Goal: Task Accomplishment & Management: Manage account settings

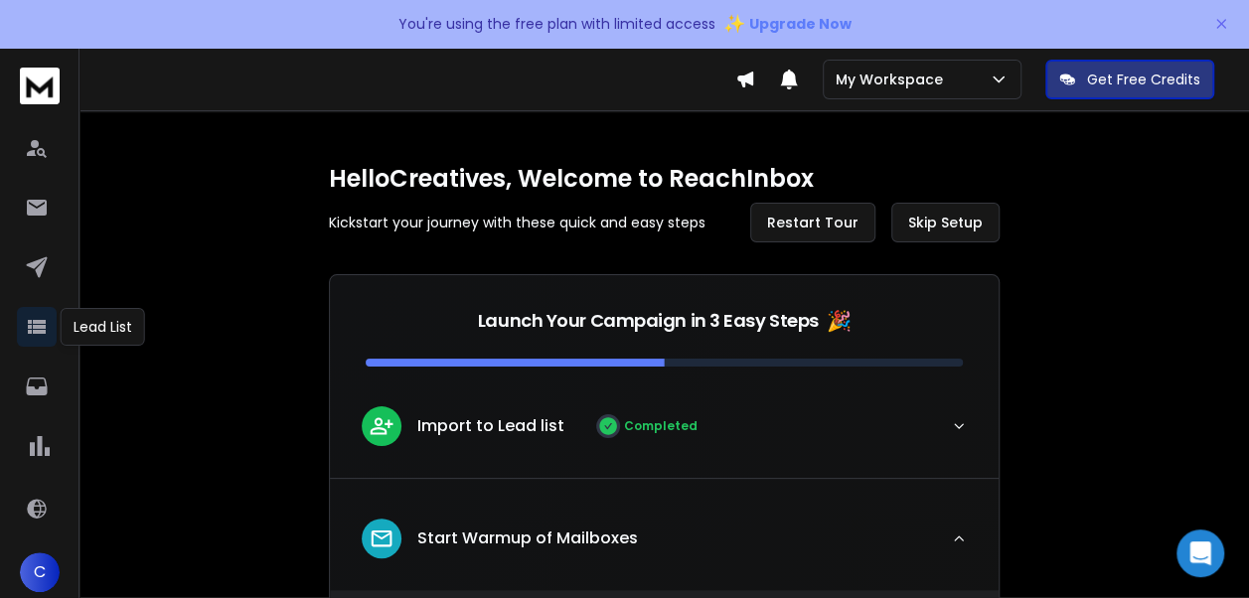
click at [45, 332] on icon at bounding box center [37, 327] width 18 height 14
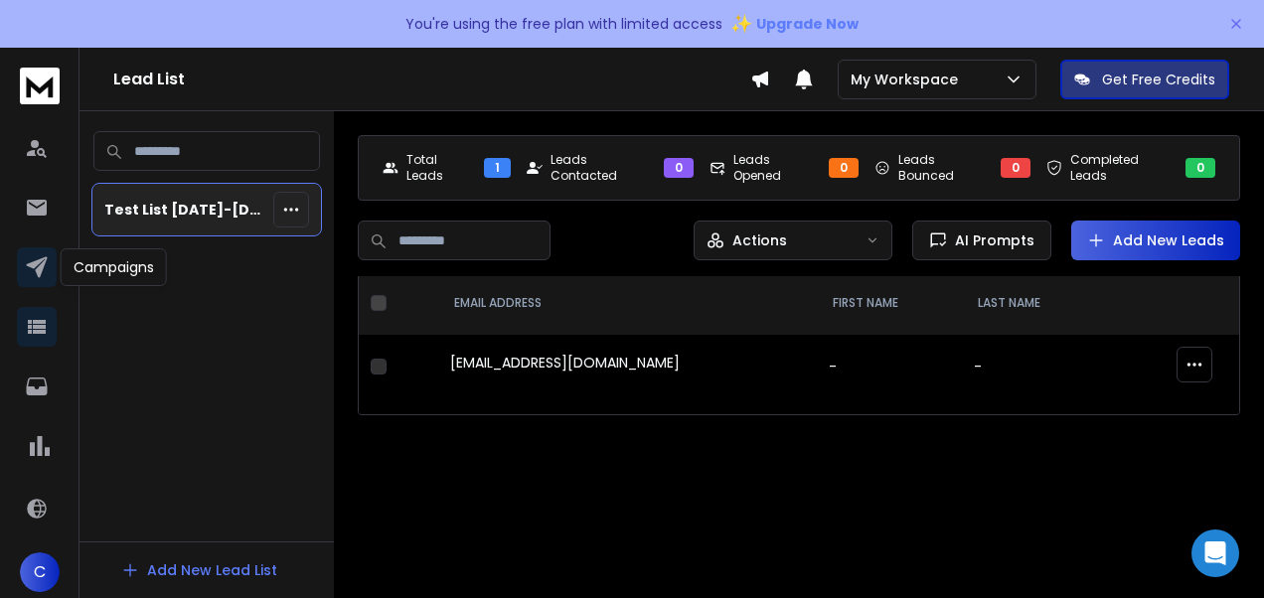
click at [34, 272] on icon at bounding box center [37, 267] width 24 height 24
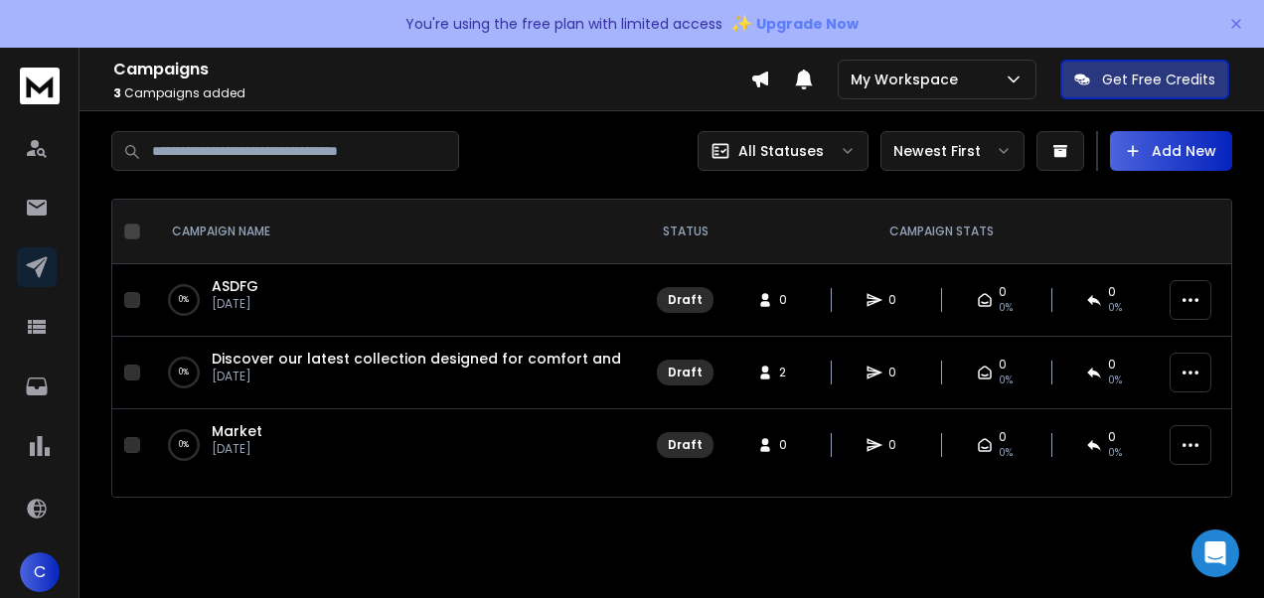
click at [288, 358] on span "Discover our latest collection designed for comfort and style. Enjoy exclusive …" at bounding box center [1077, 359] width 1730 height 20
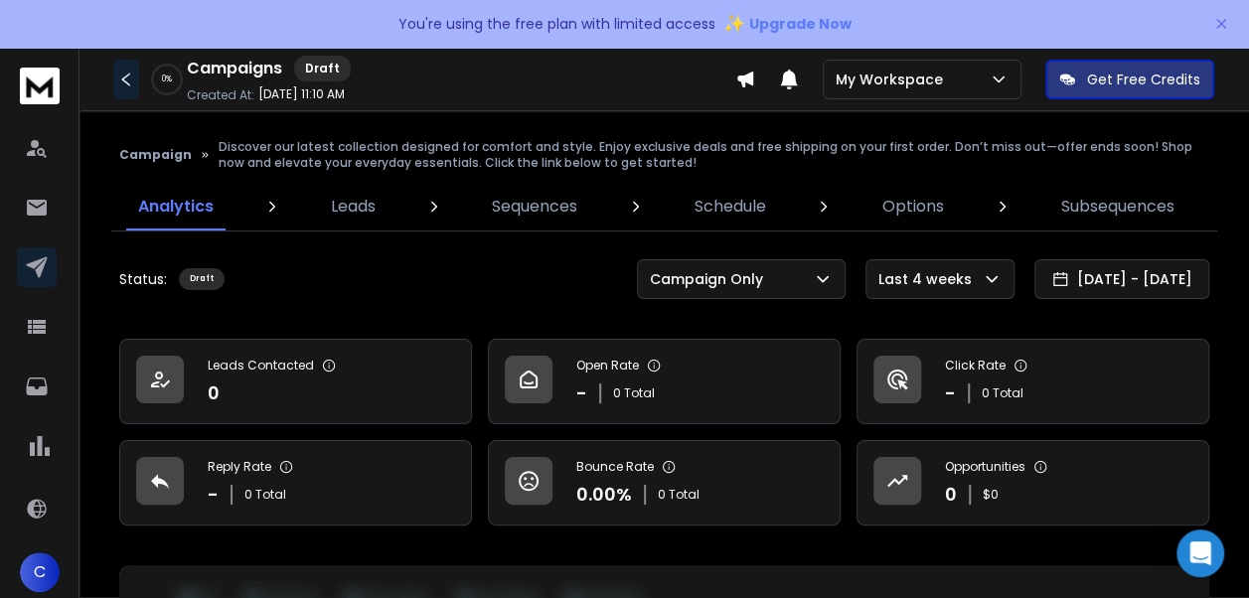
click at [130, 76] on icon at bounding box center [126, 80] width 18 height 18
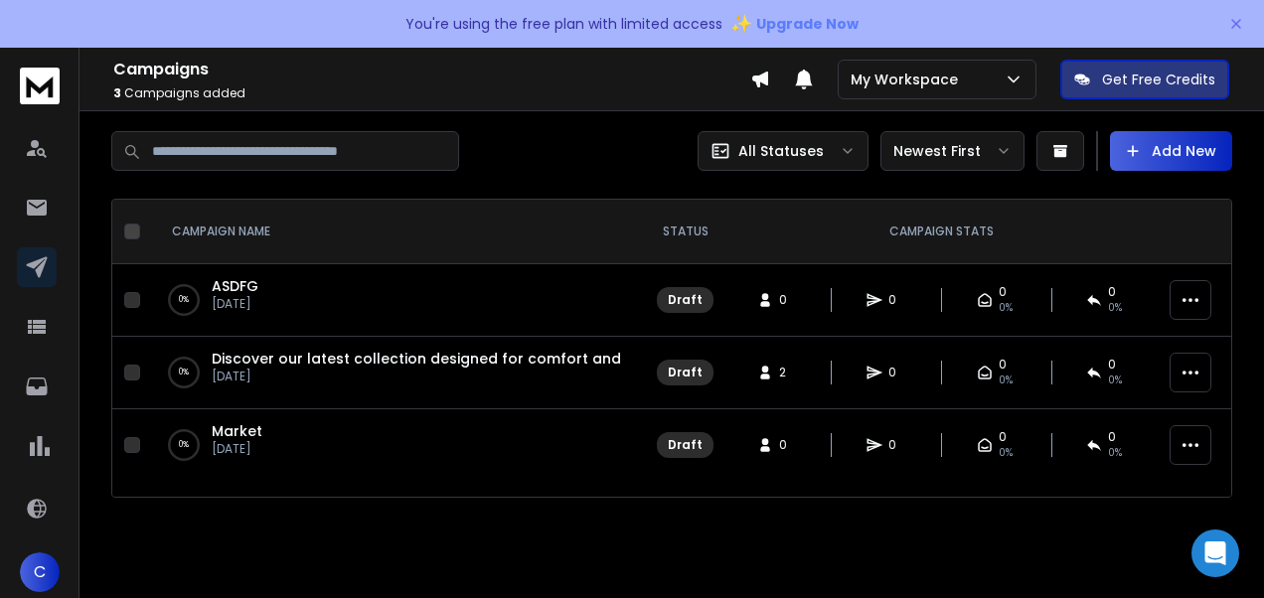
click at [123, 378] on td at bounding box center [130, 373] width 36 height 73
click at [136, 376] on button "button" at bounding box center [132, 373] width 16 height 16
click at [677, 153] on button at bounding box center [661, 151] width 50 height 40
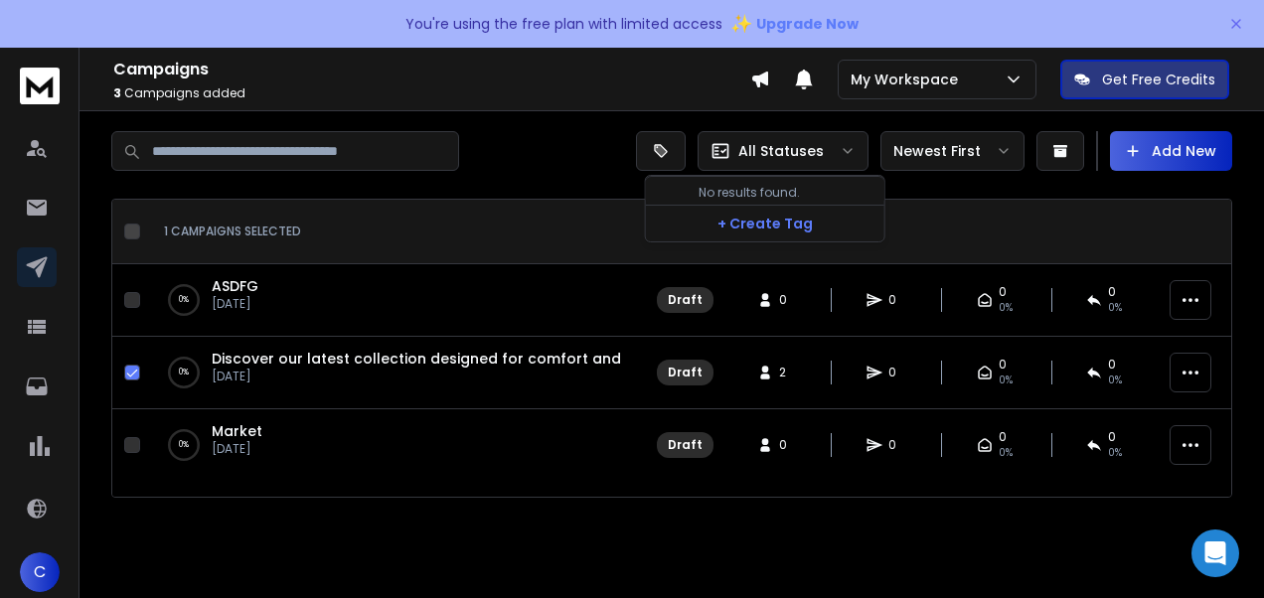
click at [743, 219] on p "+ Create Tag" at bounding box center [764, 224] width 95 height 20
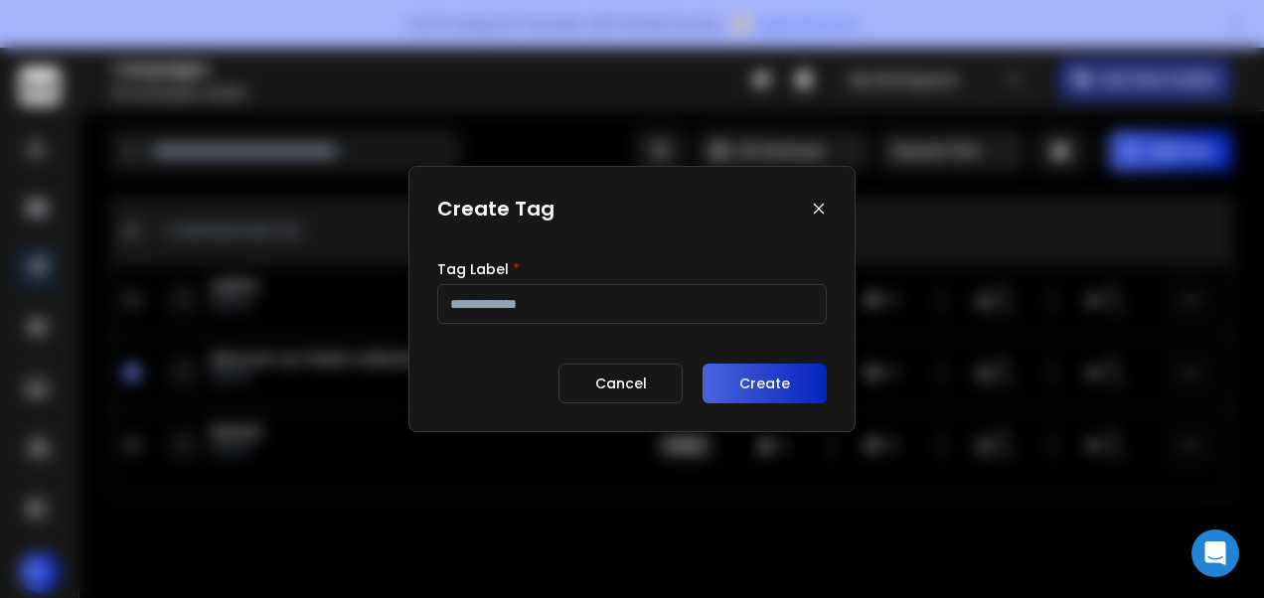
click at [570, 296] on input "text" at bounding box center [631, 304] width 389 height 40
type input "******"
click at [764, 397] on button "Create" at bounding box center [764, 384] width 124 height 40
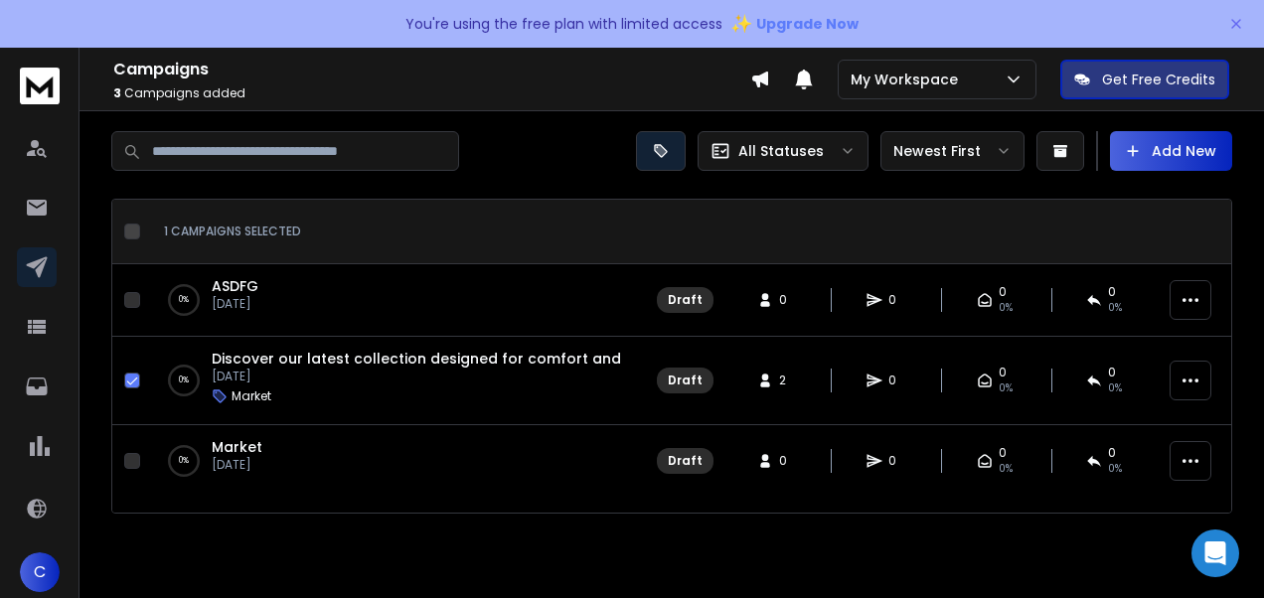
click at [679, 144] on button at bounding box center [661, 151] width 50 height 40
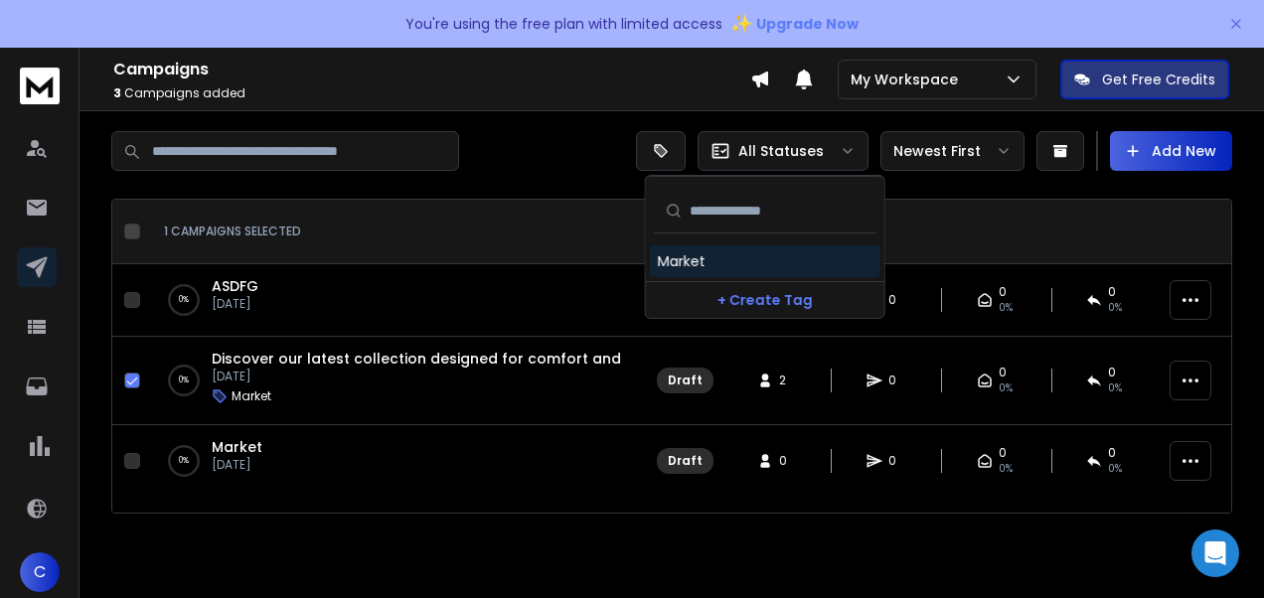
click at [783, 296] on p "+ Create Tag" at bounding box center [764, 300] width 95 height 20
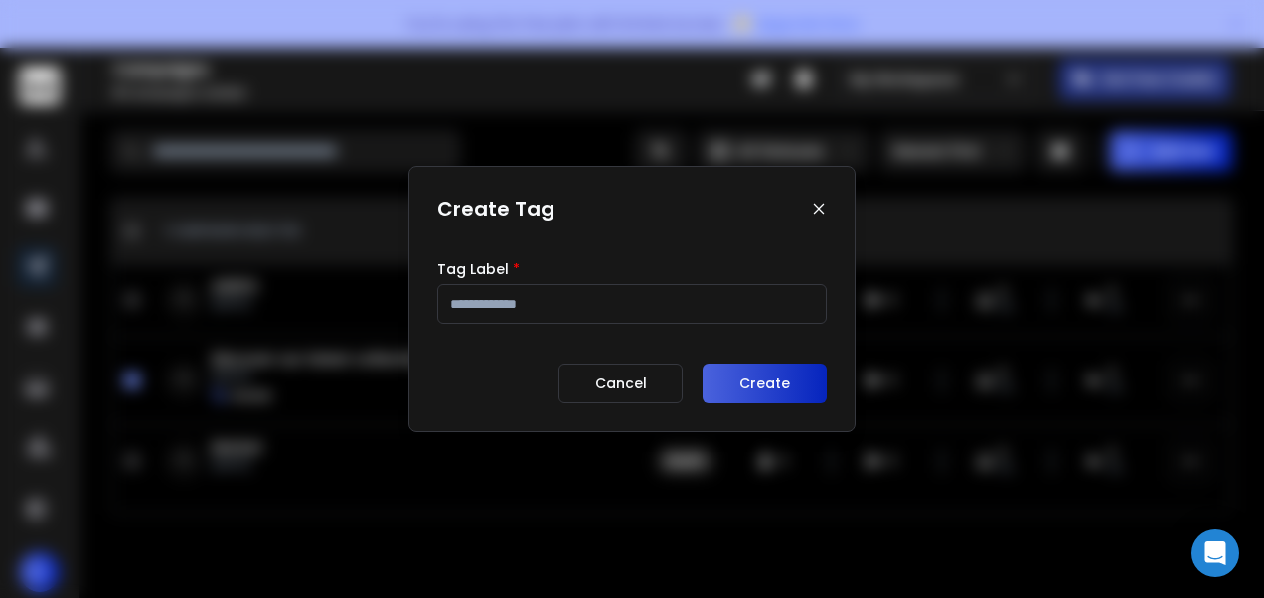
click at [635, 297] on input "text" at bounding box center [631, 304] width 389 height 40
type input "*********"
click at [766, 396] on button "Create" at bounding box center [764, 384] width 124 height 40
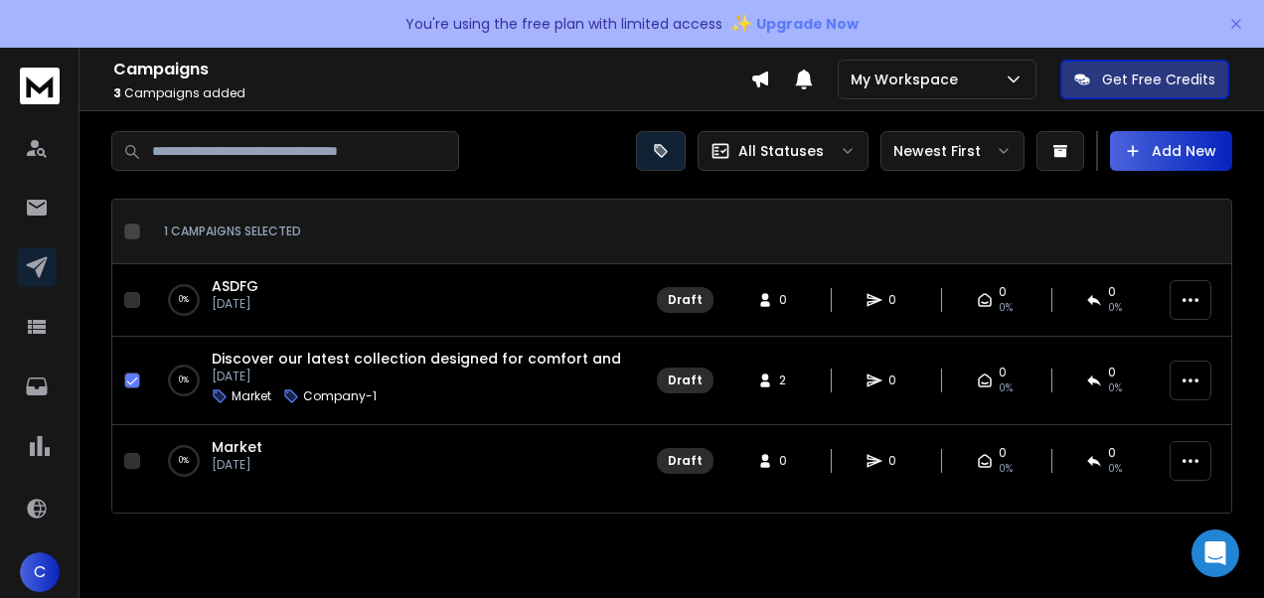
click at [667, 153] on icon at bounding box center [661, 151] width 11 height 11
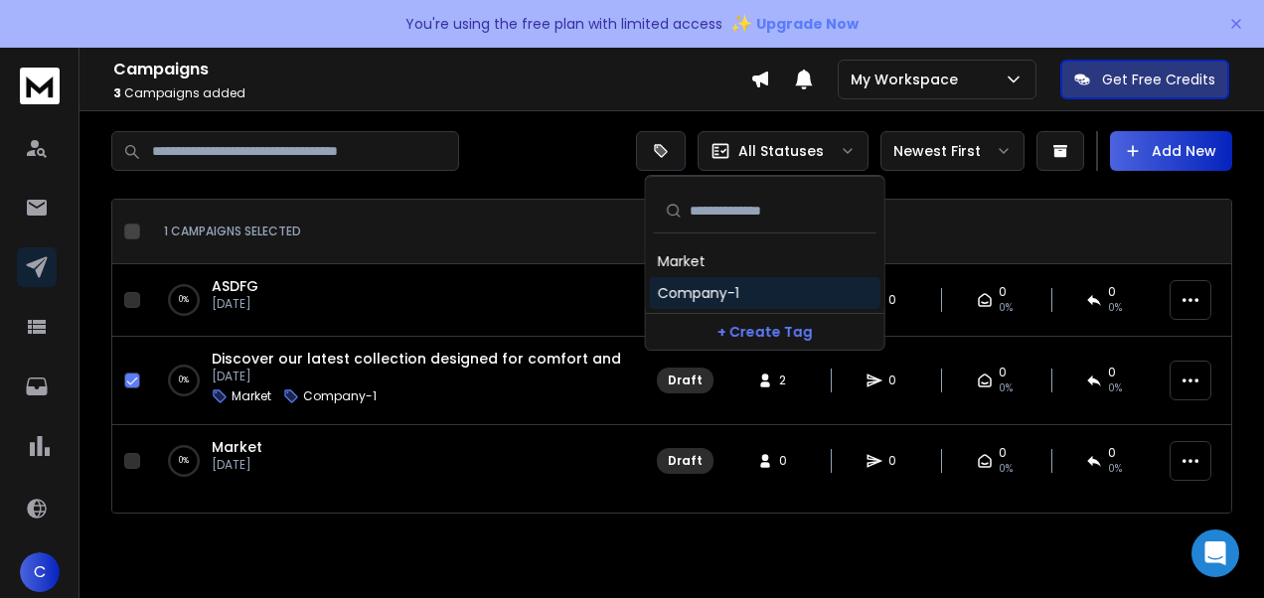
click at [749, 334] on p "+ Create Tag" at bounding box center [764, 332] width 95 height 20
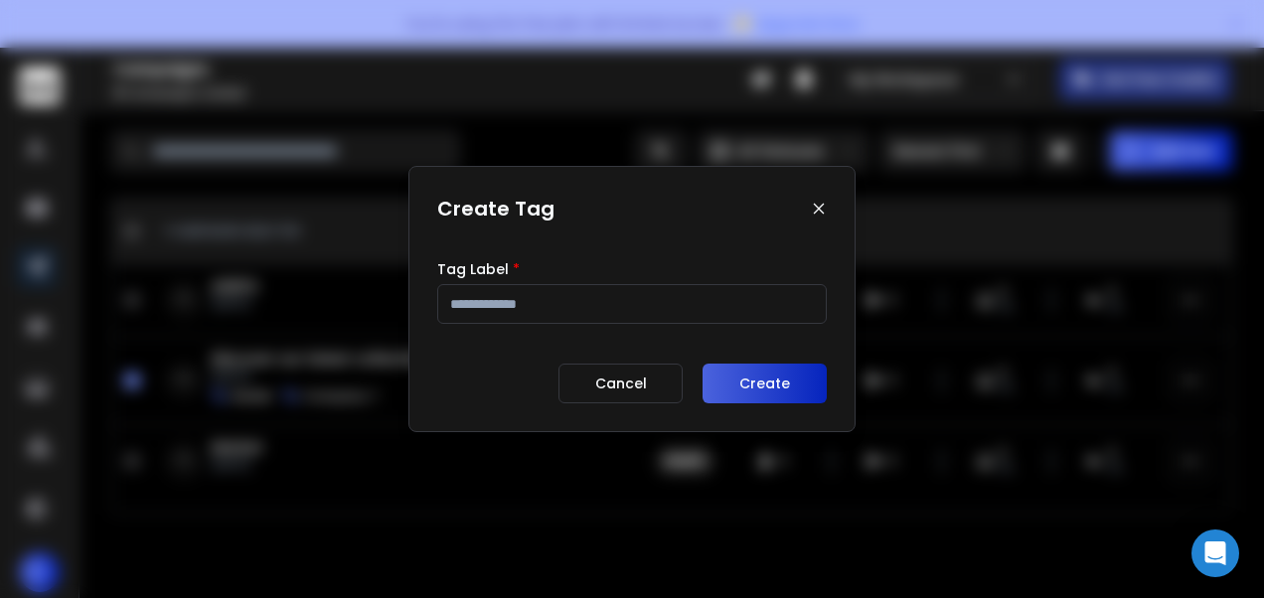
click at [618, 303] on input "text" at bounding box center [631, 304] width 389 height 40
click at [751, 387] on button "Create" at bounding box center [764, 384] width 124 height 40
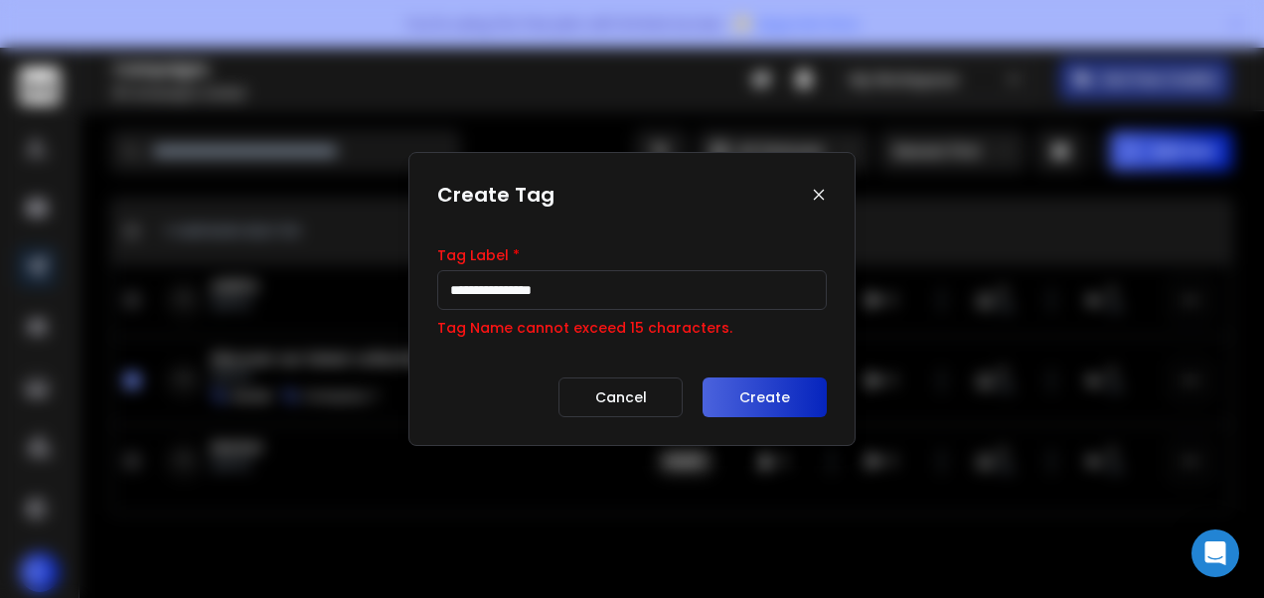
drag, startPoint x: 510, startPoint y: 282, endPoint x: 601, endPoint y: 280, distance: 91.4
click at [601, 280] on input "**********" at bounding box center [631, 290] width 389 height 40
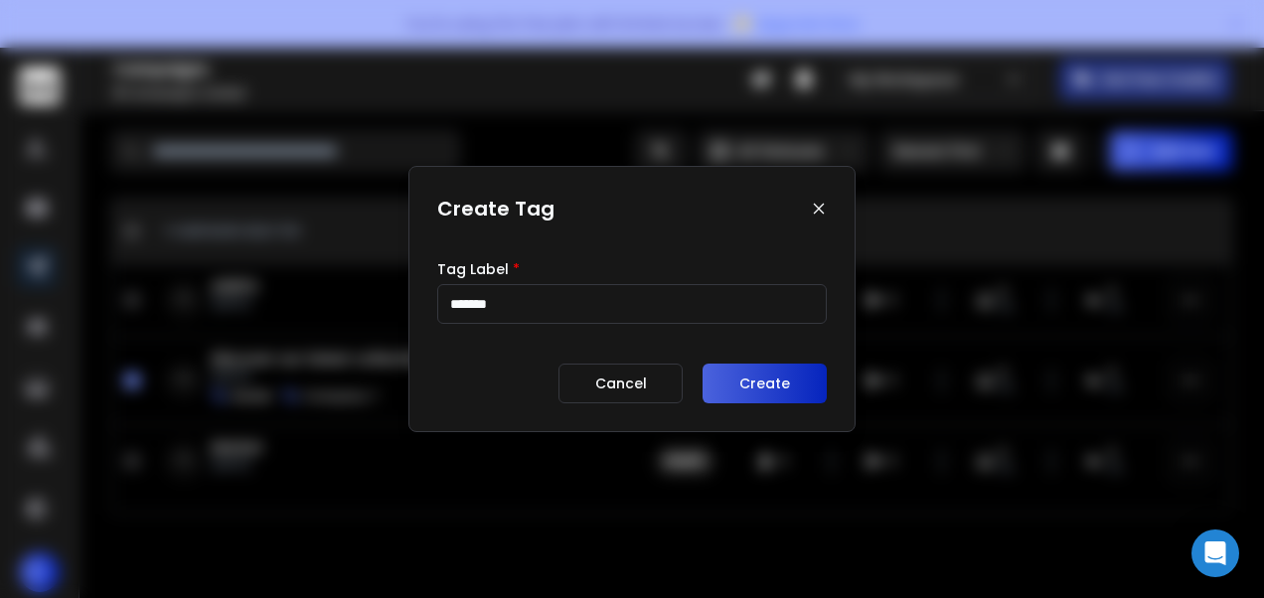
type input "*******"
click at [805, 378] on button "Create" at bounding box center [764, 384] width 124 height 40
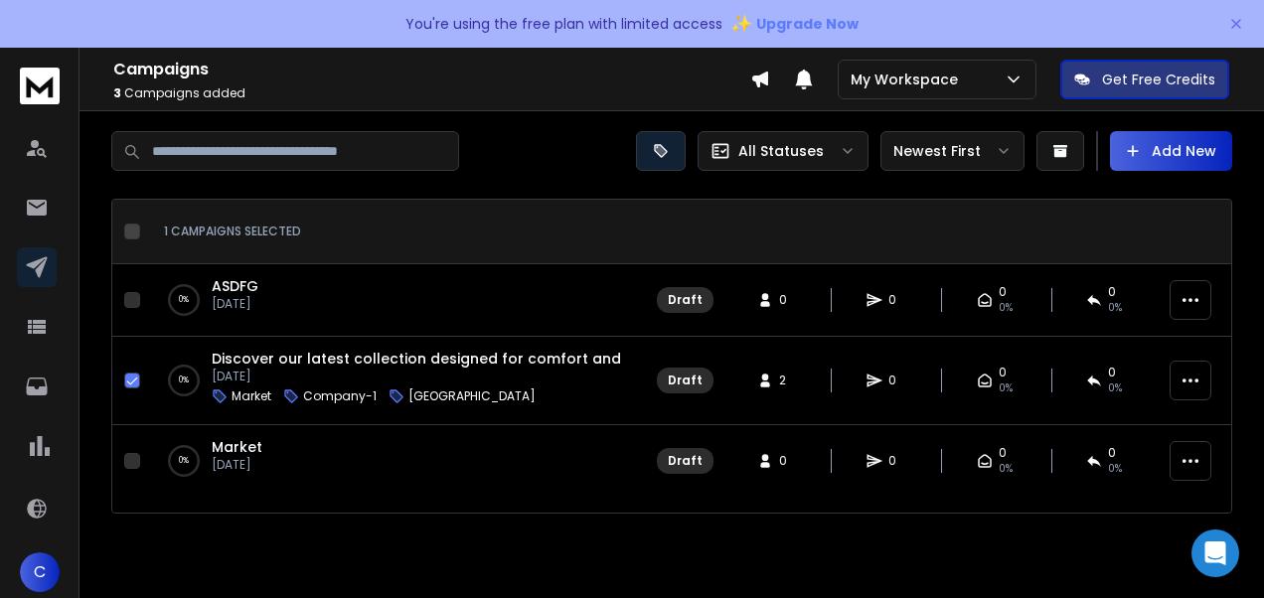
click at [679, 157] on button at bounding box center [661, 151] width 50 height 40
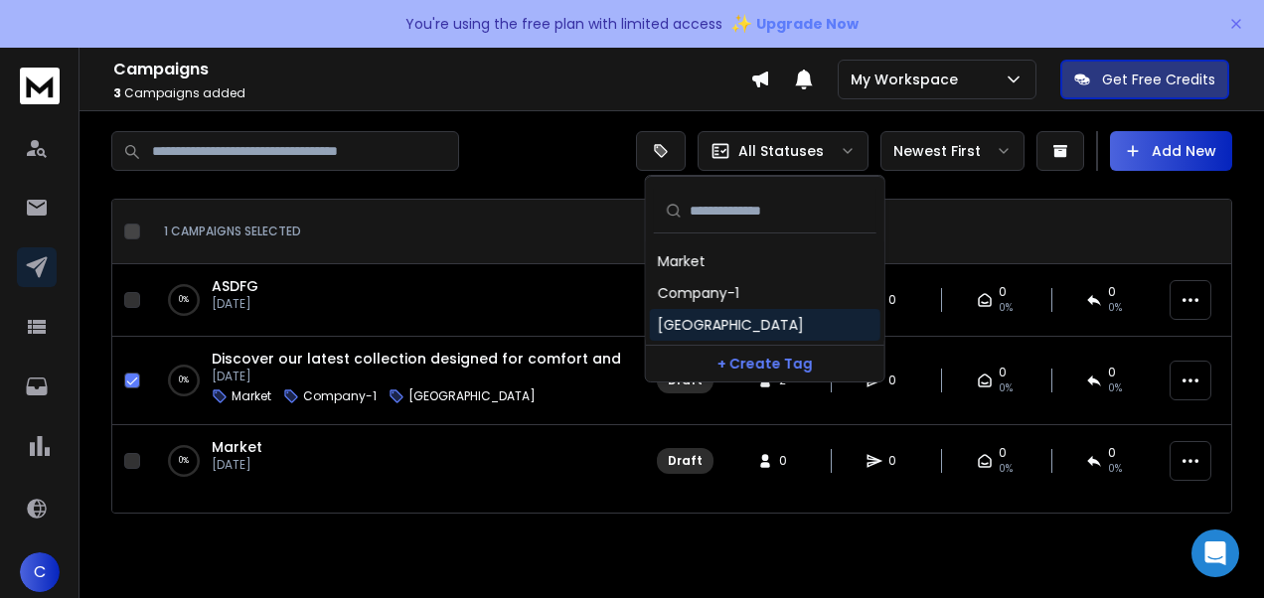
click at [780, 360] on p "+ Create Tag" at bounding box center [764, 364] width 95 height 20
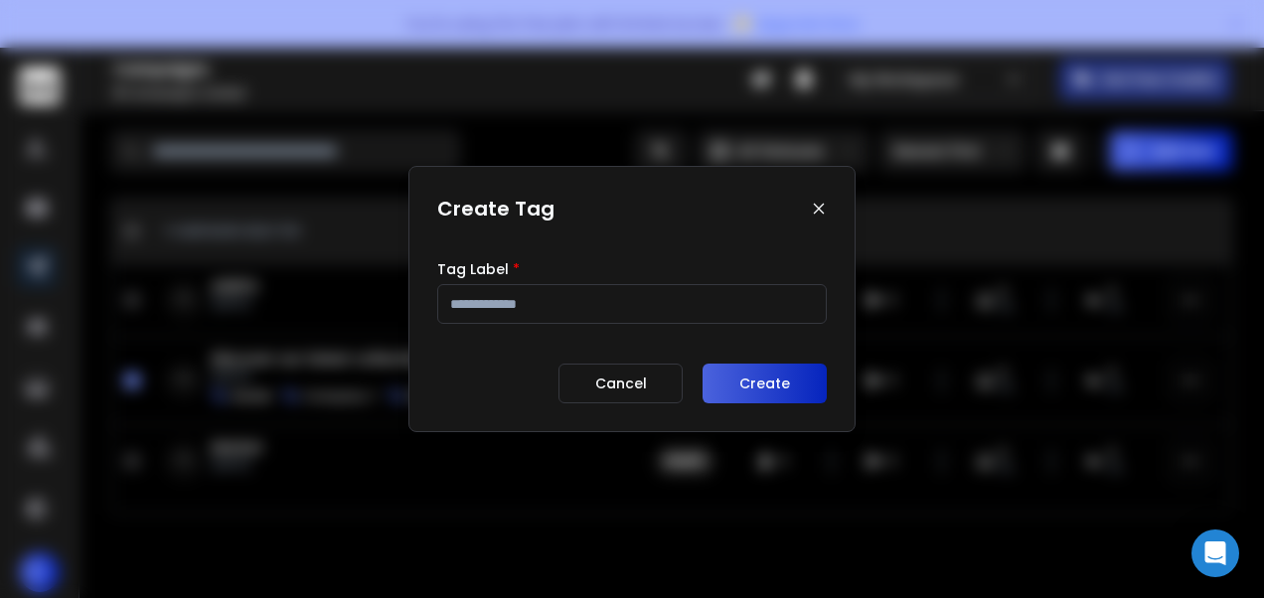
click at [555, 315] on input "text" at bounding box center [631, 304] width 389 height 40
type input "*******"
click at [745, 385] on button "Create" at bounding box center [764, 384] width 124 height 40
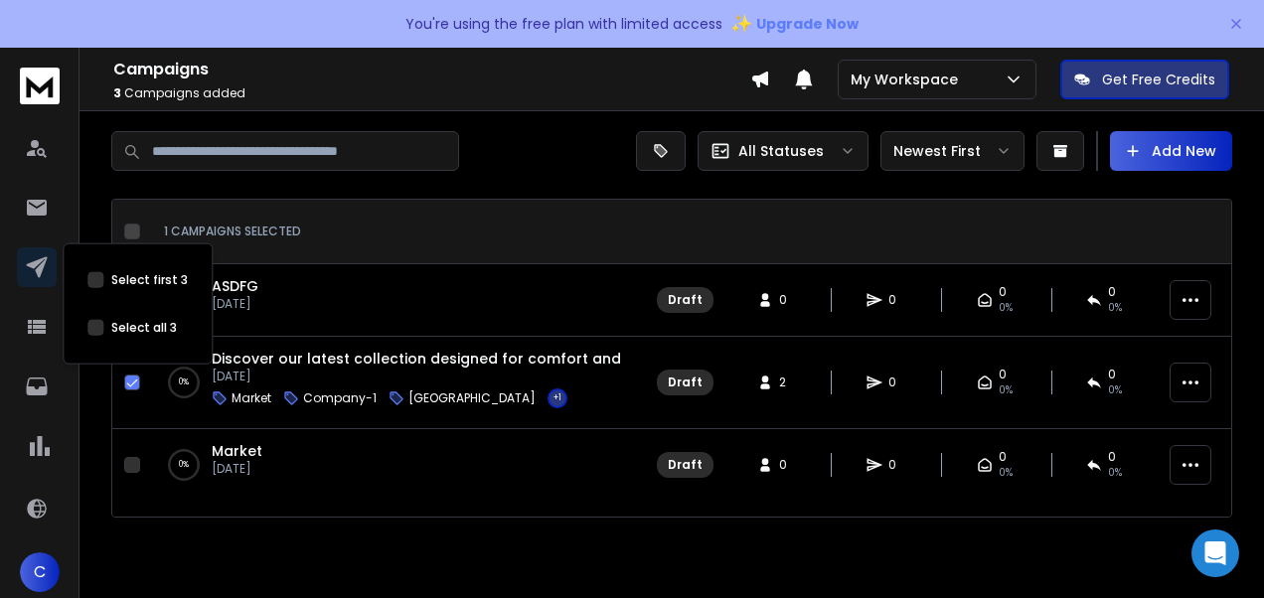
click at [127, 234] on button "Select first 3" at bounding box center [132, 232] width 16 height 16
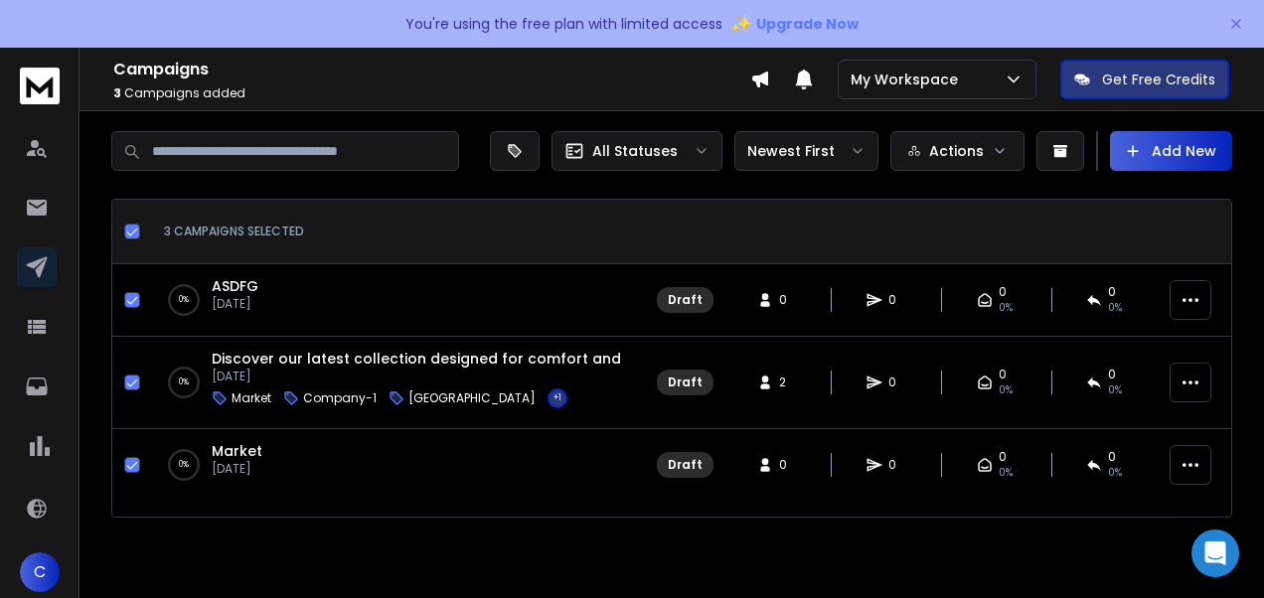
type button "on"
click at [452, 354] on span "Discover our latest collection designed for comfort and style. Enjoy exclusive …" at bounding box center [1077, 359] width 1730 height 20
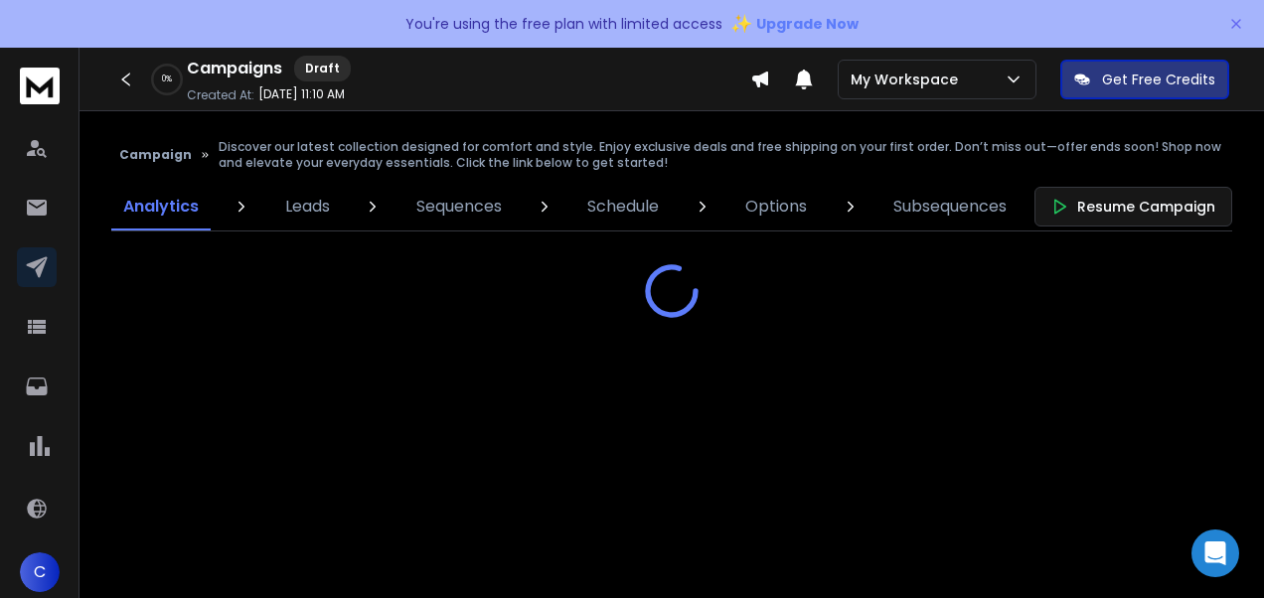
click at [530, 163] on p "Discover our latest collection designed for comfort and style. Enjoy exclusive …" at bounding box center [721, 155] width 1005 height 32
click at [131, 80] on icon at bounding box center [126, 80] width 18 height 18
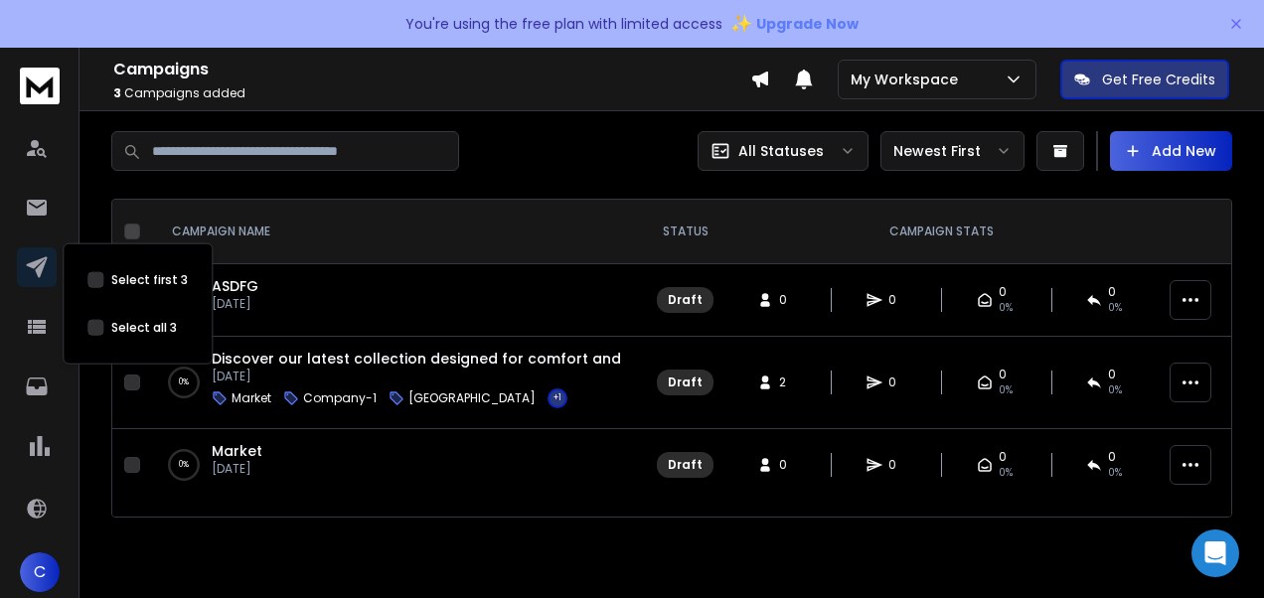
click at [131, 233] on button "Select first 3" at bounding box center [132, 232] width 16 height 16
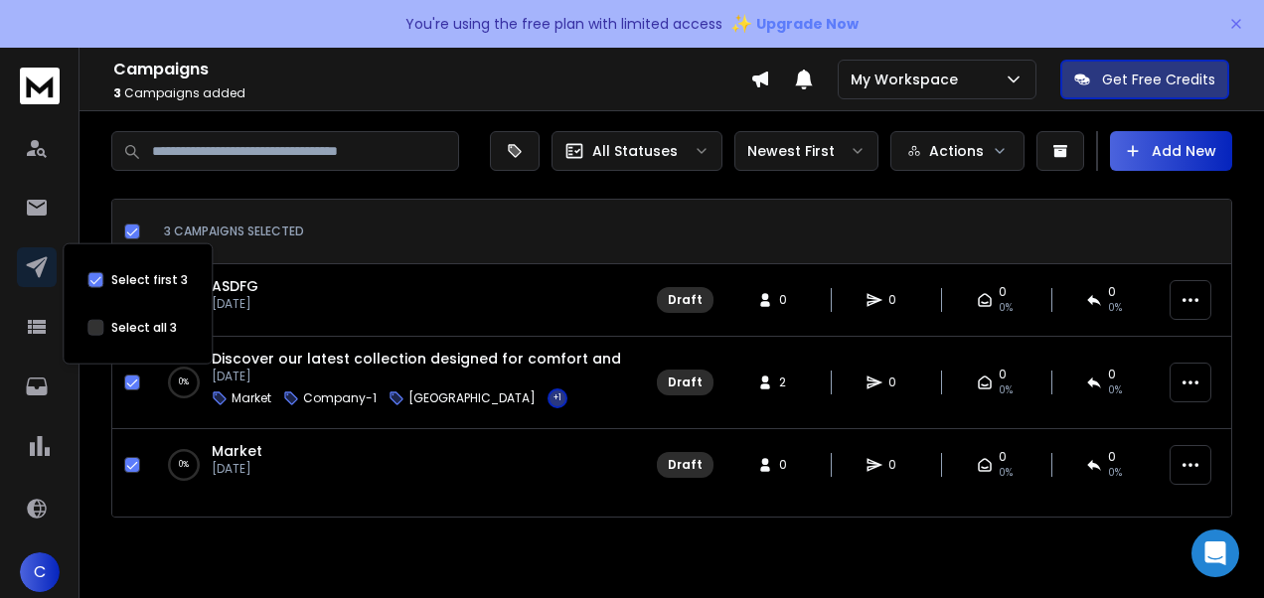
click at [141, 326] on label "Select all 3" at bounding box center [144, 328] width 66 height 16
click at [95, 327] on button "Select first 3" at bounding box center [95, 328] width 16 height 16
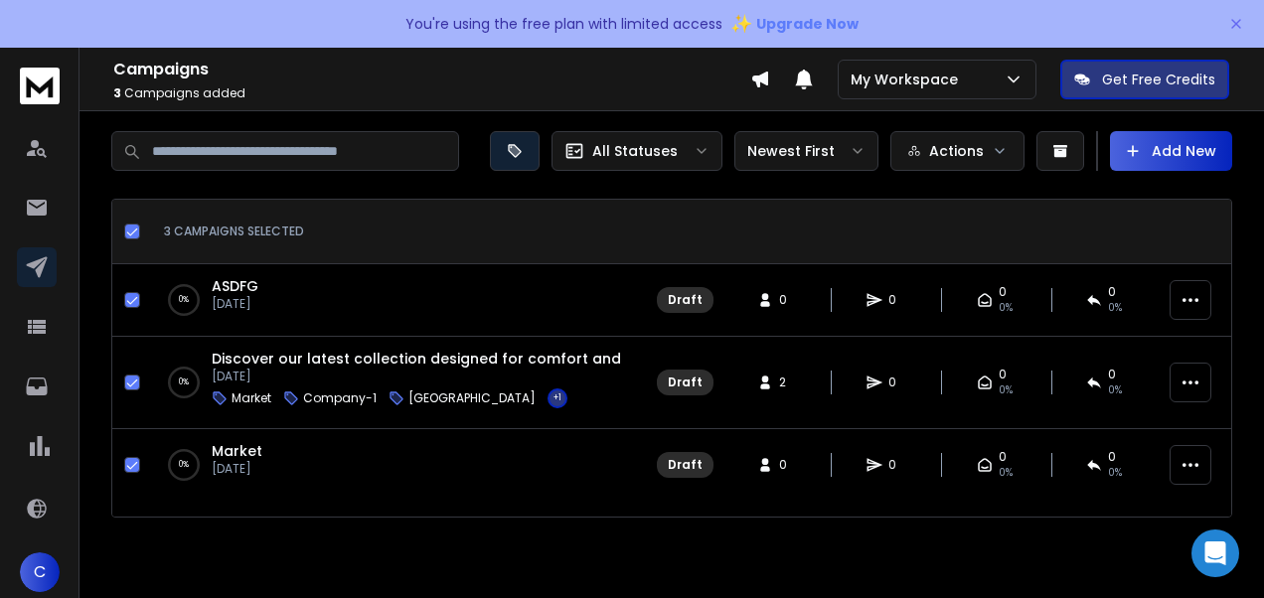
click at [523, 148] on icon at bounding box center [515, 151] width 16 height 16
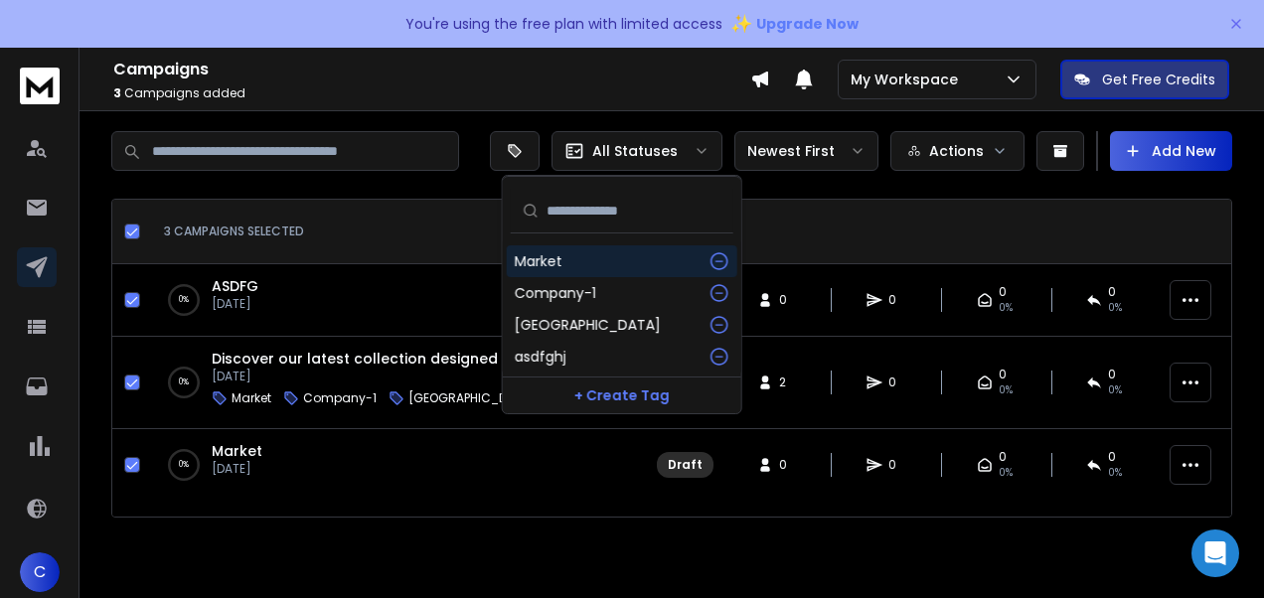
click at [715, 264] on icon at bounding box center [719, 261] width 20 height 20
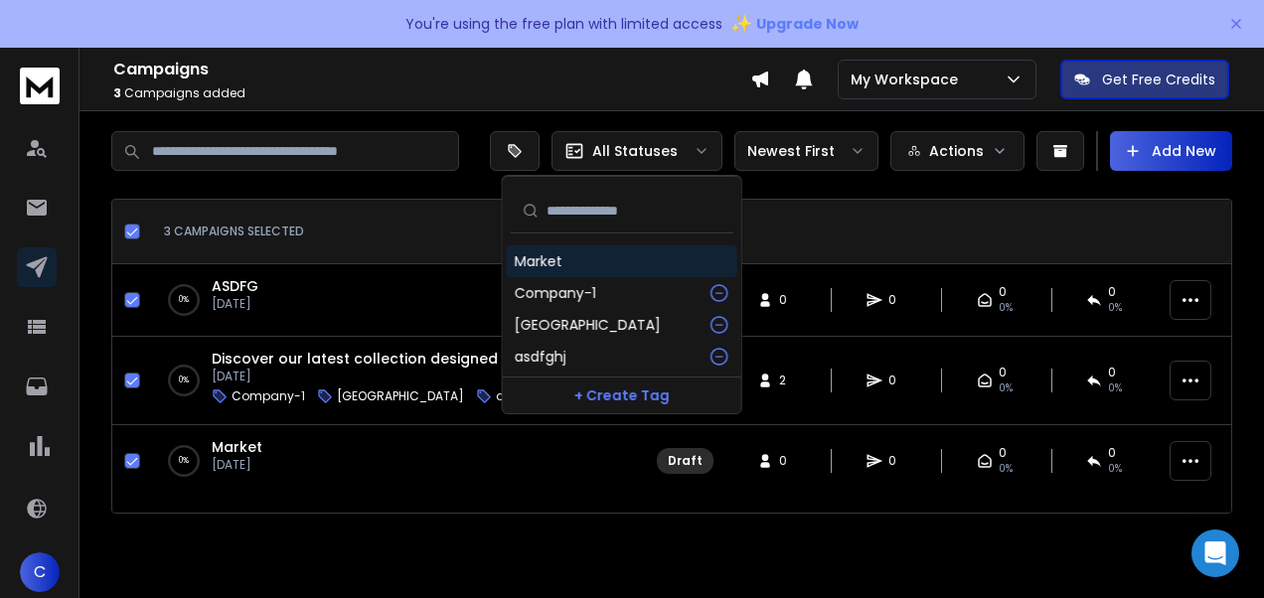
click at [584, 251] on div "Market" at bounding box center [622, 261] width 215 height 20
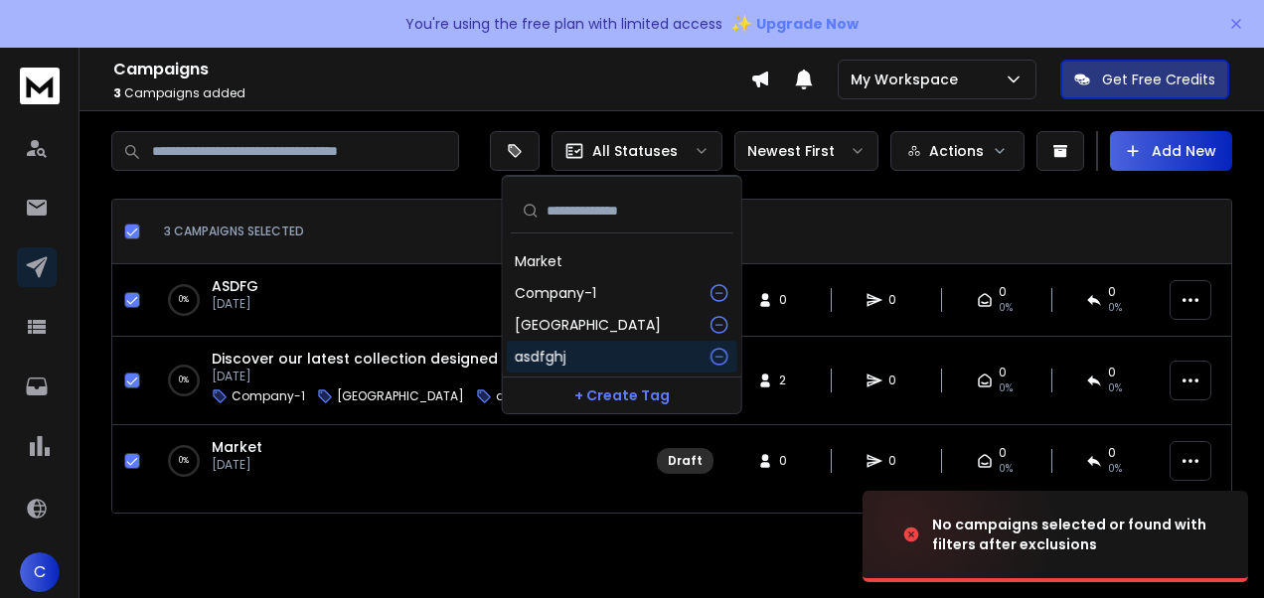
click at [476, 529] on div "Campaigns 3 Campaigns Added All Statuses Newest First Actions Add New 3 campaig…" at bounding box center [671, 322] width 1184 height 422
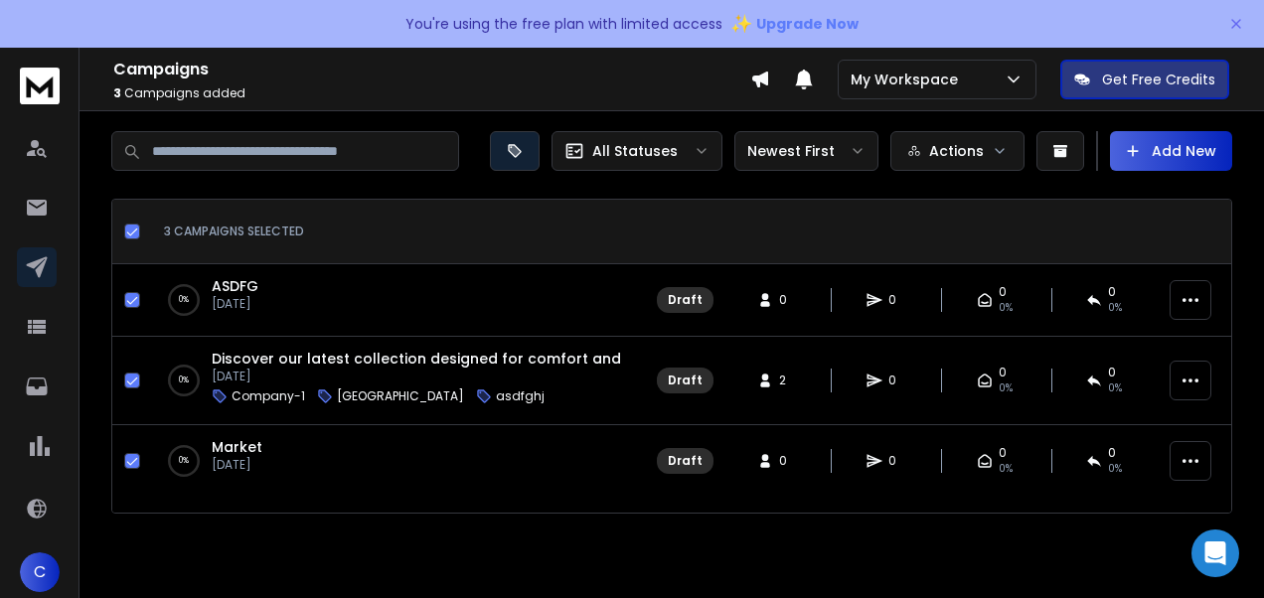
click at [539, 152] on button at bounding box center [515, 151] width 50 height 40
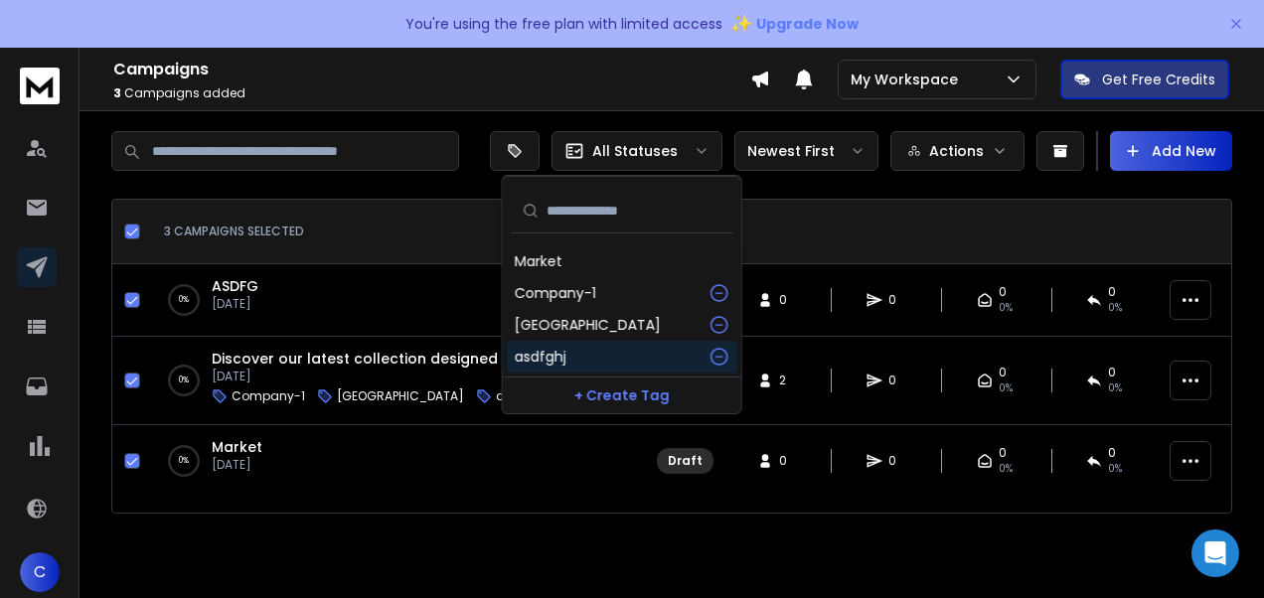
click at [622, 397] on p "+ Create Tag" at bounding box center [621, 395] width 95 height 20
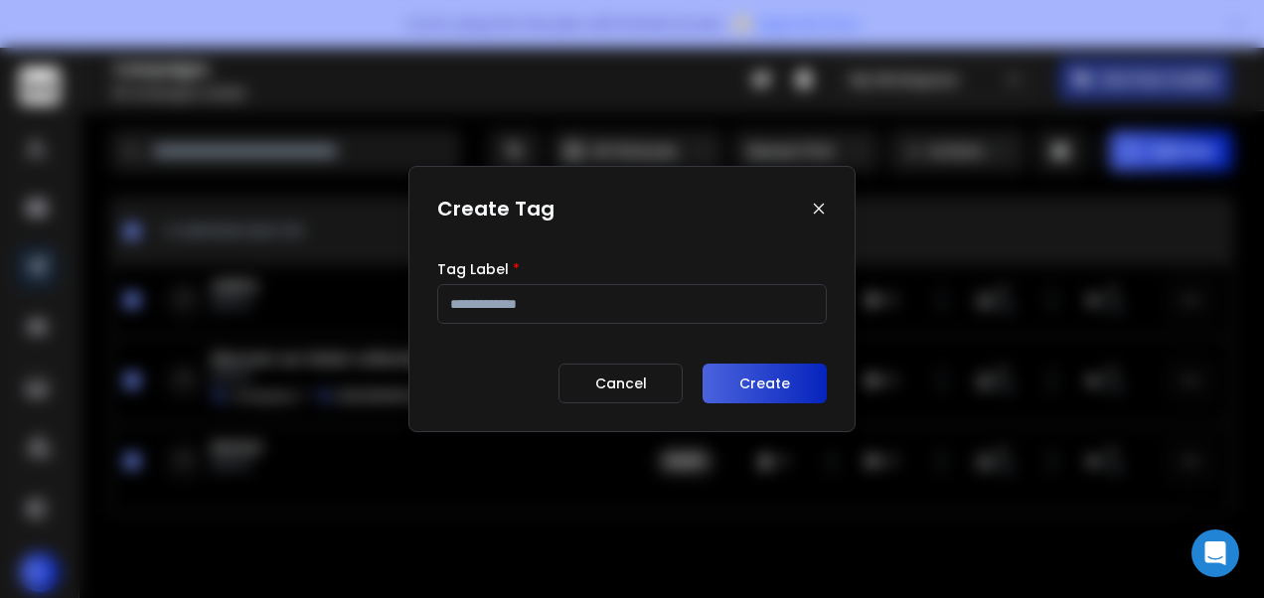
click at [534, 289] on input "text" at bounding box center [631, 304] width 389 height 40
click at [750, 381] on button "Create" at bounding box center [764, 384] width 124 height 40
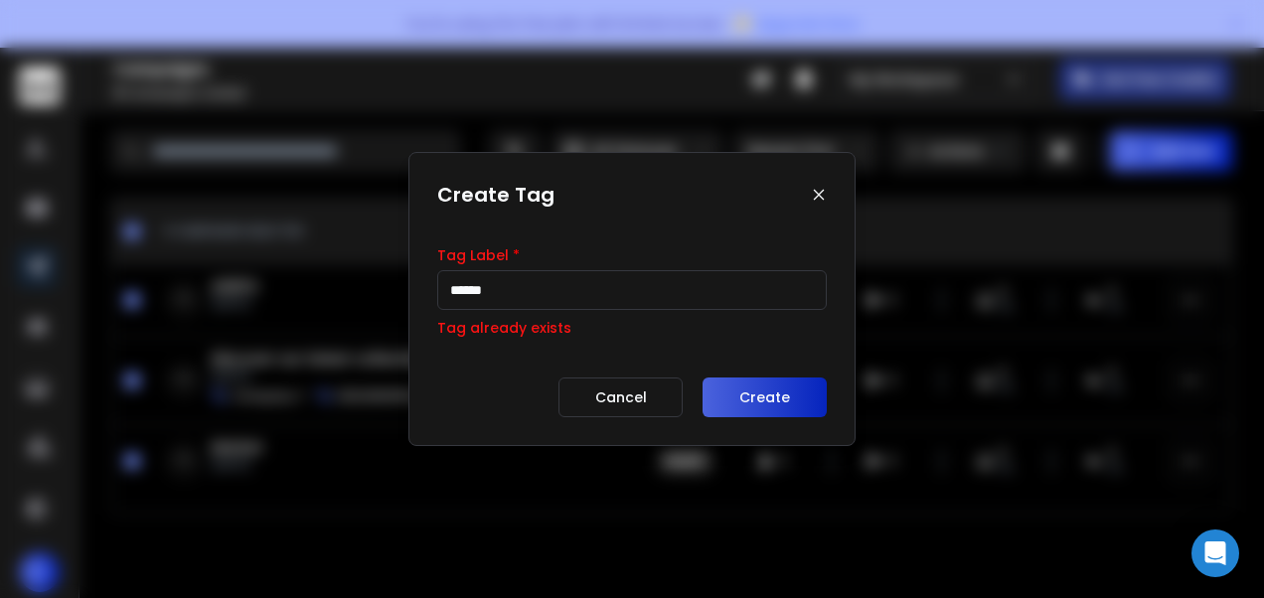
click at [505, 286] on input "******" at bounding box center [631, 290] width 389 height 40
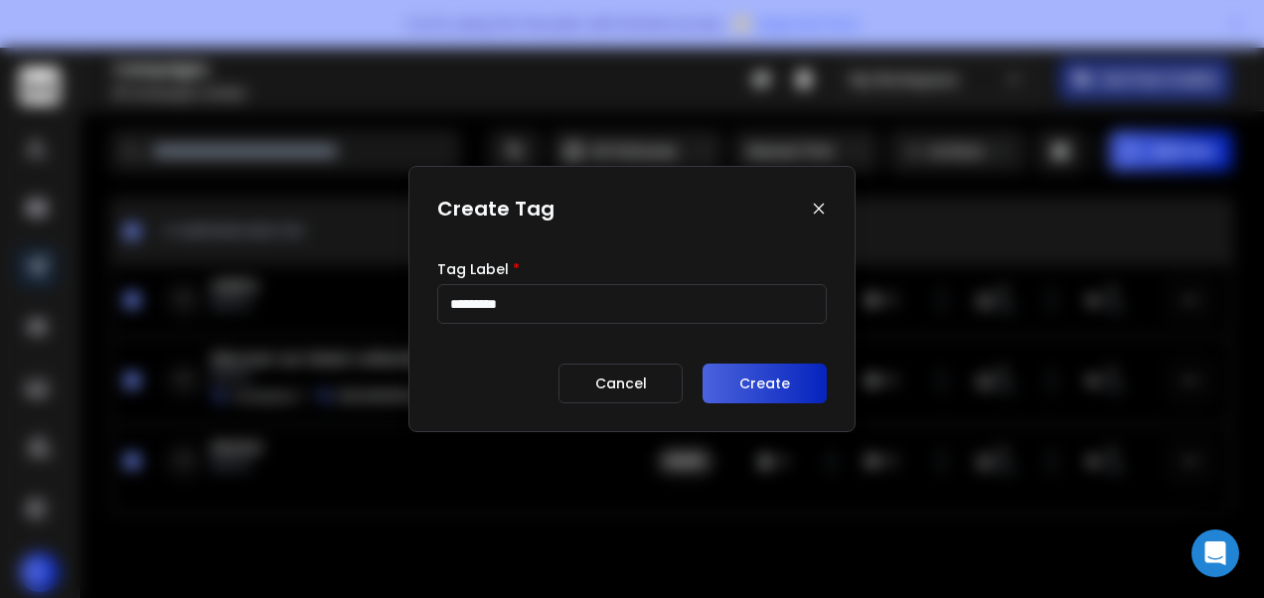
type input "*********"
click at [747, 389] on button "Create" at bounding box center [764, 384] width 124 height 40
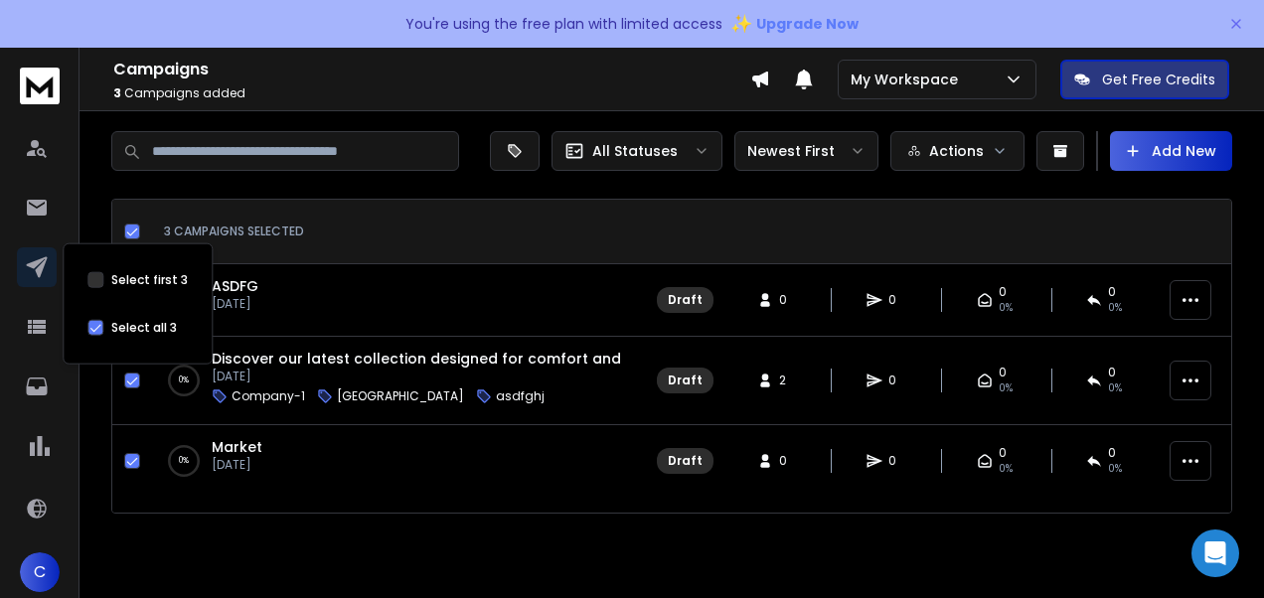
click at [128, 230] on button "Select first 3" at bounding box center [132, 232] width 16 height 16
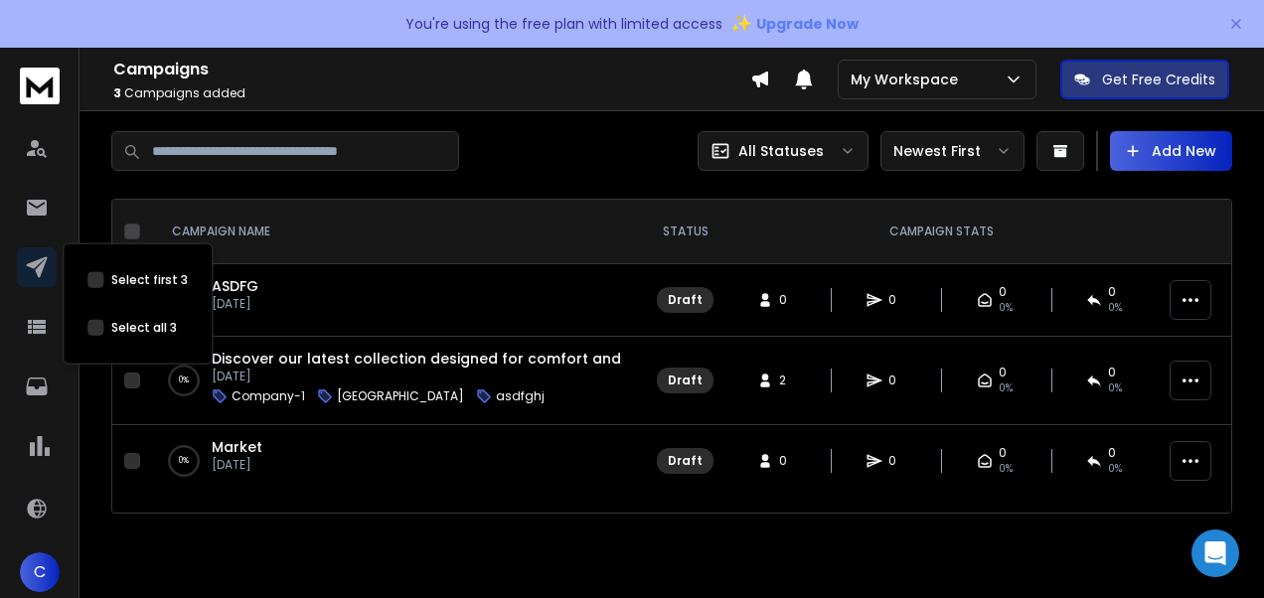
click at [128, 230] on button "Select first 3" at bounding box center [132, 232] width 16 height 16
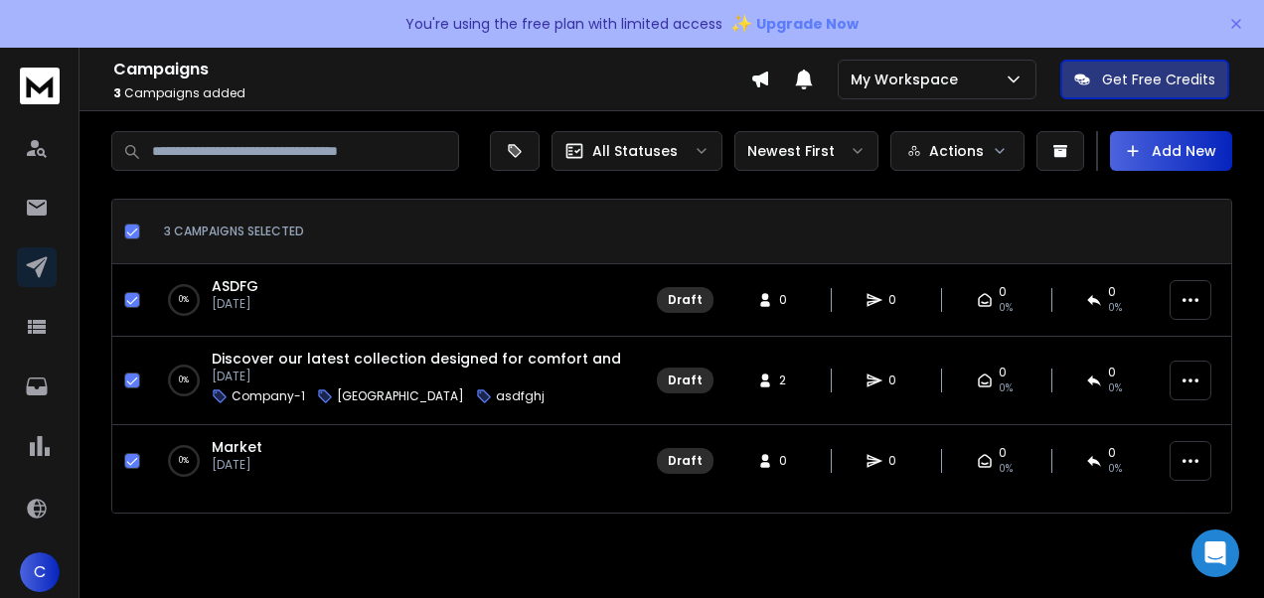
click at [131, 380] on button "button" at bounding box center [132, 381] width 16 height 16
click at [131, 306] on button "button" at bounding box center [132, 300] width 16 height 16
click at [127, 376] on button "button" at bounding box center [132, 381] width 16 height 16
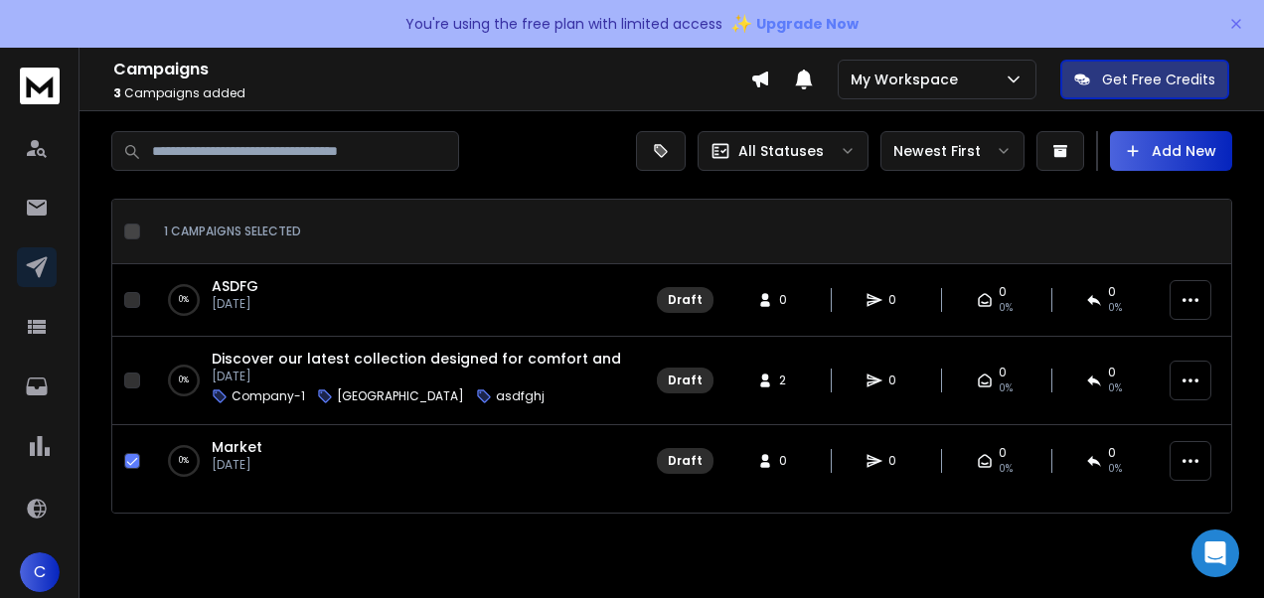
click at [133, 460] on button "button" at bounding box center [132, 461] width 16 height 16
click at [133, 383] on button "button" at bounding box center [132, 381] width 16 height 16
click at [666, 158] on icon at bounding box center [661, 151] width 16 height 16
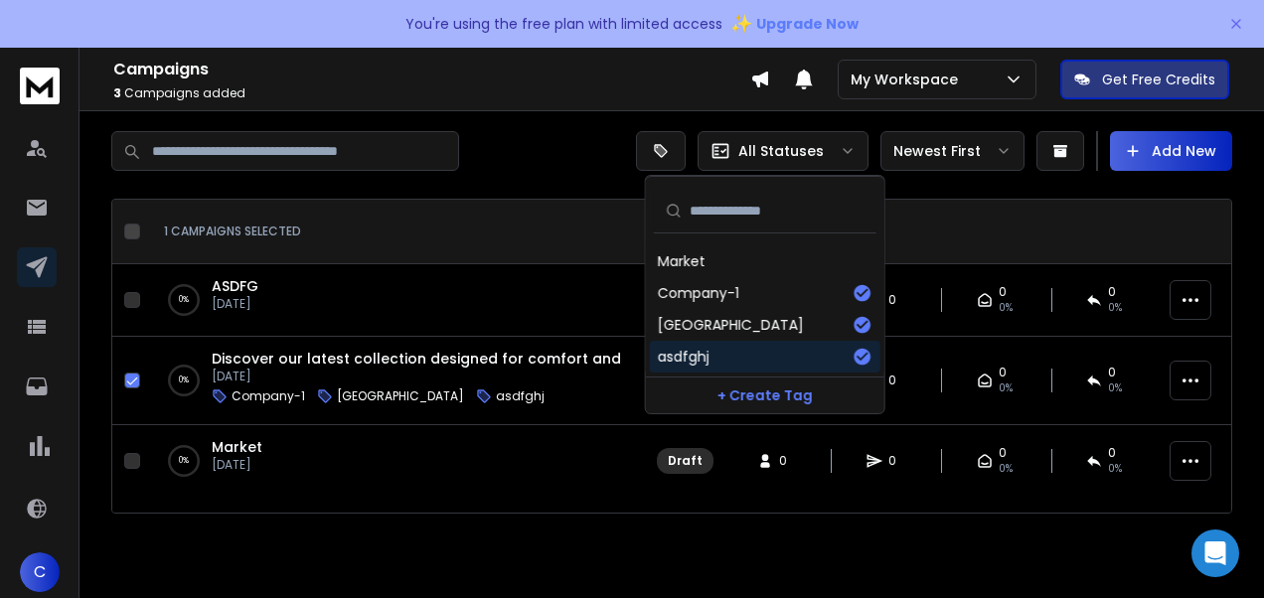
click at [866, 358] on icon at bounding box center [861, 357] width 17 height 17
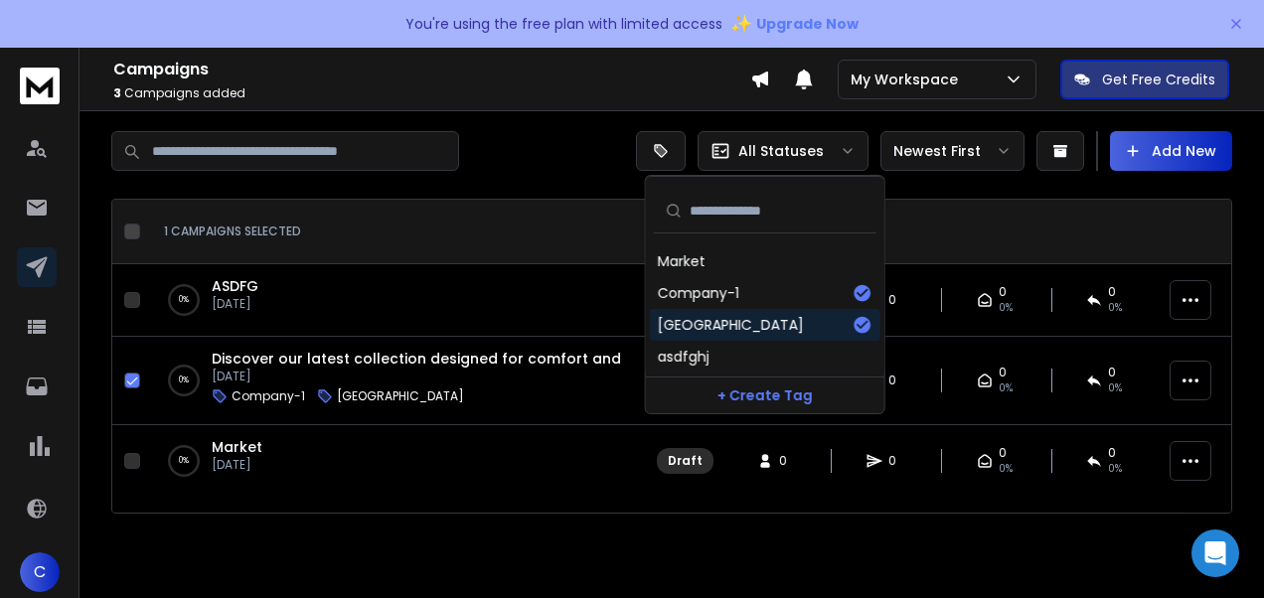
click at [860, 324] on icon at bounding box center [861, 325] width 17 height 17
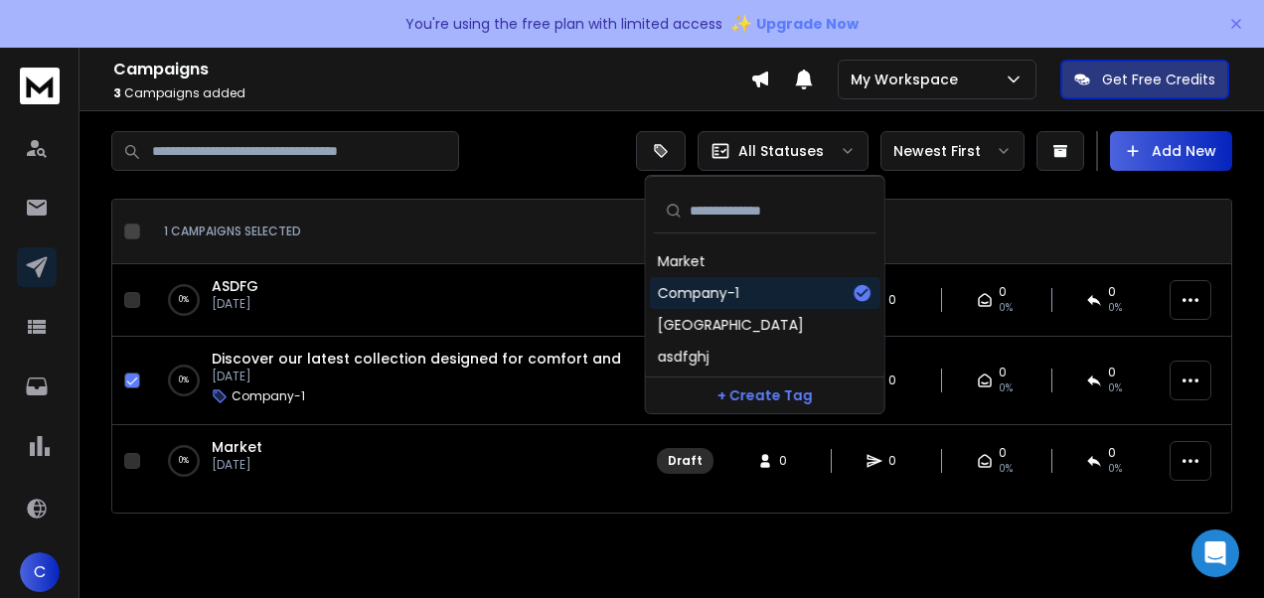
click at [860, 294] on icon at bounding box center [862, 293] width 20 height 20
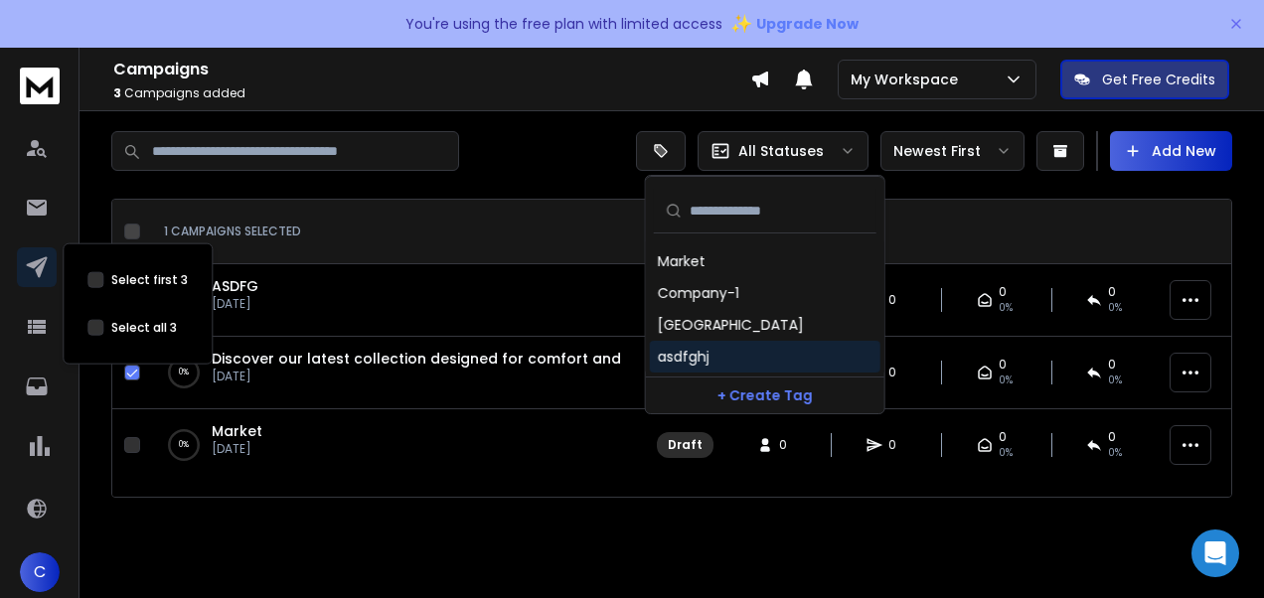
click at [128, 224] on button "Select first 3" at bounding box center [132, 232] width 16 height 16
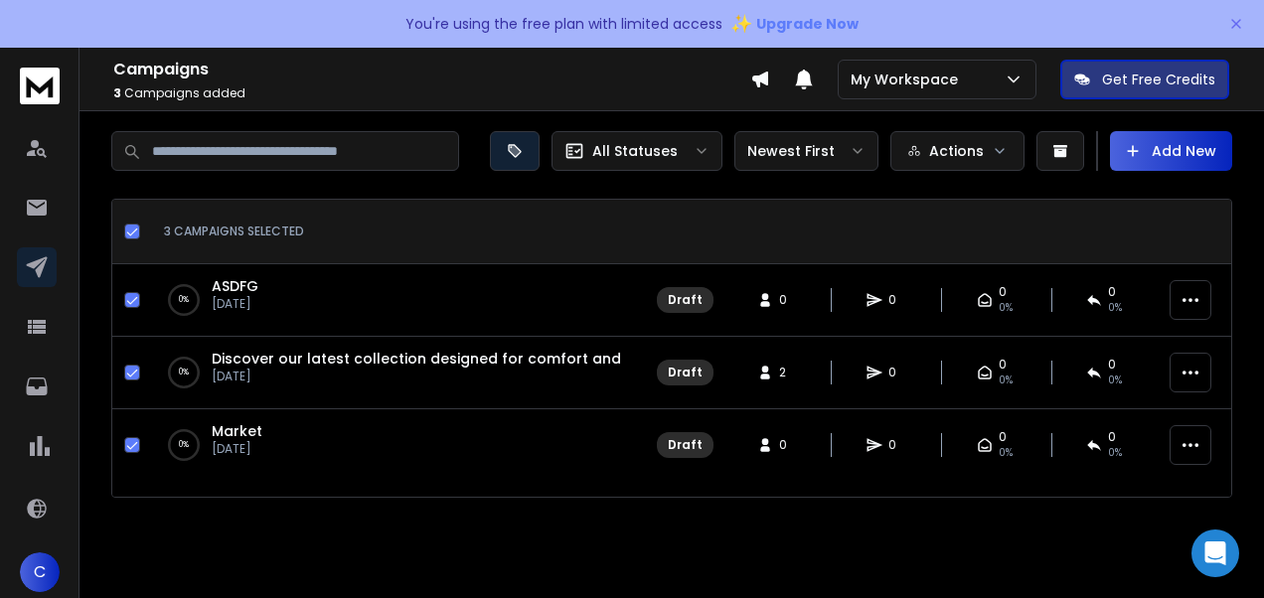
click at [521, 149] on icon at bounding box center [515, 151] width 11 height 11
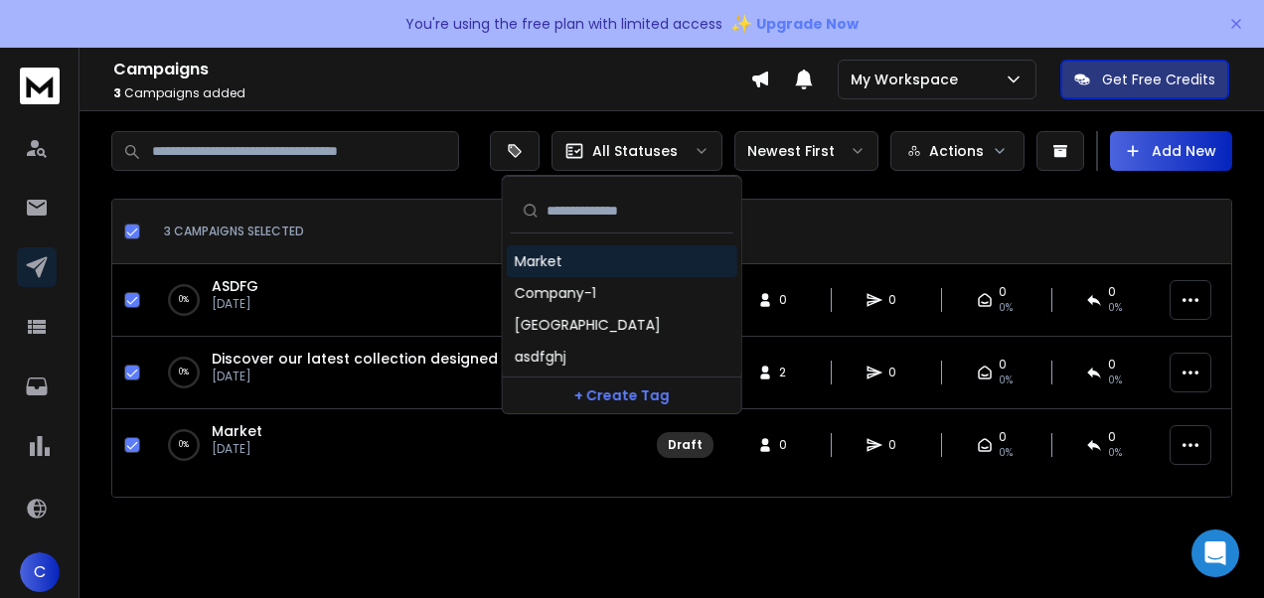
click at [594, 268] on div "Market" at bounding box center [622, 261] width 215 height 20
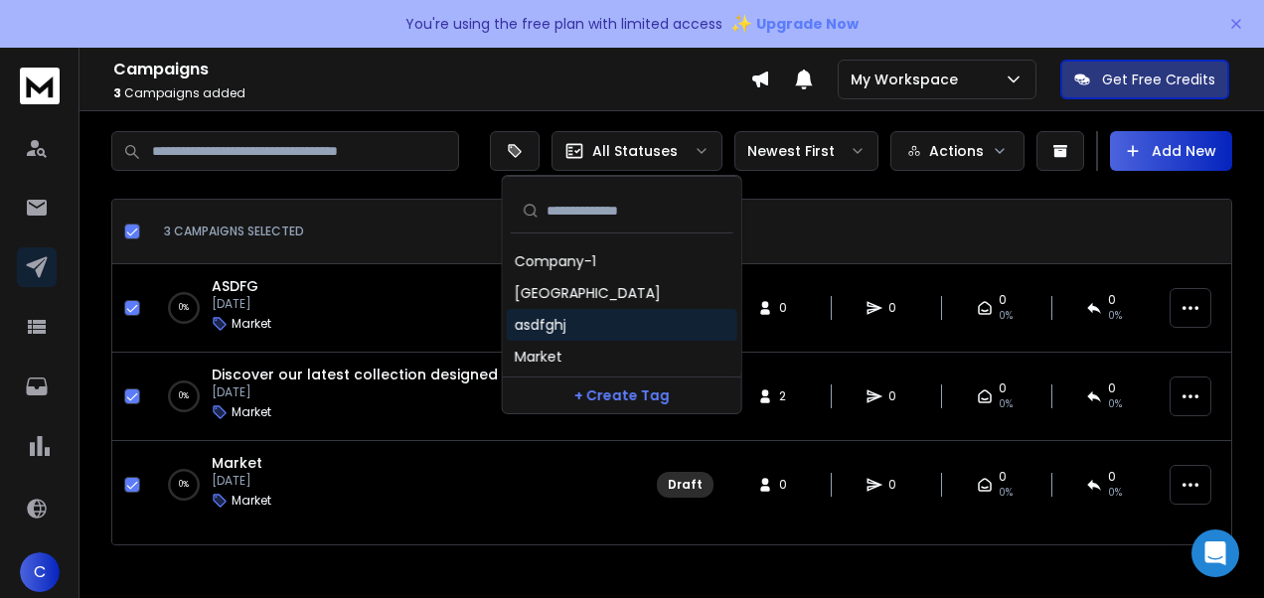
click at [271, 560] on div "Campaigns 3 Campaigns Added All Statuses Newest First Actions Add New 3 campaig…" at bounding box center [671, 338] width 1184 height 454
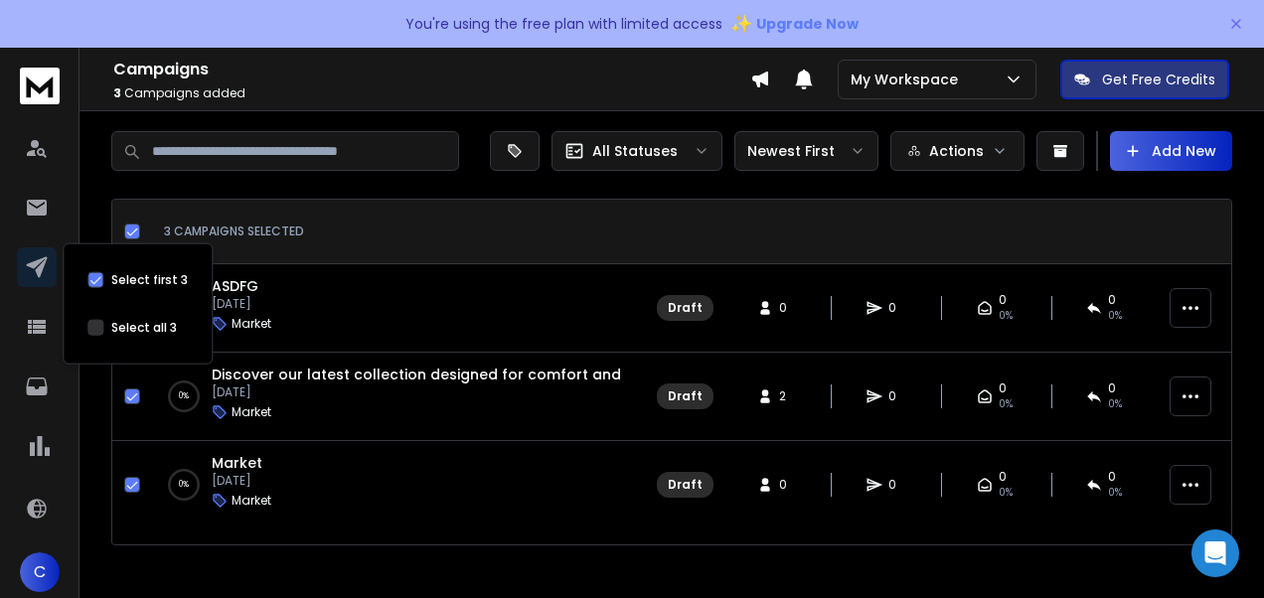
click at [130, 230] on button "Select first 3" at bounding box center [132, 232] width 16 height 16
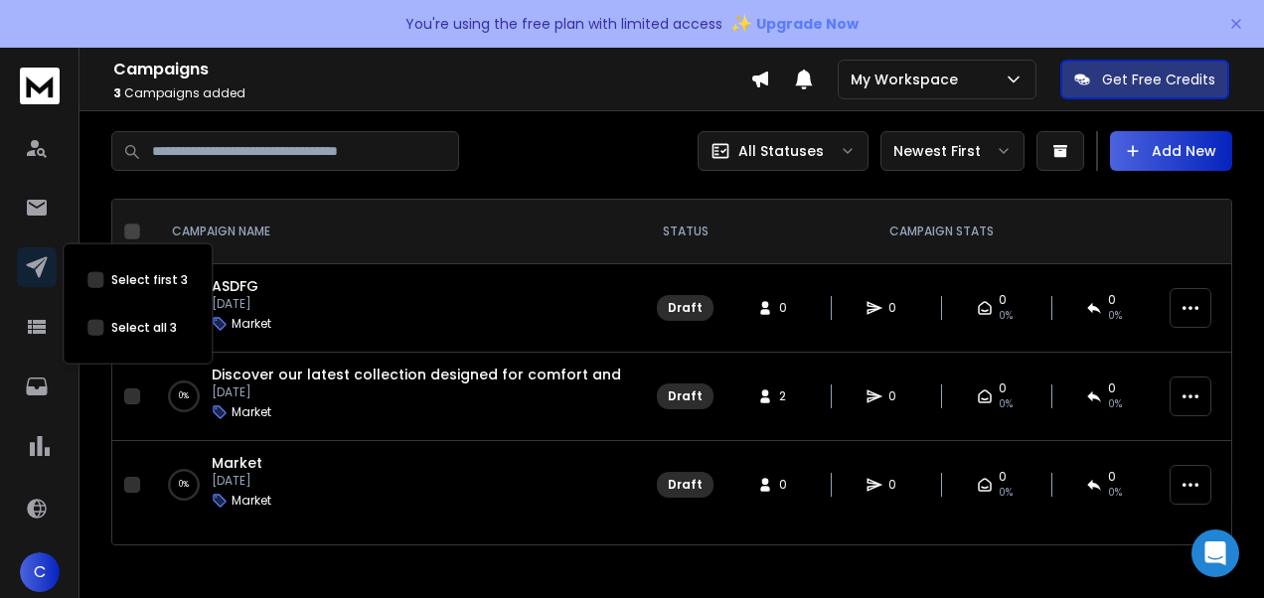
click at [130, 230] on button "Select first 3" at bounding box center [132, 232] width 16 height 16
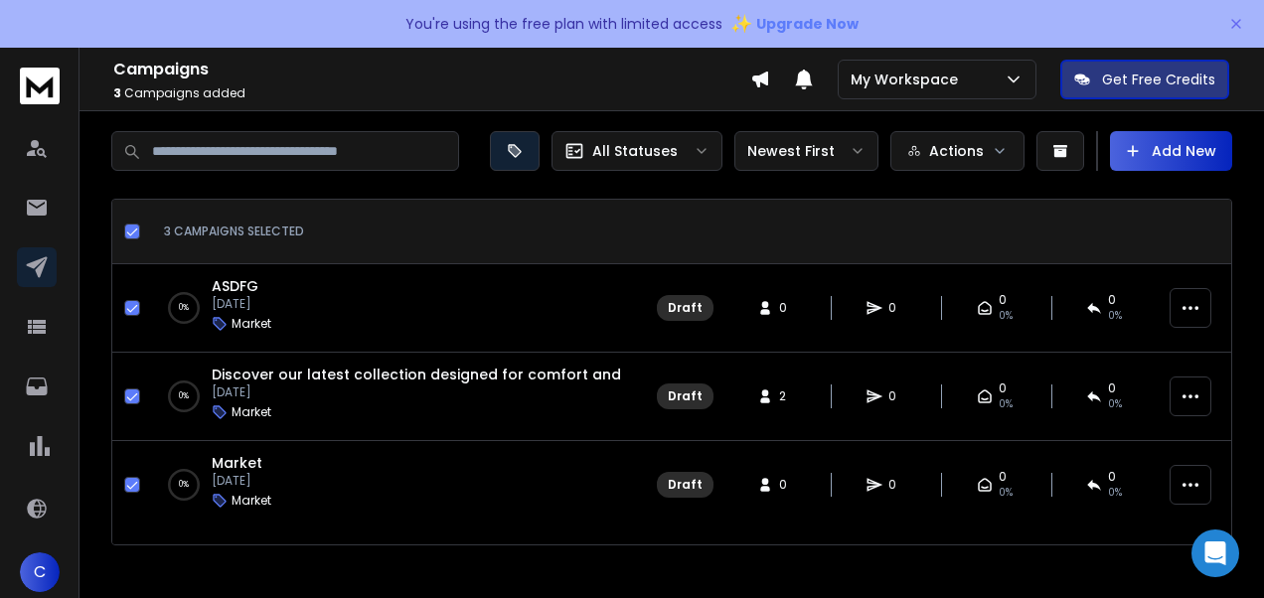
click at [518, 157] on icon at bounding box center [515, 151] width 16 height 16
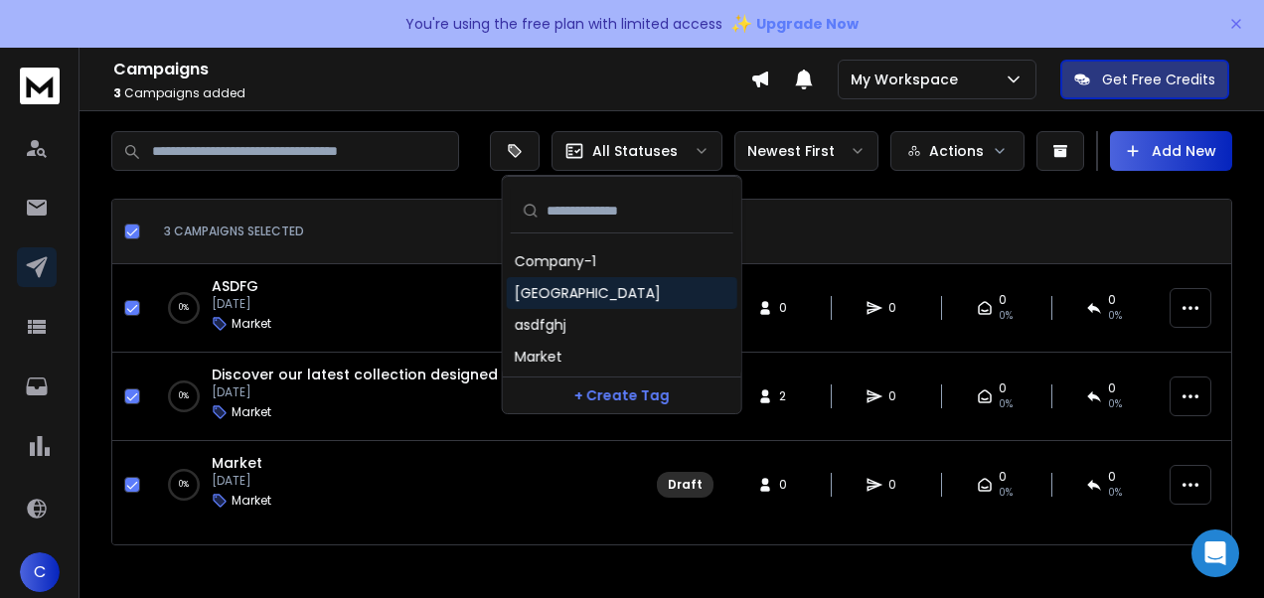
click at [616, 296] on div "[GEOGRAPHIC_DATA]" at bounding box center [622, 293] width 215 height 20
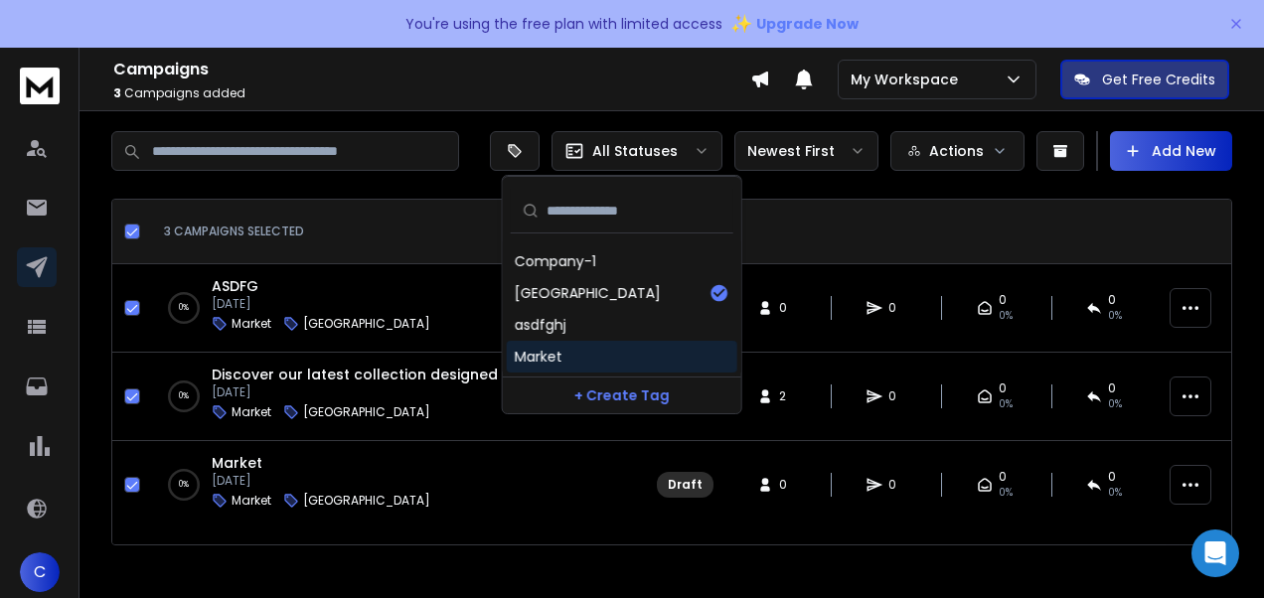
click at [579, 554] on div "Campaigns 3 Campaigns Added All Statuses Newest First Actions Add New 3 campaig…" at bounding box center [671, 338] width 1184 height 454
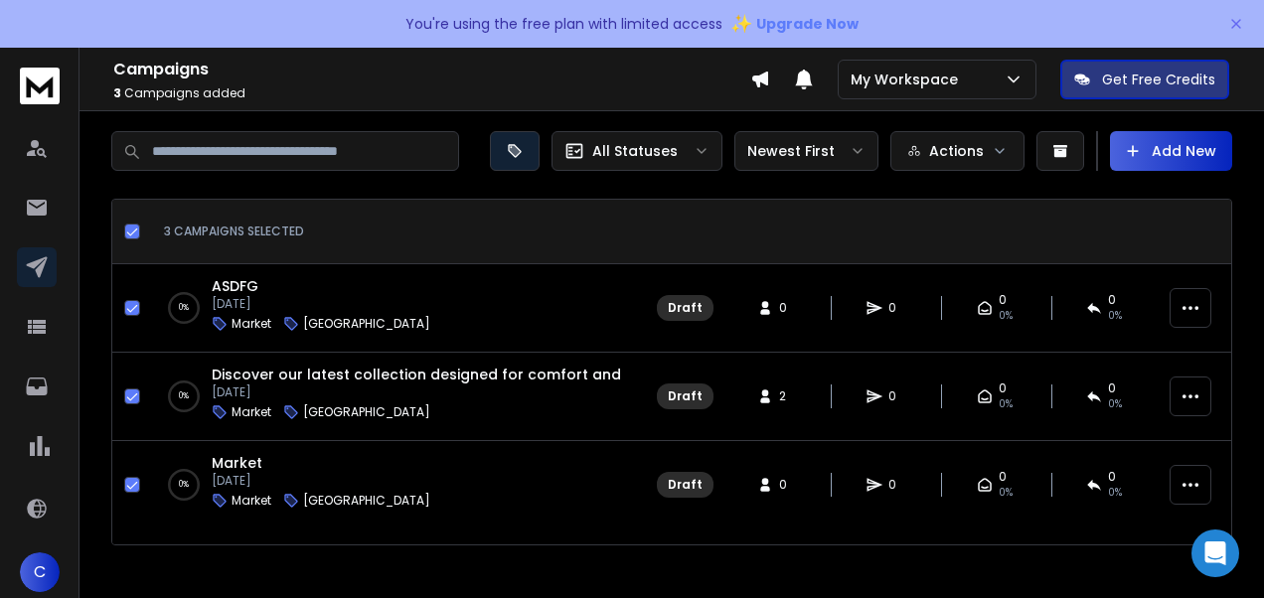
click at [534, 157] on button at bounding box center [515, 151] width 50 height 40
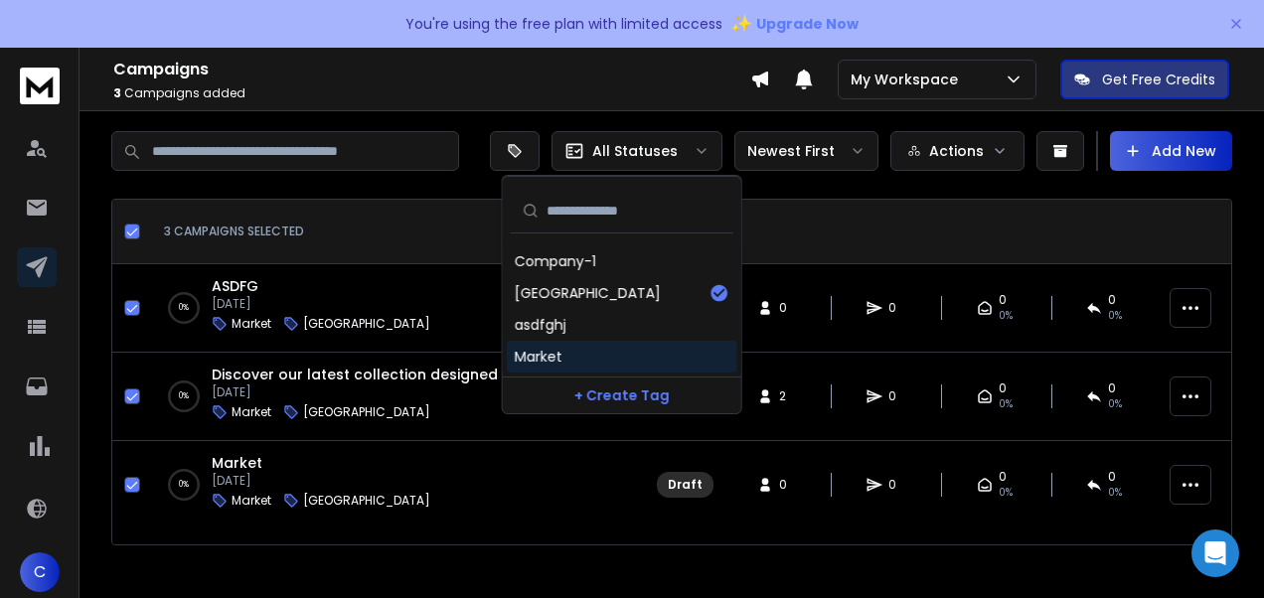
click at [639, 395] on p "+ Create Tag" at bounding box center [621, 395] width 95 height 20
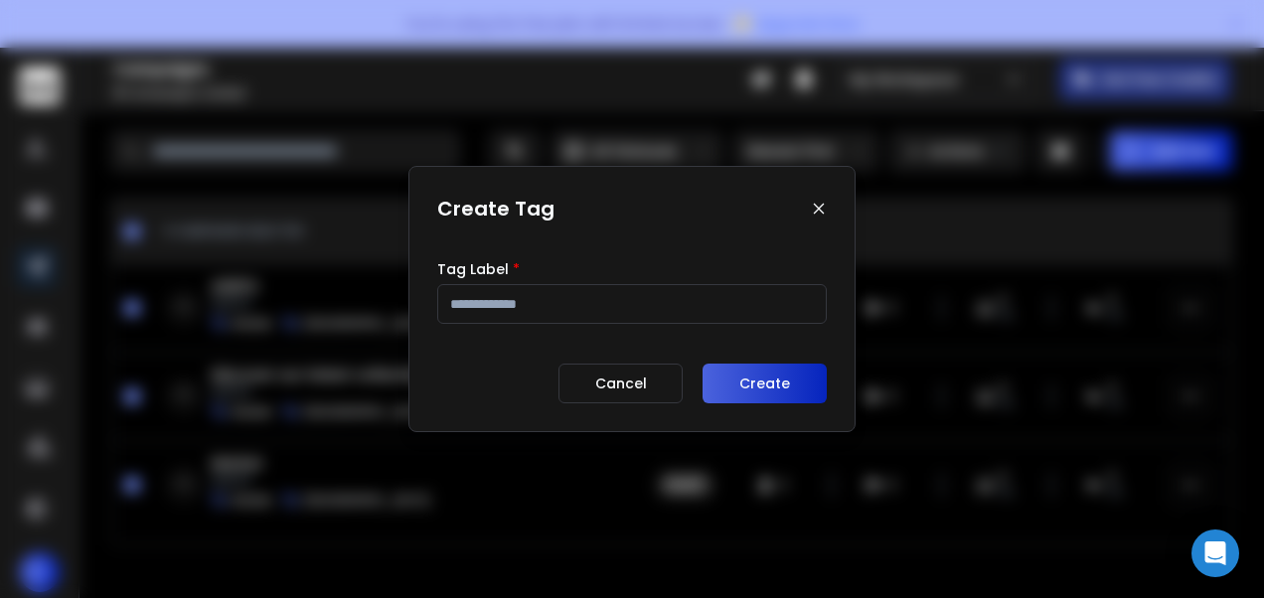
click at [574, 310] on input "text" at bounding box center [631, 304] width 389 height 40
type input "*"
click at [478, 406] on div "Create Tag Tag Label * Cancel Create" at bounding box center [631, 299] width 447 height 266
click at [771, 393] on button "Create" at bounding box center [764, 384] width 124 height 40
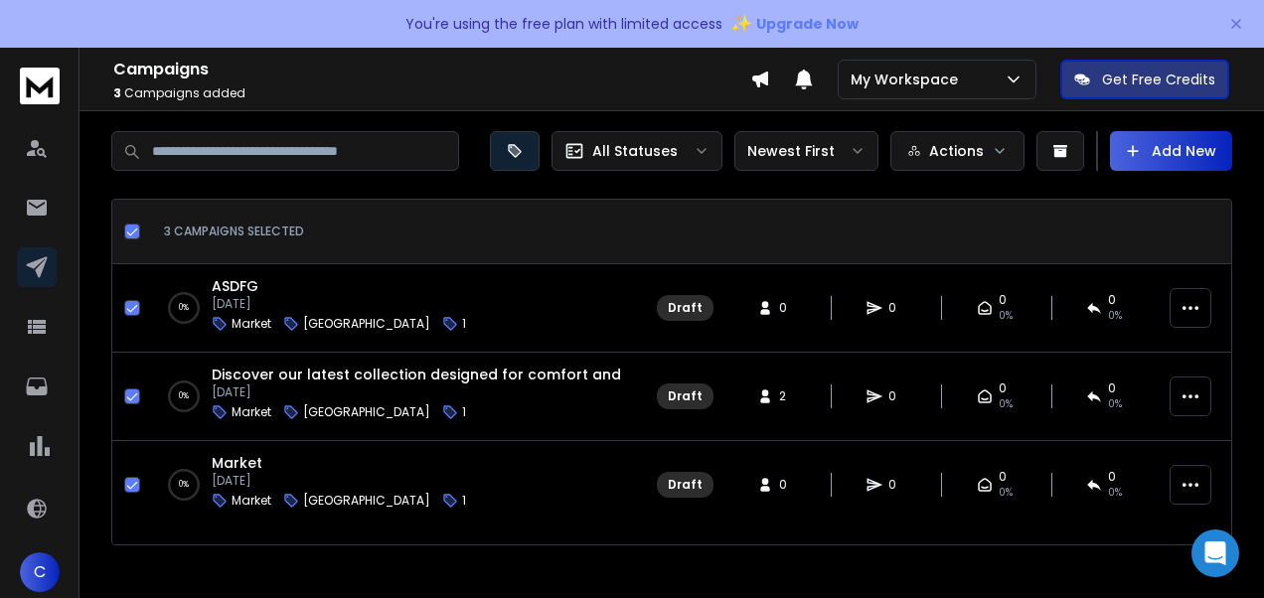
click at [539, 154] on button at bounding box center [515, 151] width 50 height 40
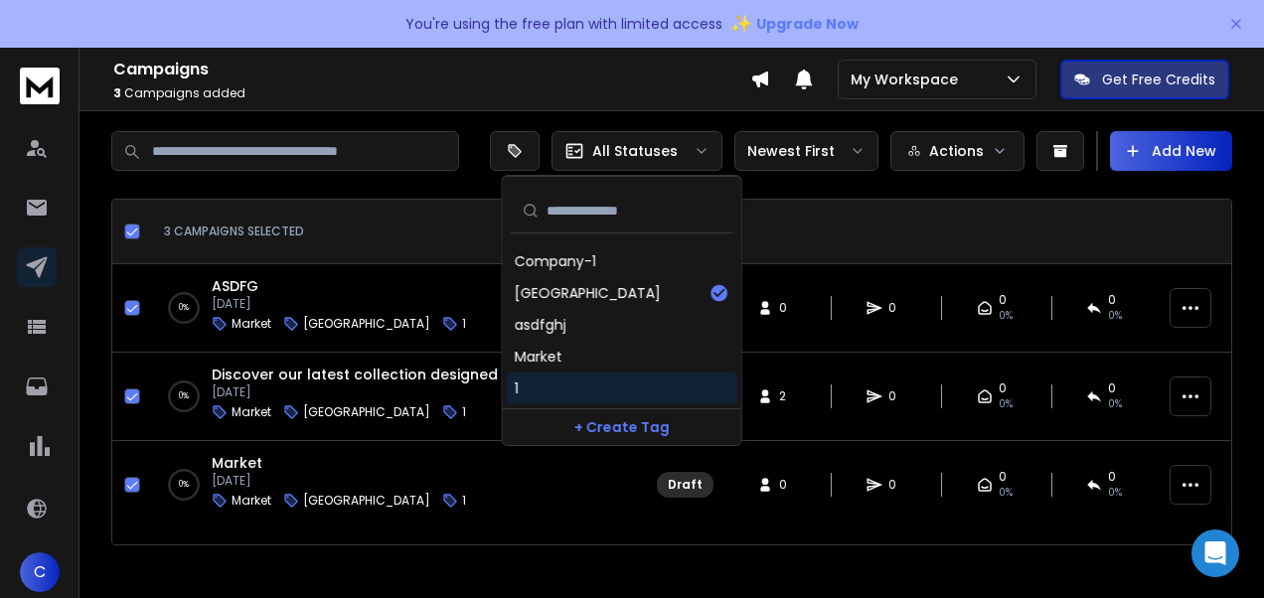
click at [635, 418] on p "+ Create Tag" at bounding box center [621, 427] width 95 height 20
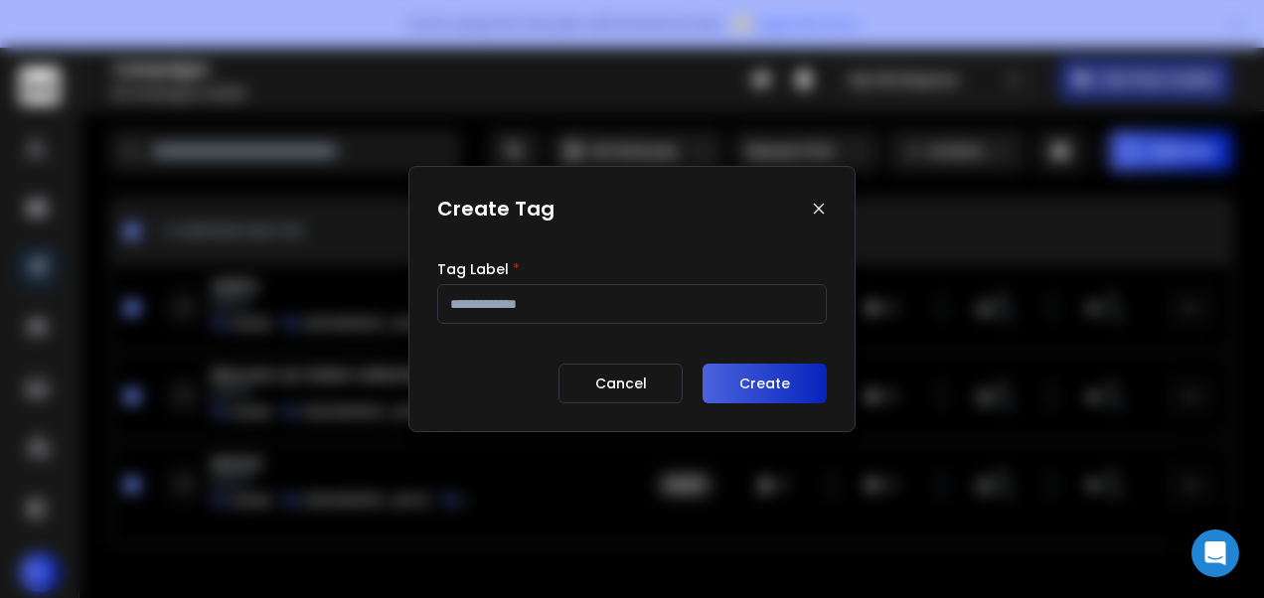
click at [821, 213] on icon at bounding box center [819, 209] width 16 height 16
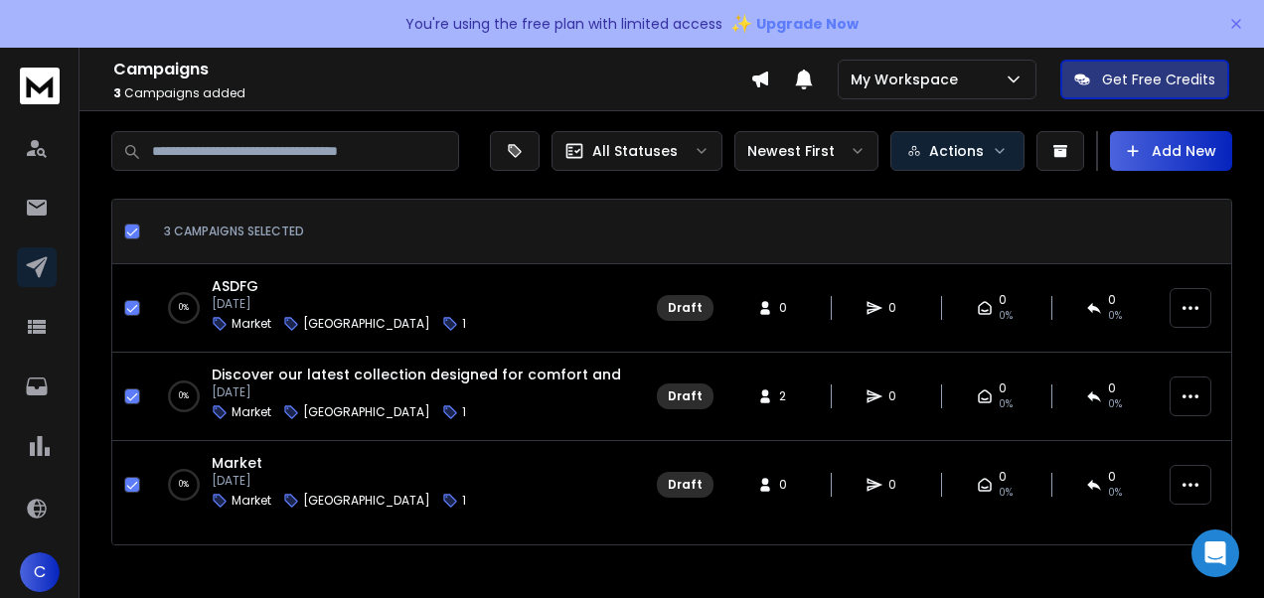
click at [989, 157] on button "Actions" at bounding box center [957, 151] width 134 height 40
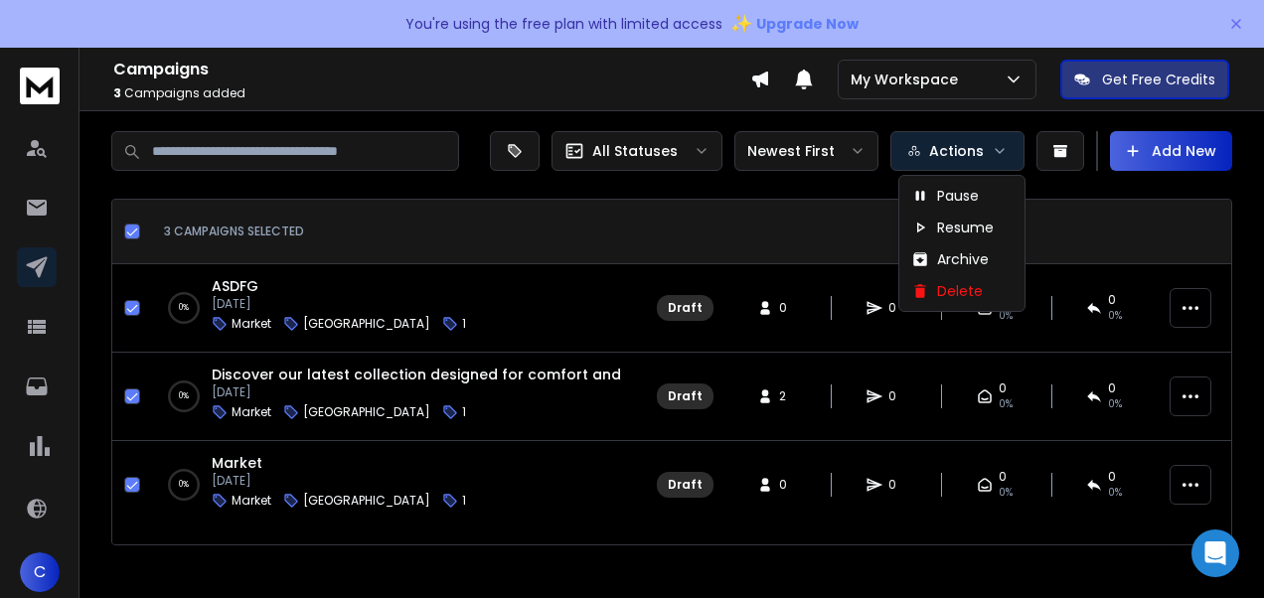
click at [989, 157] on button "Actions" at bounding box center [957, 151] width 134 height 40
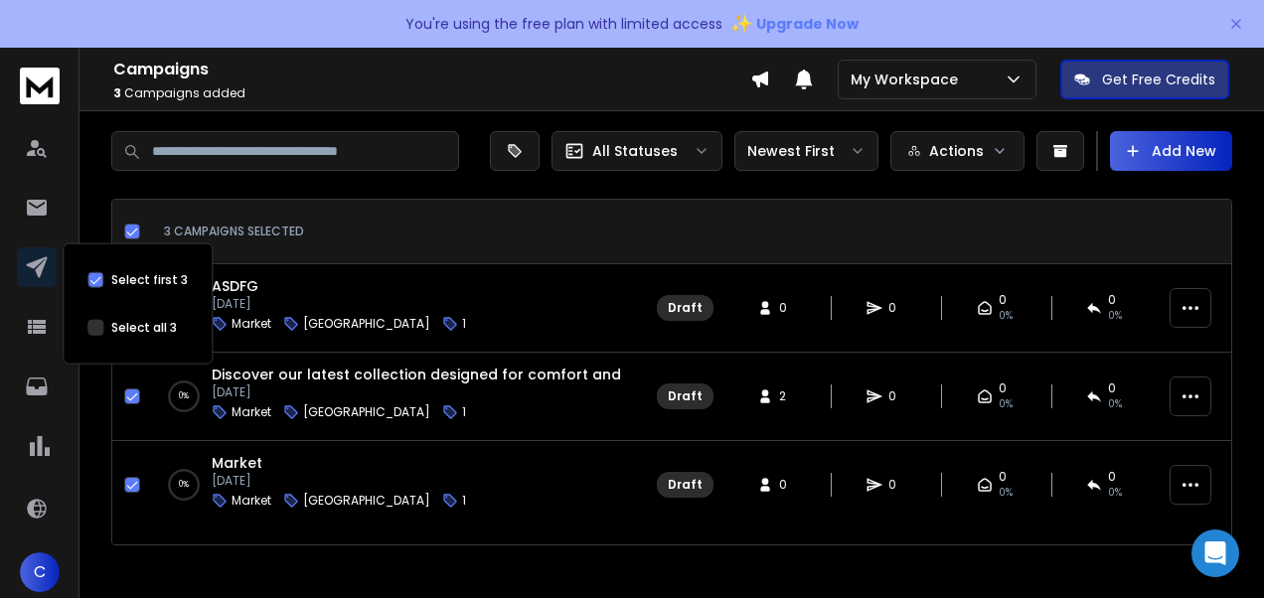
click at [134, 228] on button "Select first 3" at bounding box center [132, 232] width 16 height 16
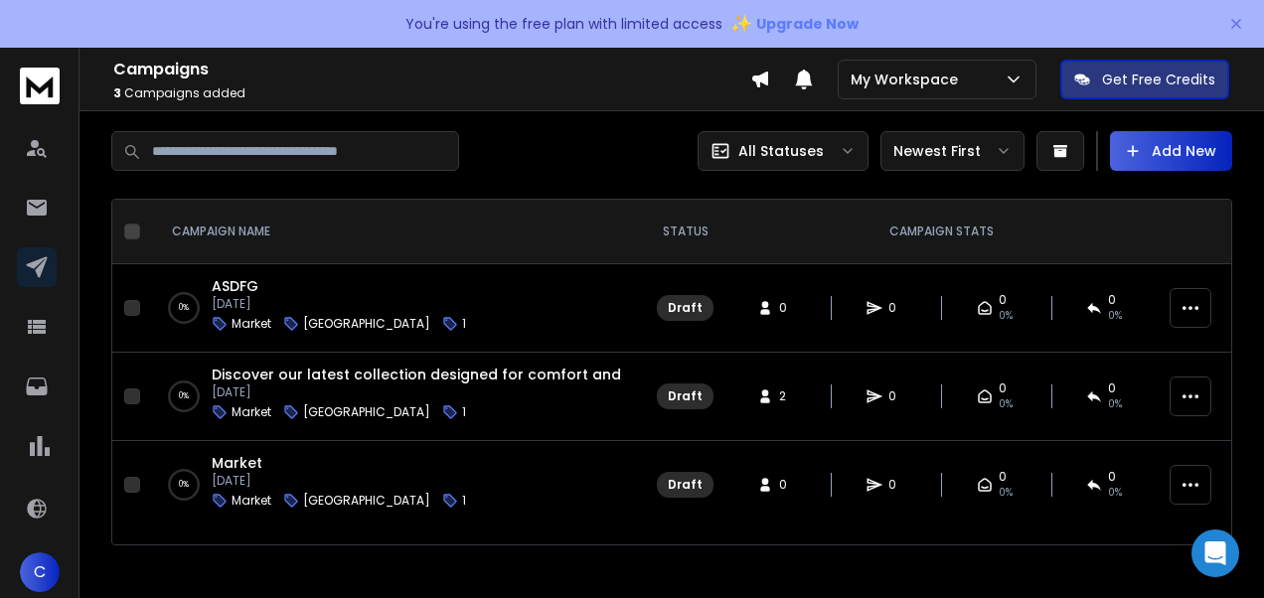
click at [632, 172] on div "Campaigns 3 Campaigns Added All Statuses Newest First Add New CAMPAIGN NAME STA…" at bounding box center [671, 338] width 1121 height 414
click at [236, 325] on p "Market" at bounding box center [251, 324] width 40 height 16
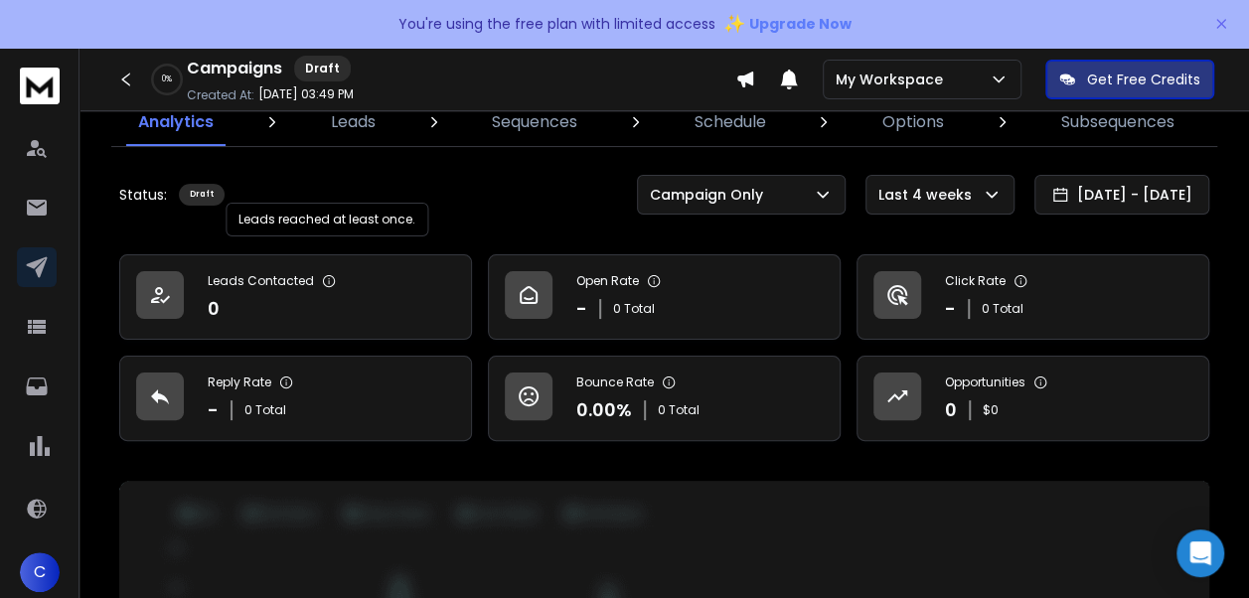
scroll to position [99, 0]
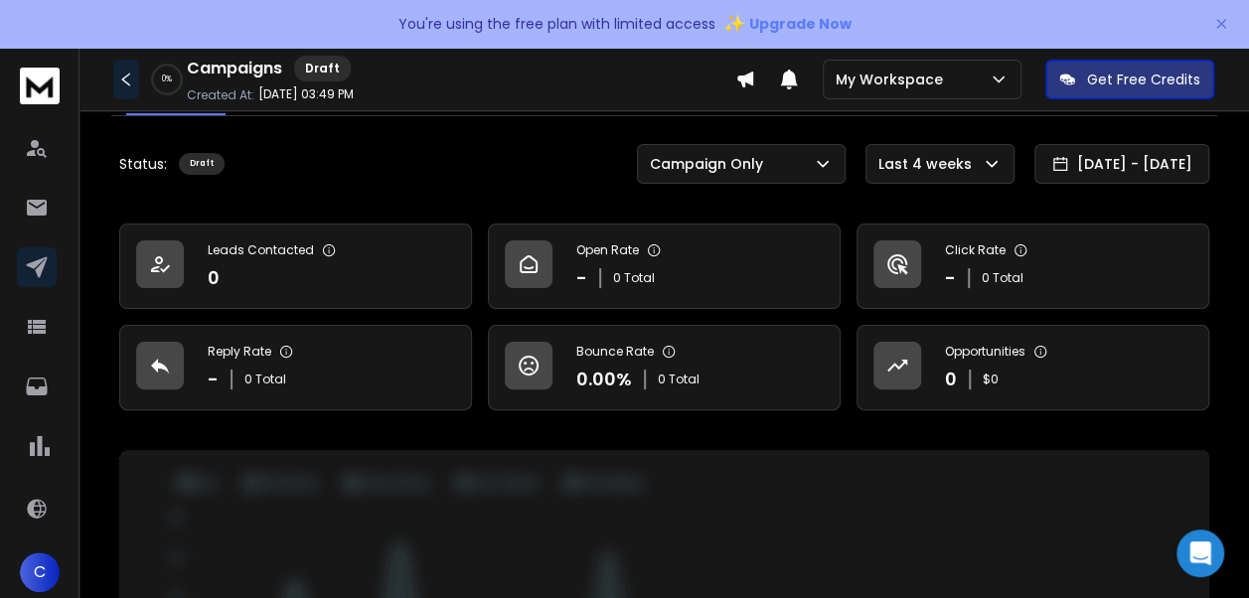
click at [129, 80] on icon at bounding box center [126, 80] width 18 height 18
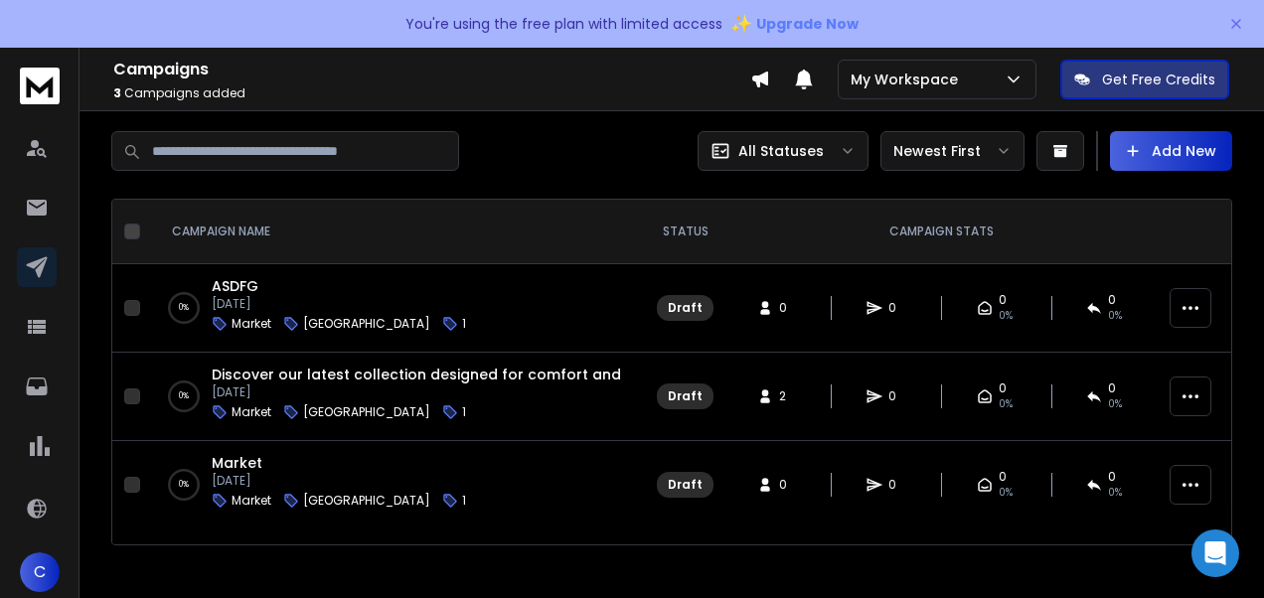
click at [135, 306] on button "button" at bounding box center [132, 308] width 16 height 16
click at [135, 305] on button "button" at bounding box center [132, 308] width 16 height 16
click at [133, 306] on button "button" at bounding box center [132, 308] width 16 height 16
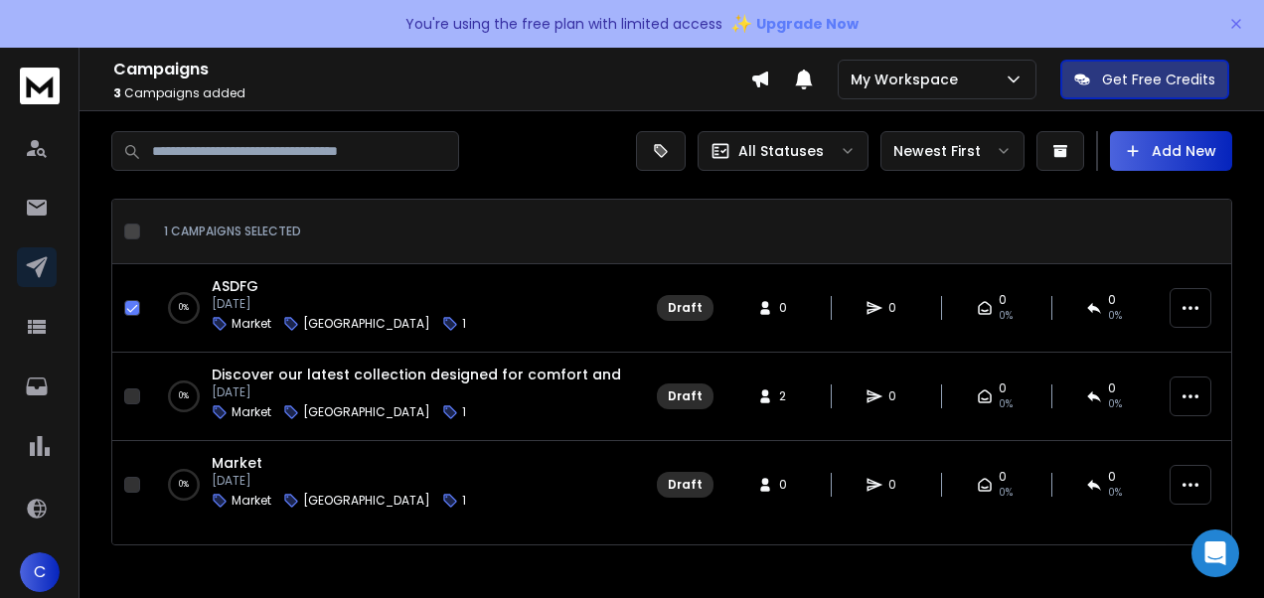
click at [133, 306] on button "button" at bounding box center [132, 308] width 16 height 16
drag, startPoint x: 133, startPoint y: 301, endPoint x: 172, endPoint y: 292, distance: 39.8
click at [133, 300] on button "button" at bounding box center [132, 308] width 16 height 16
click at [666, 149] on icon at bounding box center [661, 151] width 11 height 11
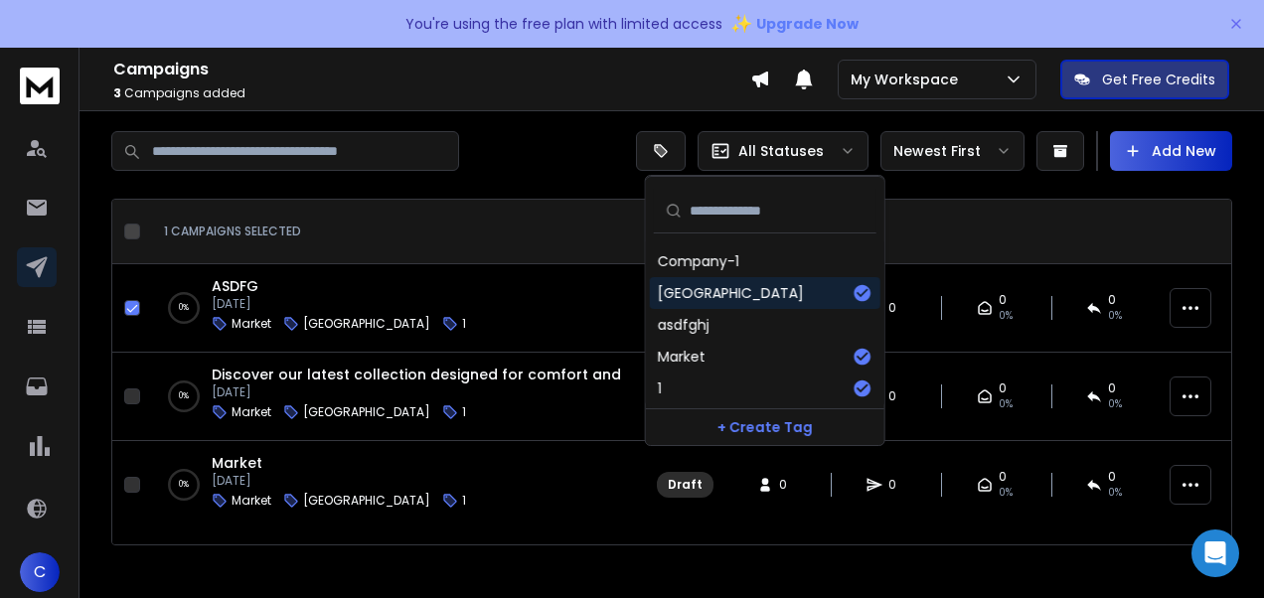
click at [855, 292] on icon at bounding box center [861, 293] width 17 height 17
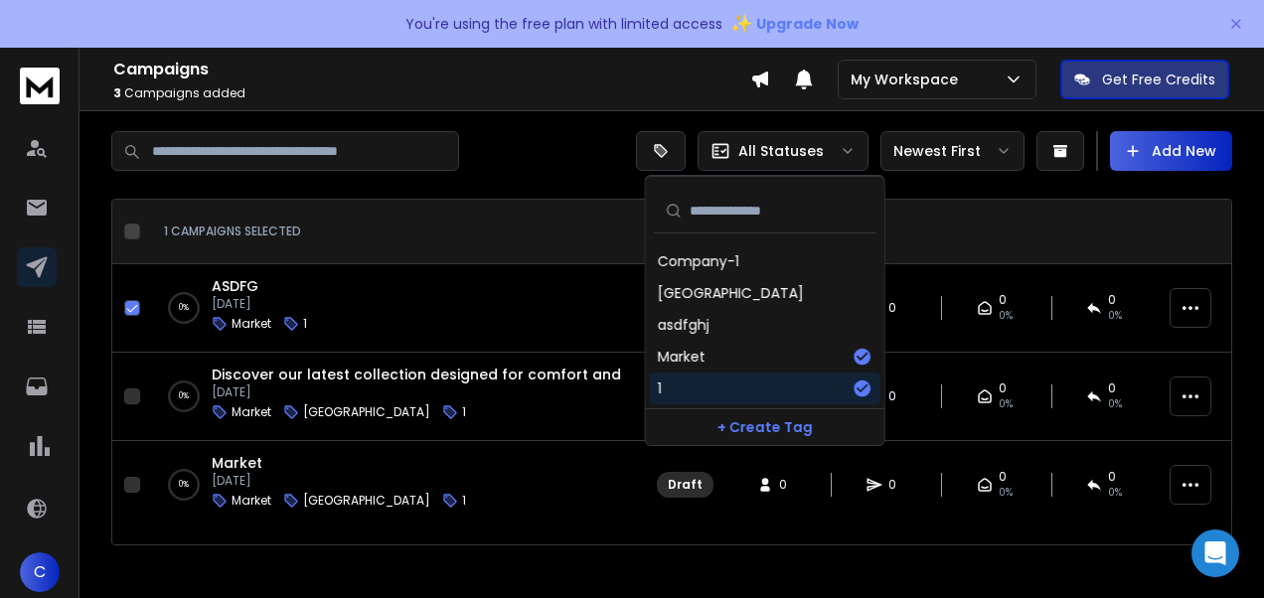
click at [767, 421] on p "+ Create Tag" at bounding box center [764, 427] width 95 height 20
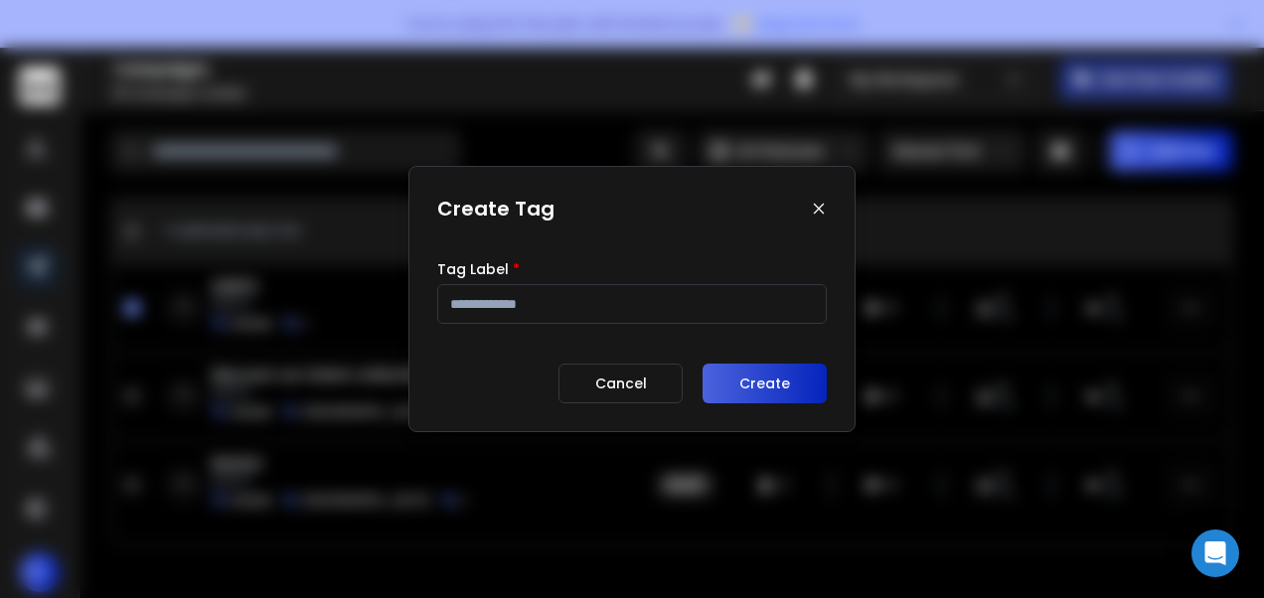
click at [594, 318] on input "text" at bounding box center [631, 304] width 389 height 40
type input "****"
click at [777, 385] on button "Create" at bounding box center [764, 384] width 124 height 40
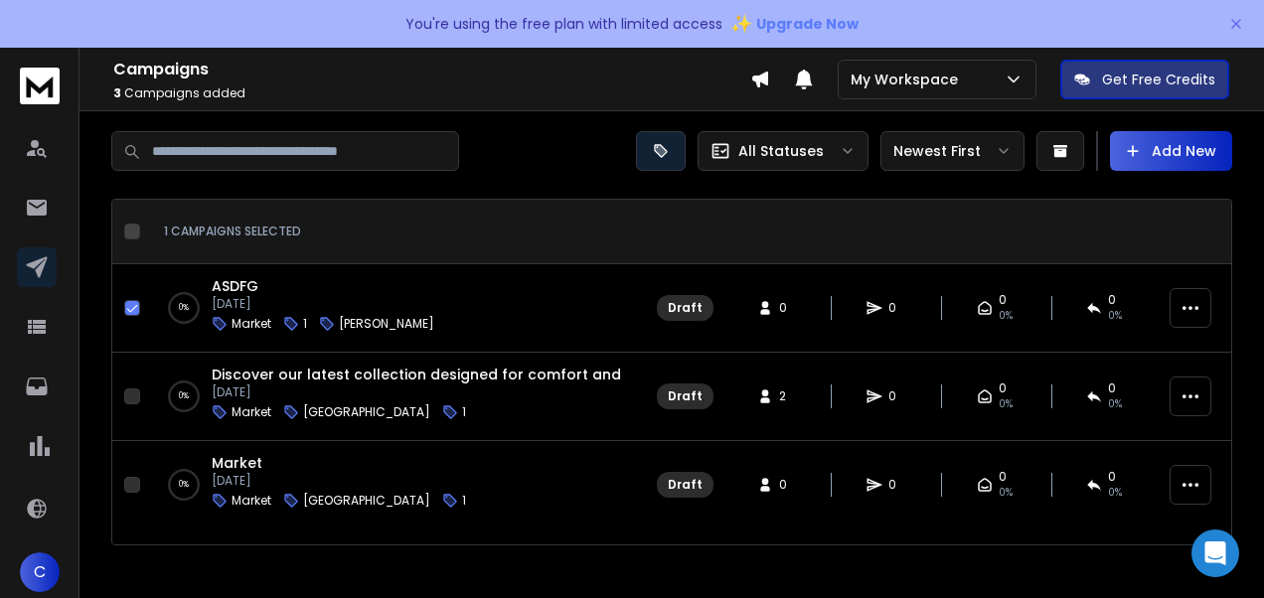
click at [677, 161] on button at bounding box center [661, 151] width 50 height 40
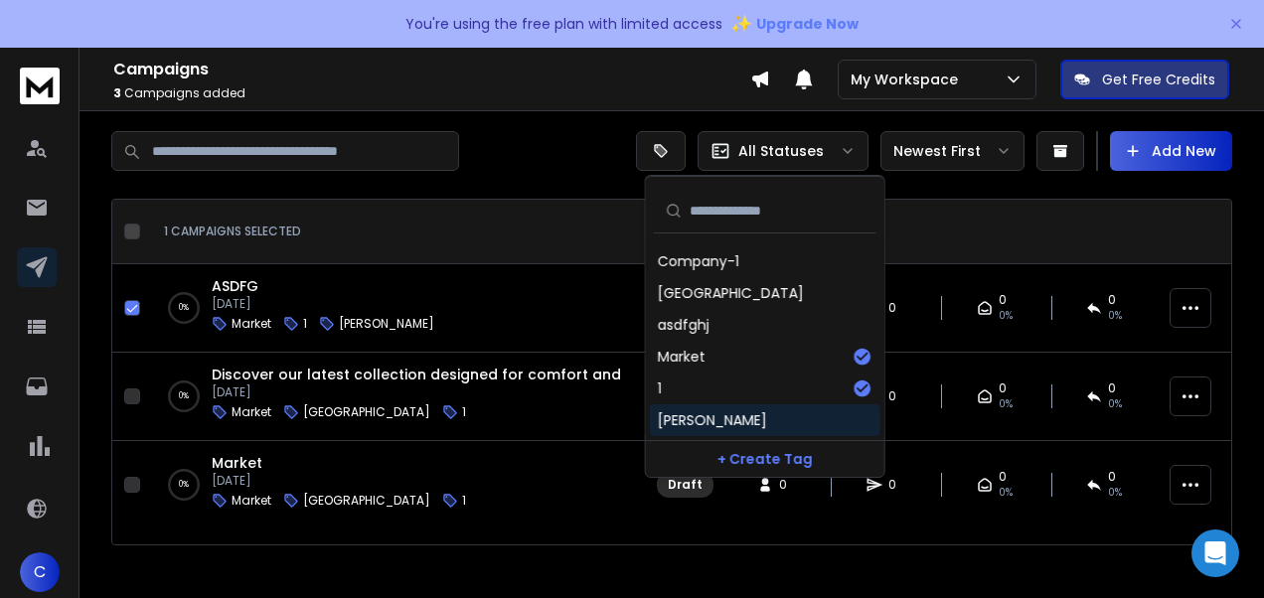
click at [792, 458] on p "+ Create Tag" at bounding box center [764, 459] width 95 height 20
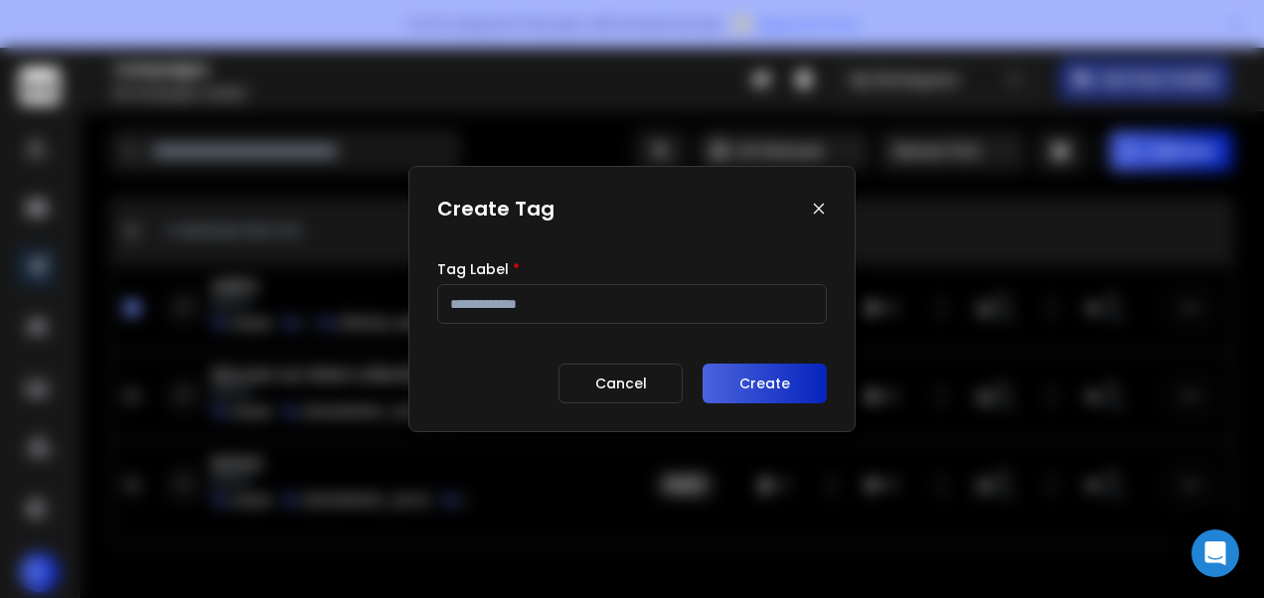
click at [639, 278] on div "Tag Label" at bounding box center [631, 293] width 389 height 62
click at [627, 291] on input "text" at bounding box center [631, 304] width 389 height 40
type input "*****"
click at [740, 377] on button "Create" at bounding box center [764, 384] width 124 height 40
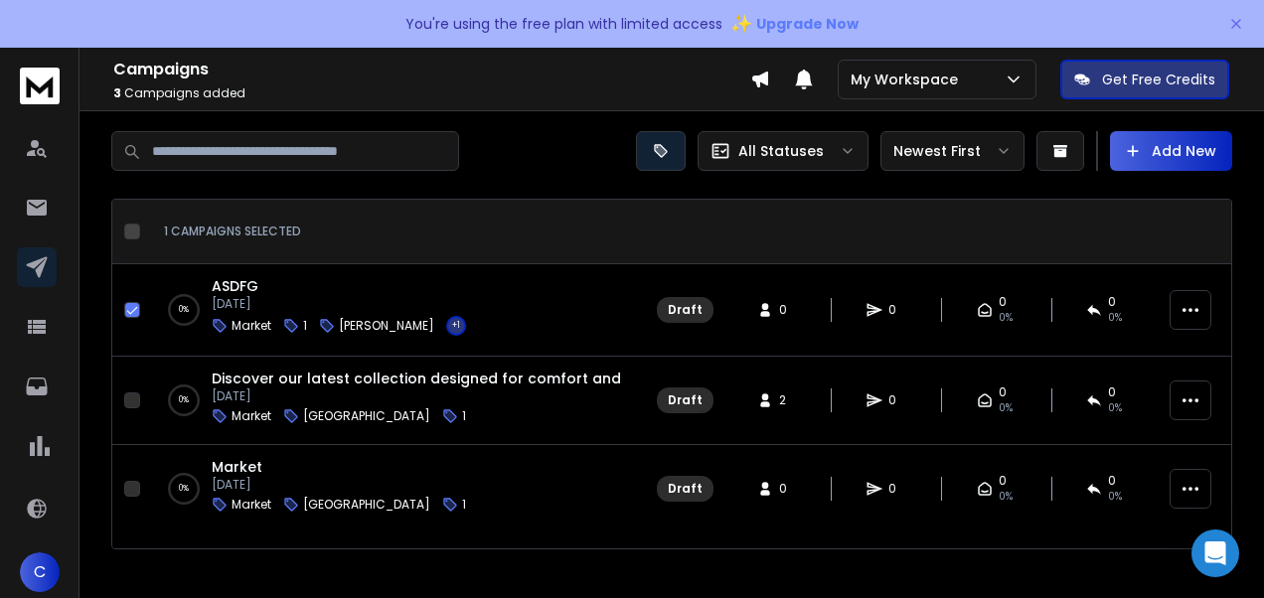
click at [669, 157] on icon at bounding box center [661, 151] width 16 height 16
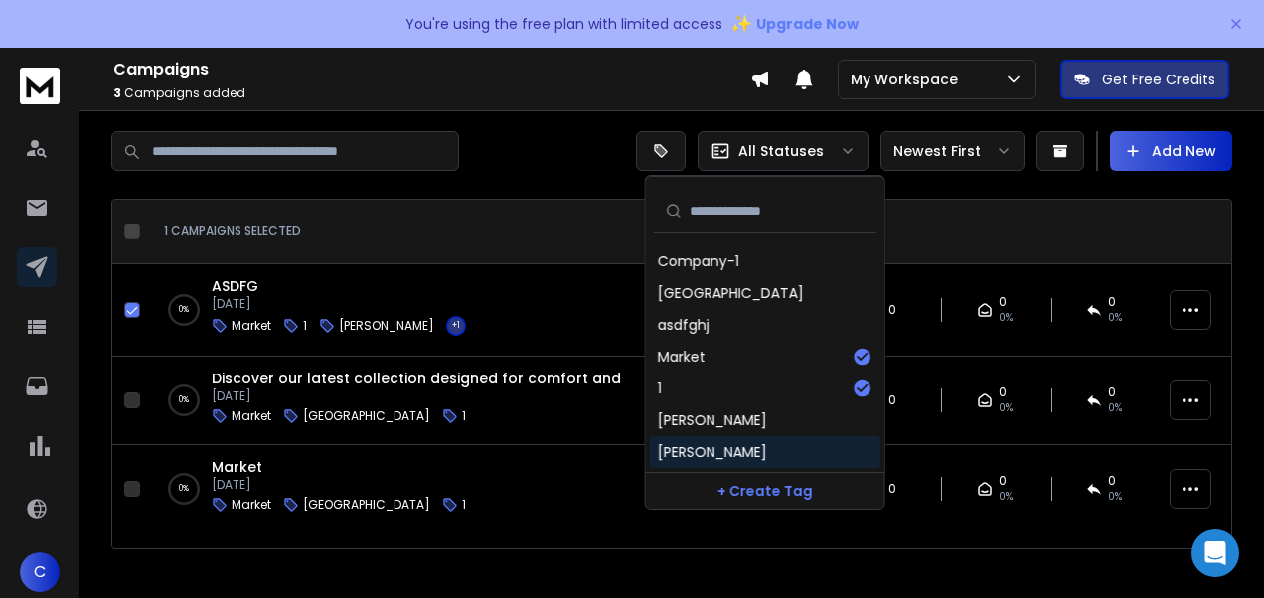
click at [790, 491] on p "+ Create Tag" at bounding box center [764, 491] width 95 height 20
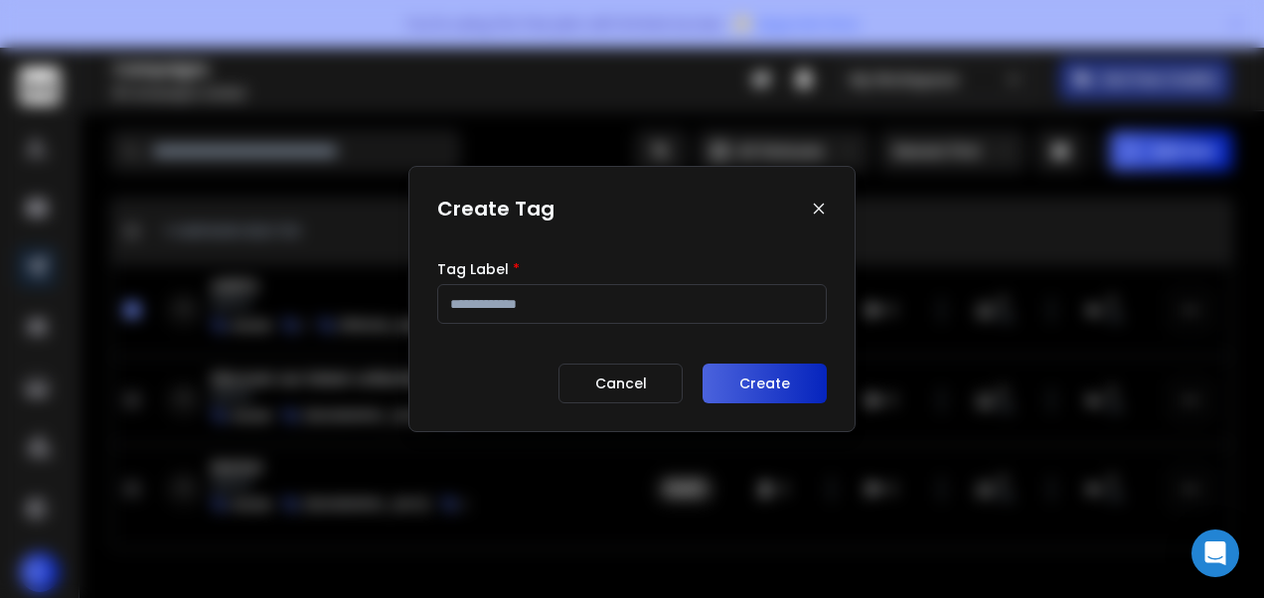
click at [645, 302] on input "text" at bounding box center [631, 304] width 389 height 40
type input "**********"
click at [766, 373] on button "Create" at bounding box center [764, 384] width 124 height 40
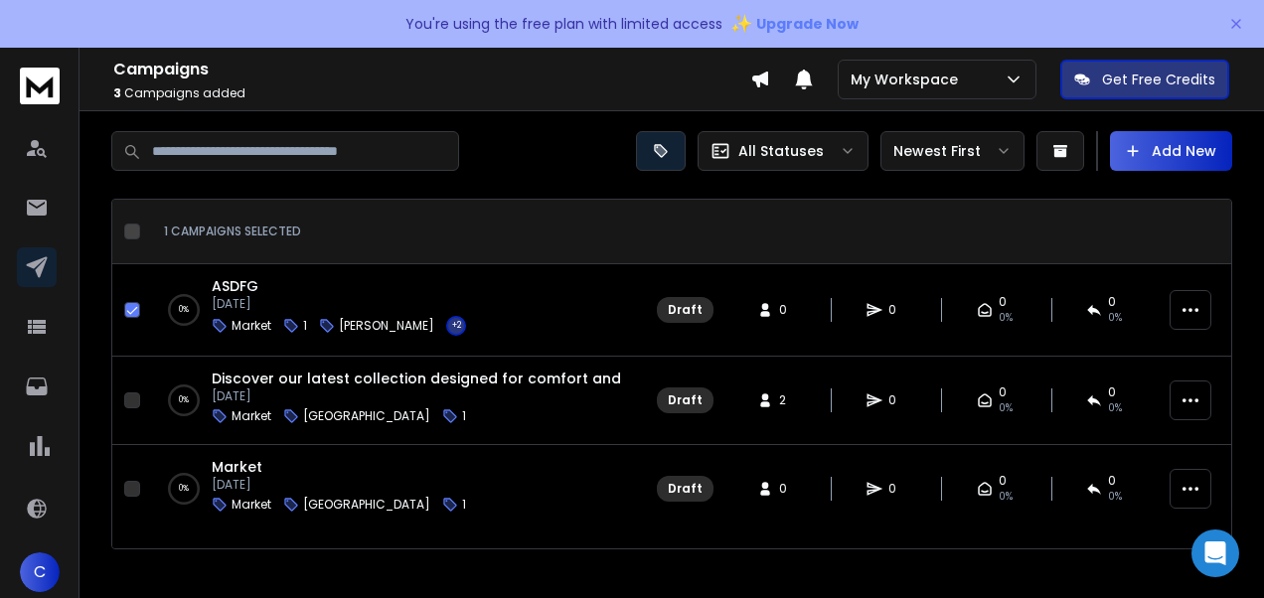
click at [665, 146] on icon at bounding box center [661, 151] width 11 height 11
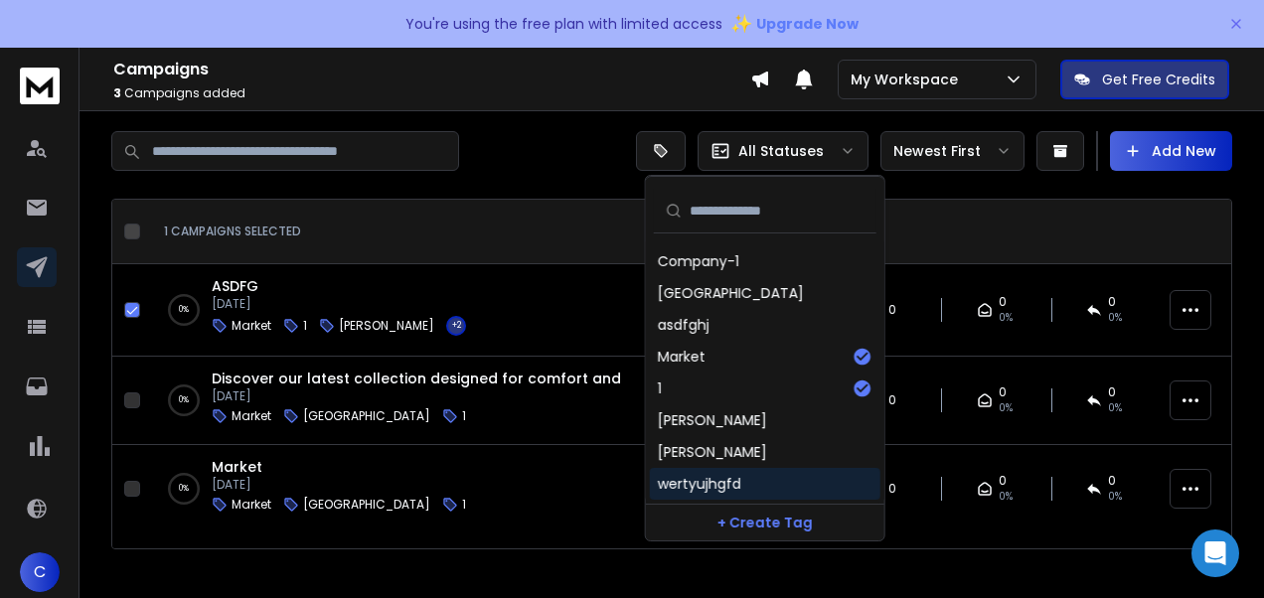
click at [766, 519] on p "+ Create Tag" at bounding box center [764, 523] width 95 height 20
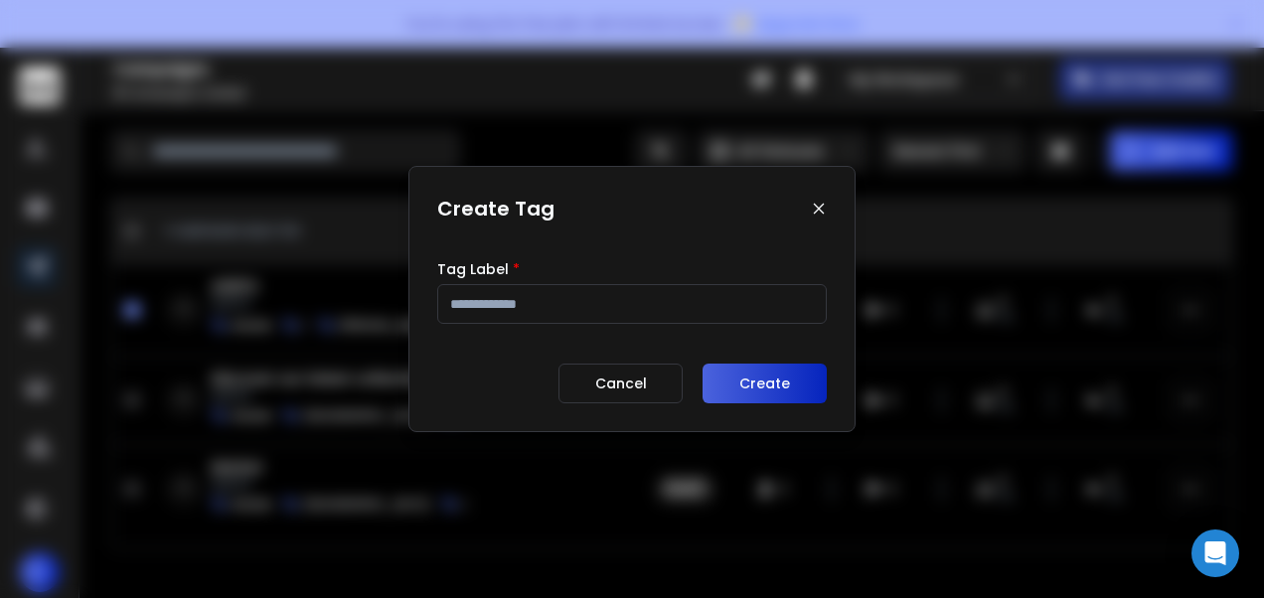
click at [568, 304] on input "text" at bounding box center [631, 304] width 389 height 40
type input "********"
click at [773, 380] on button "Create" at bounding box center [764, 384] width 124 height 40
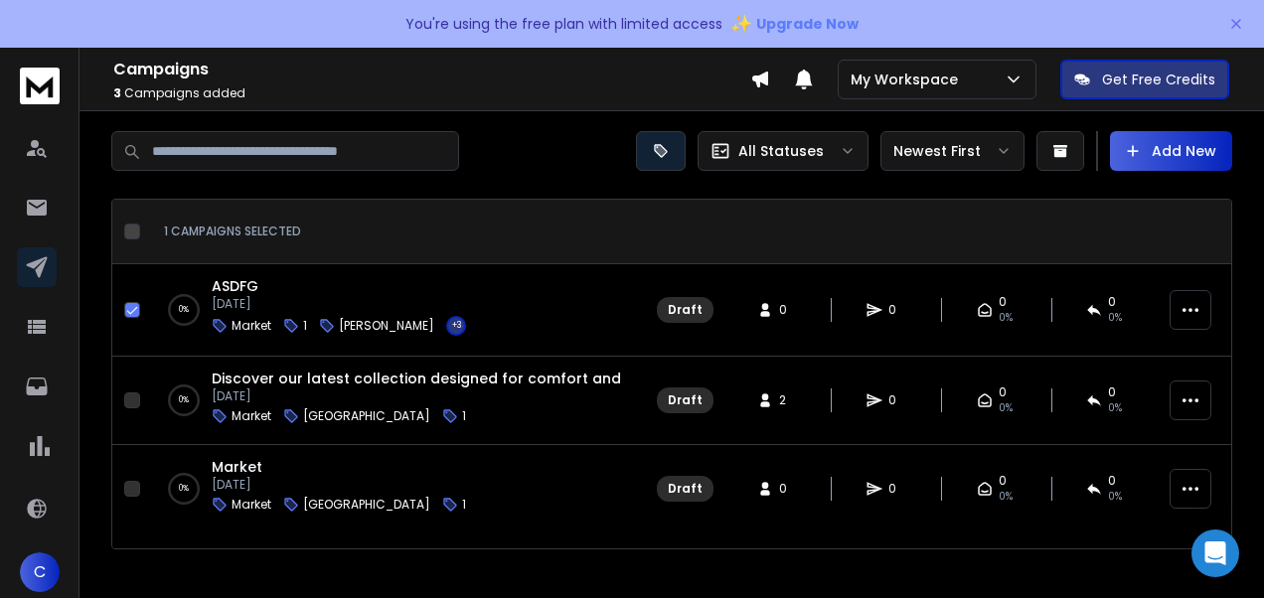
click at [667, 151] on icon at bounding box center [660, 150] width 13 height 13
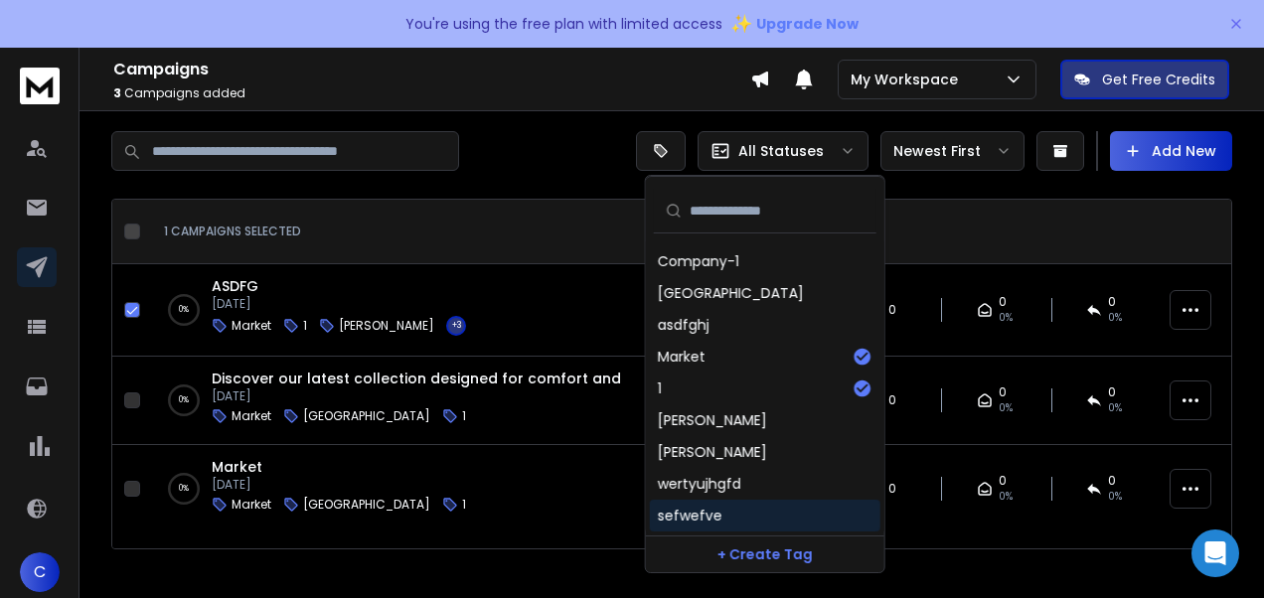
click at [762, 550] on p "+ Create Tag" at bounding box center [764, 554] width 95 height 20
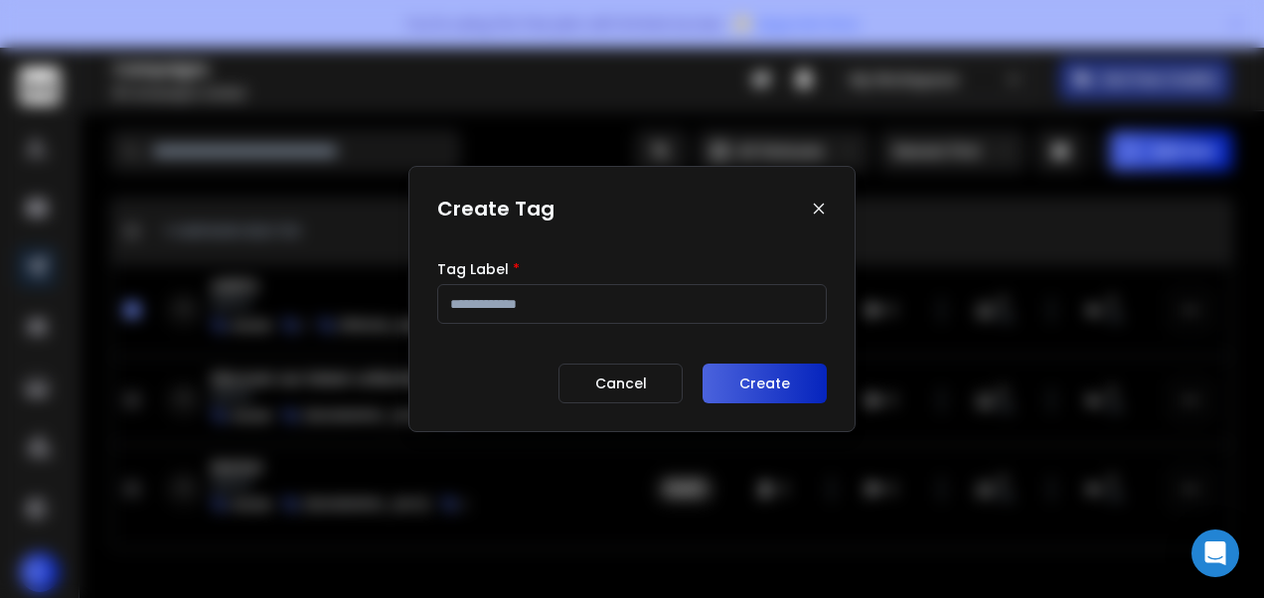
click at [603, 303] on input "text" at bounding box center [631, 304] width 389 height 40
type input "*********"
click at [725, 369] on button "Create" at bounding box center [764, 384] width 124 height 40
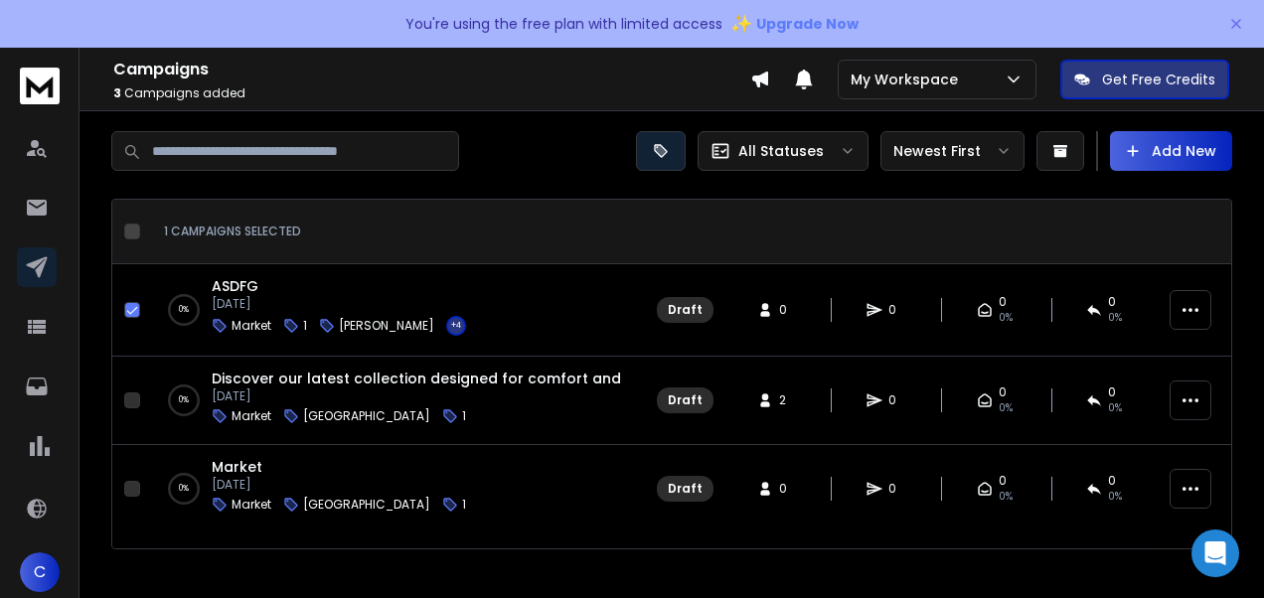
click at [667, 153] on icon at bounding box center [661, 151] width 11 height 11
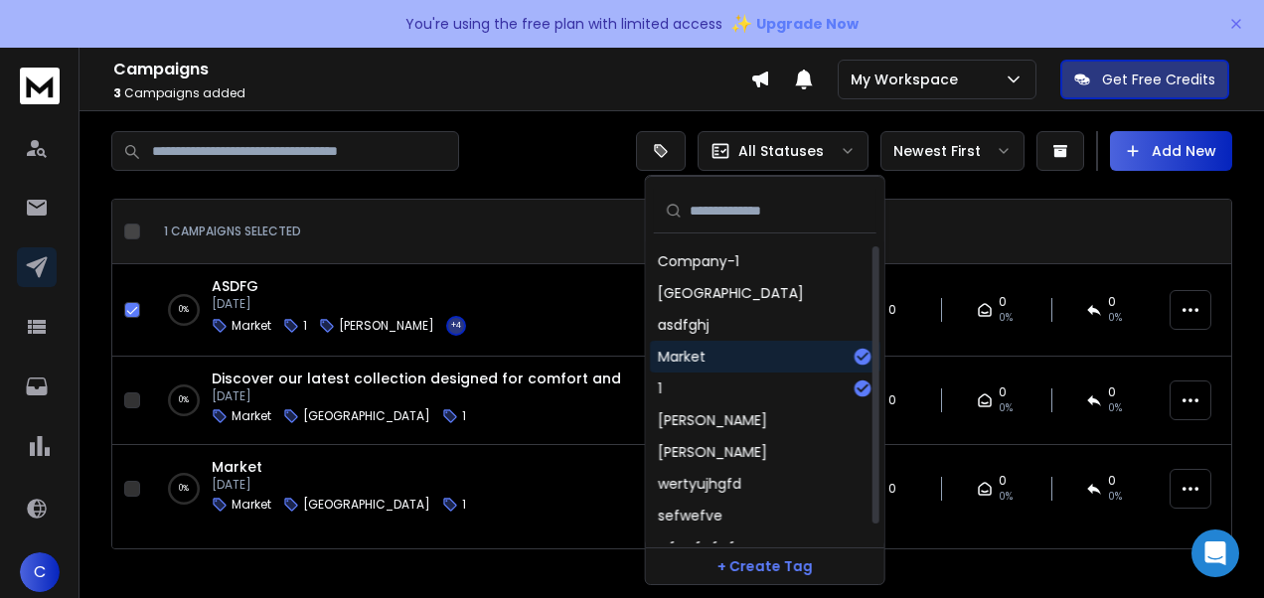
click at [771, 356] on div "Market" at bounding box center [765, 357] width 215 height 20
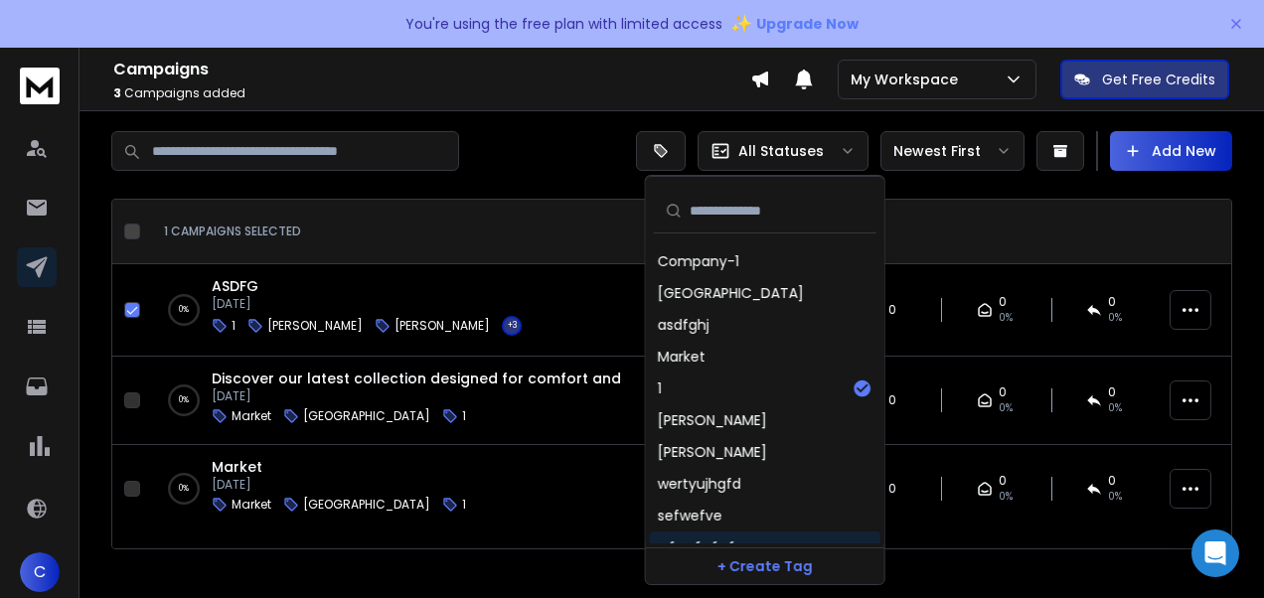
click at [855, 561] on button "+ Create Tag" at bounding box center [765, 565] width 238 height 37
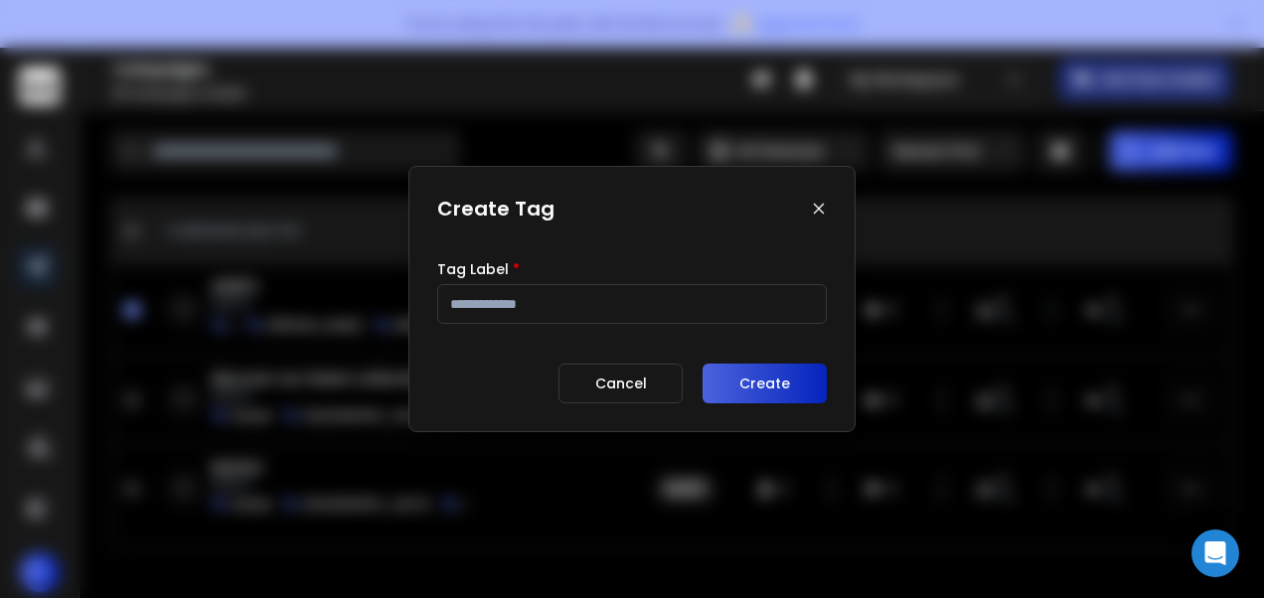
click at [812, 209] on icon at bounding box center [819, 209] width 16 height 16
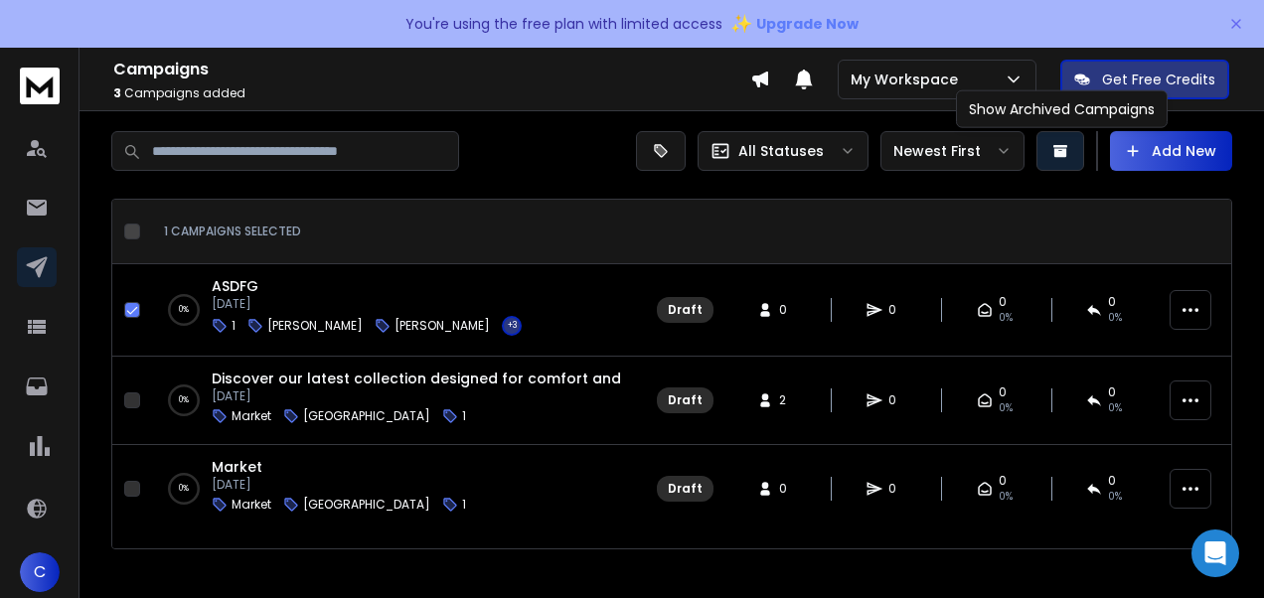
click at [1076, 153] on button at bounding box center [1060, 151] width 48 height 40
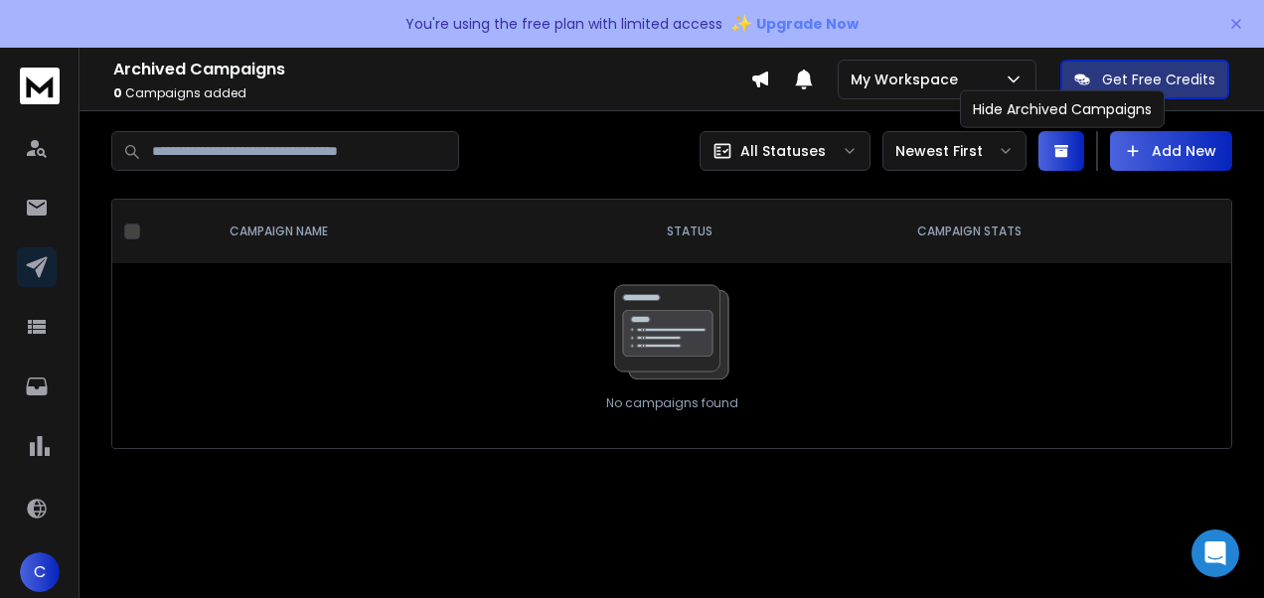
click at [1059, 147] on icon at bounding box center [1061, 151] width 14 height 14
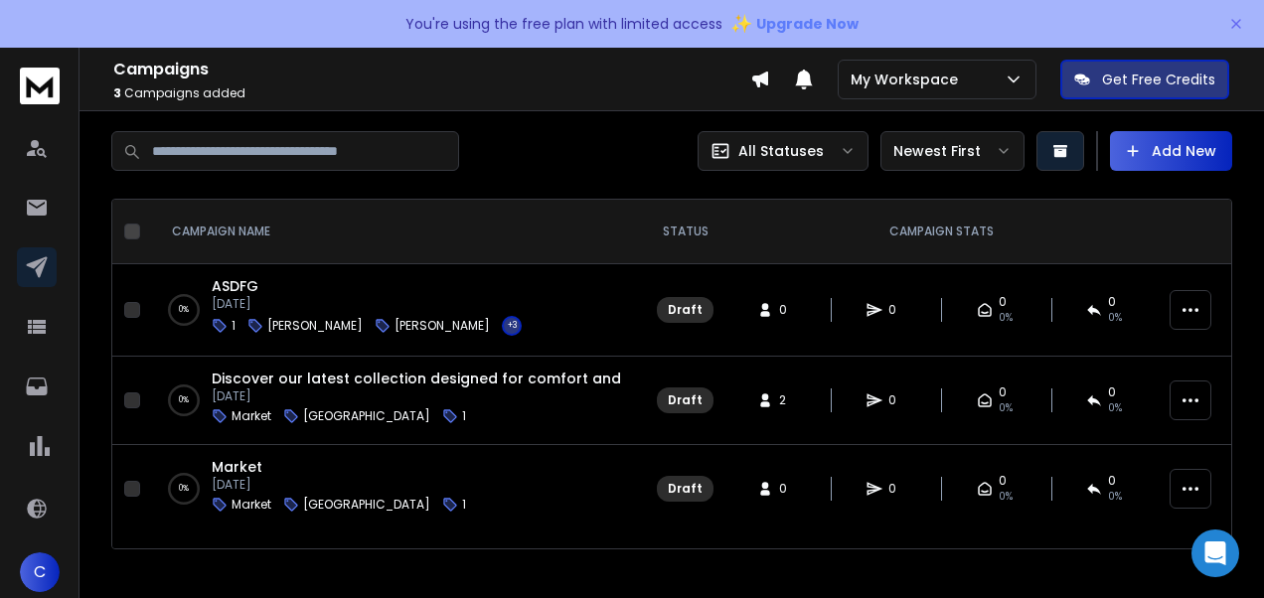
click at [1192, 310] on icon "button" at bounding box center [1190, 310] width 16 height 4
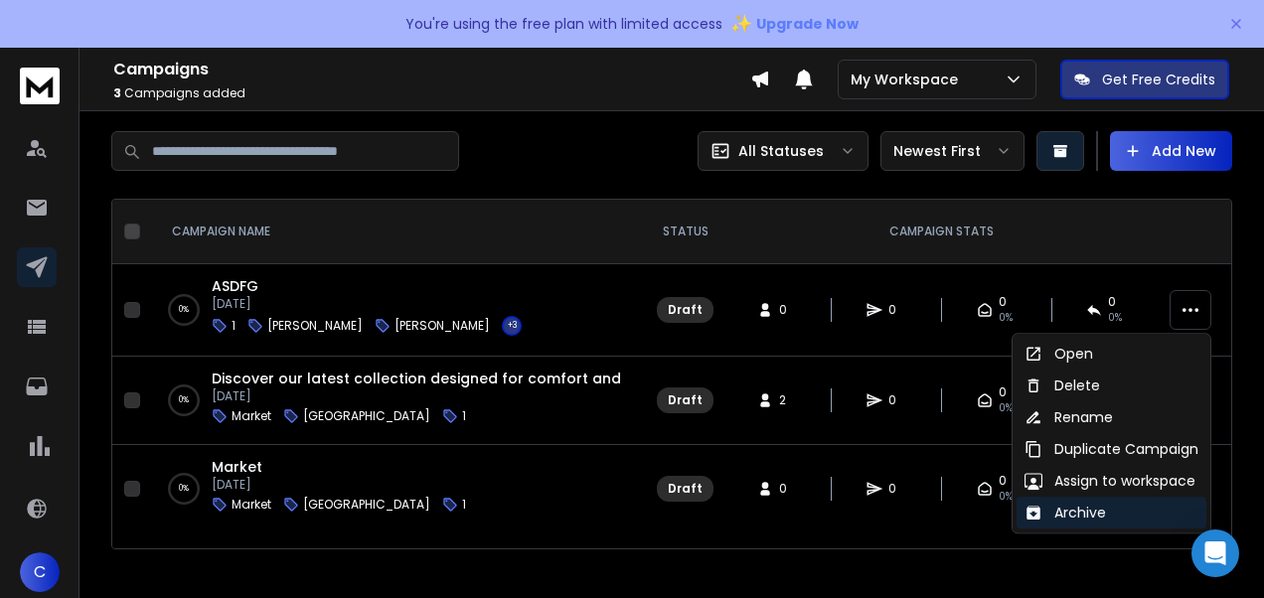
click at [1114, 513] on div "Archive" at bounding box center [1111, 513] width 190 height 32
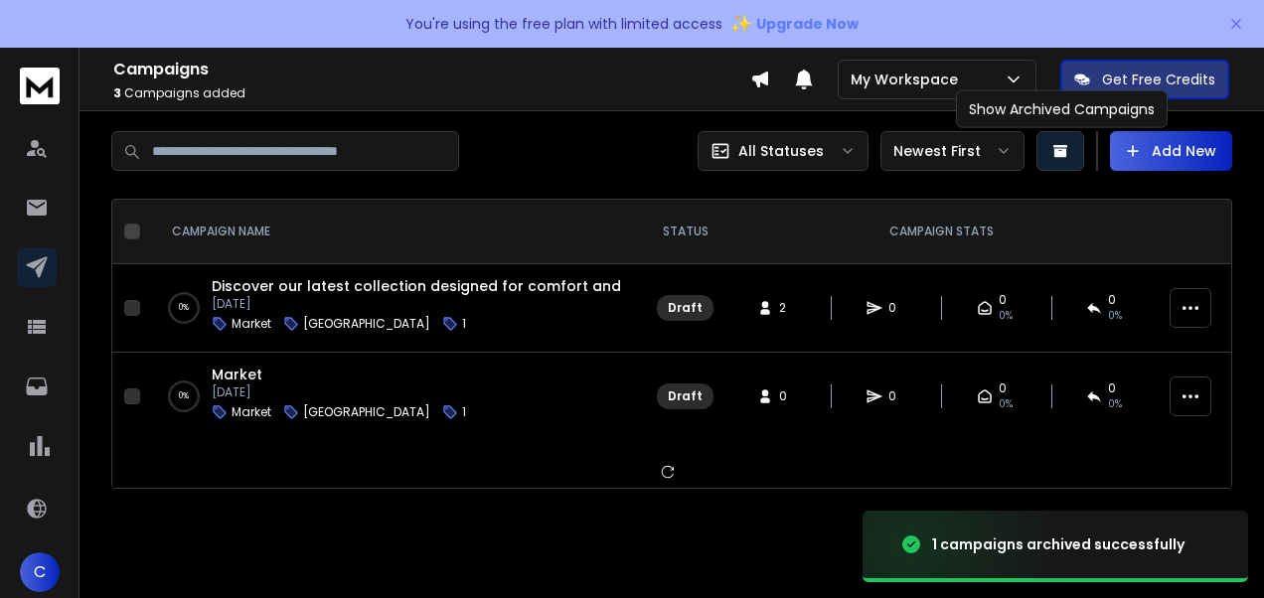
click at [1064, 162] on button at bounding box center [1060, 151] width 48 height 40
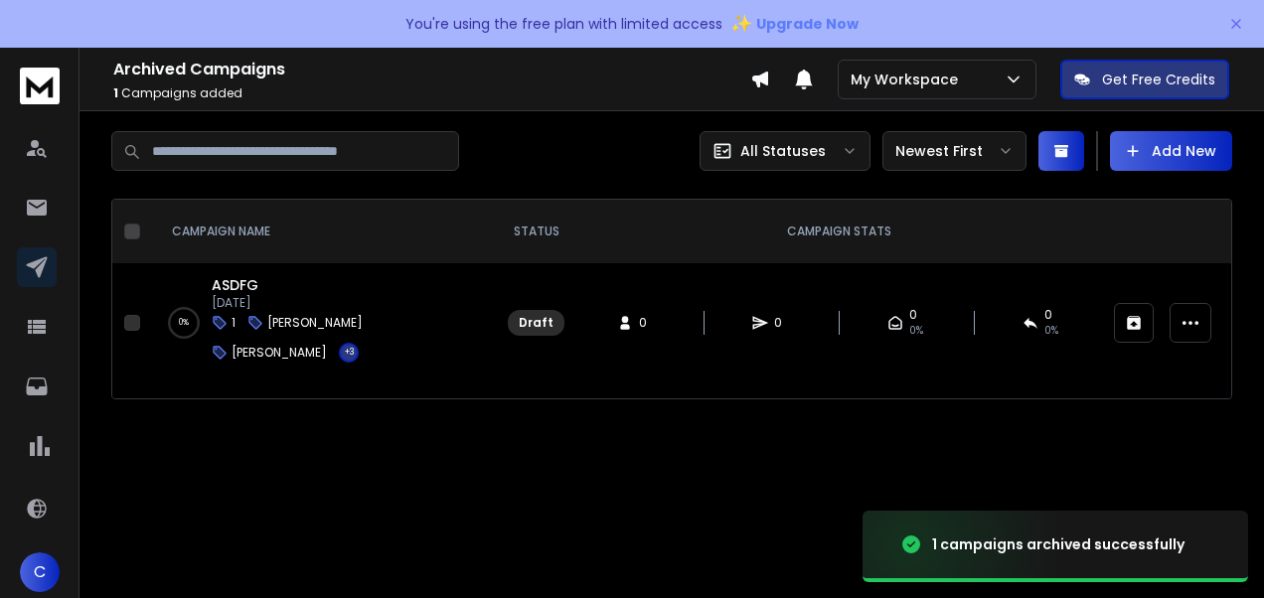
click at [127, 315] on button "button" at bounding box center [132, 323] width 16 height 16
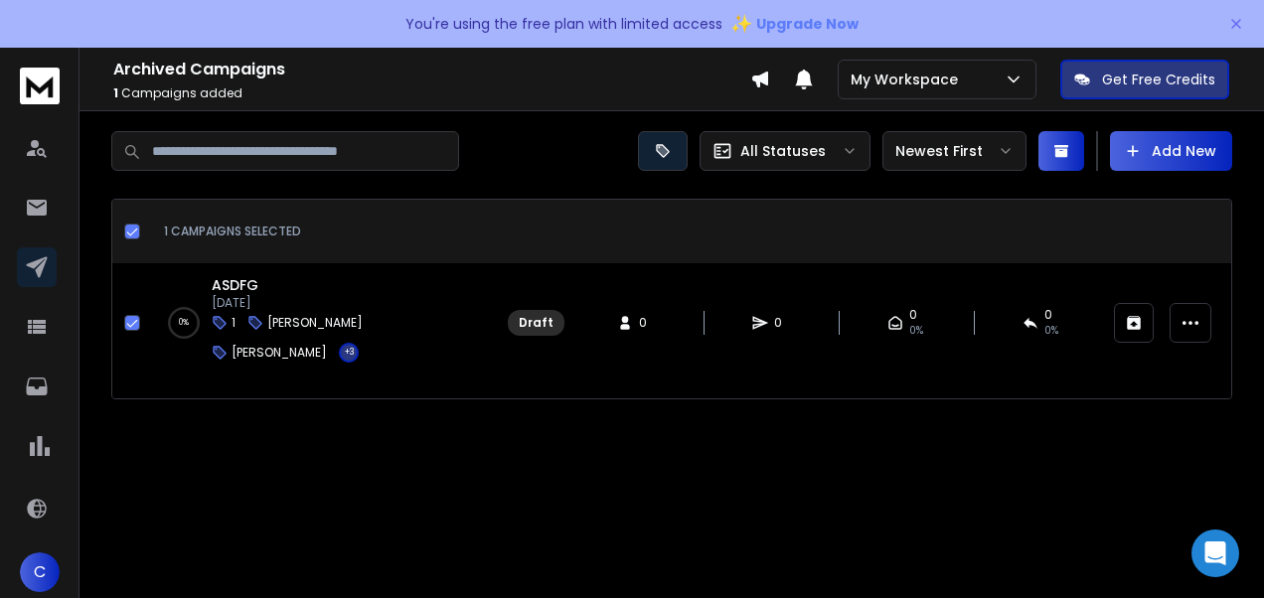
click at [680, 149] on button at bounding box center [663, 151] width 50 height 40
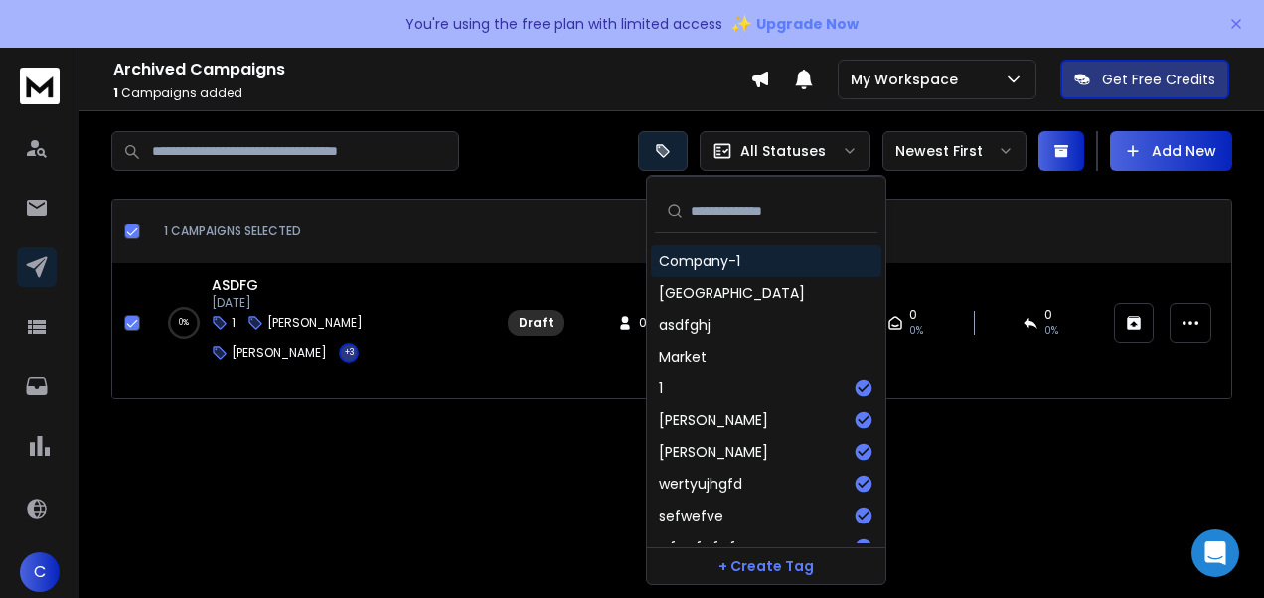
click at [680, 149] on button at bounding box center [663, 151] width 50 height 40
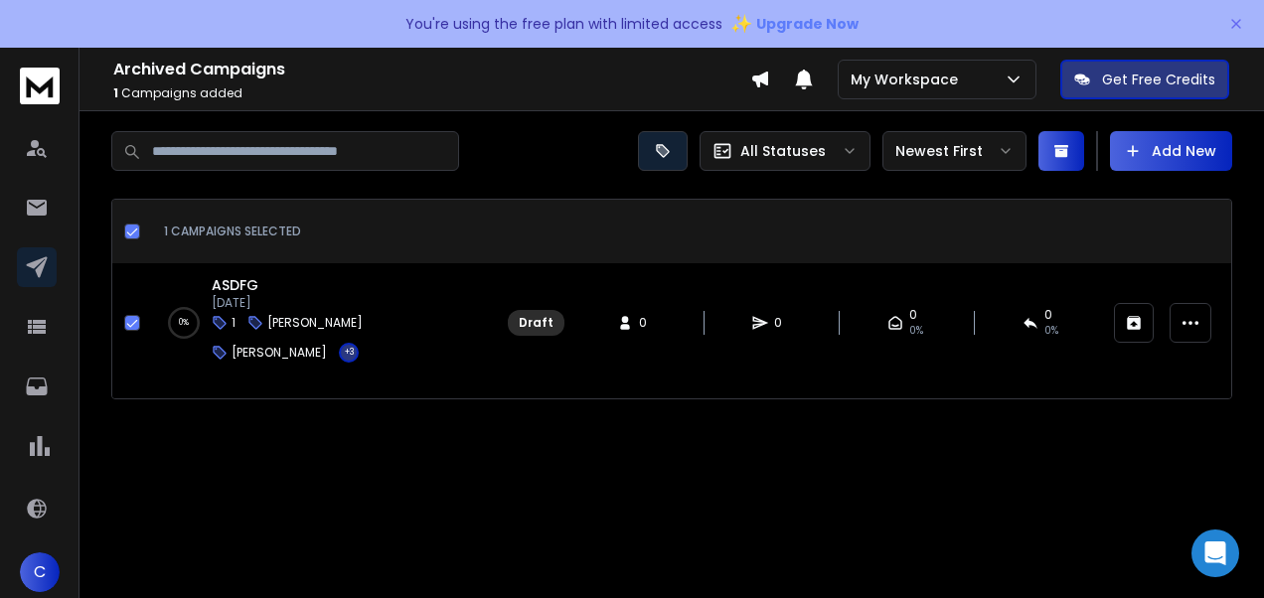
click at [669, 153] on icon at bounding box center [662, 150] width 13 height 13
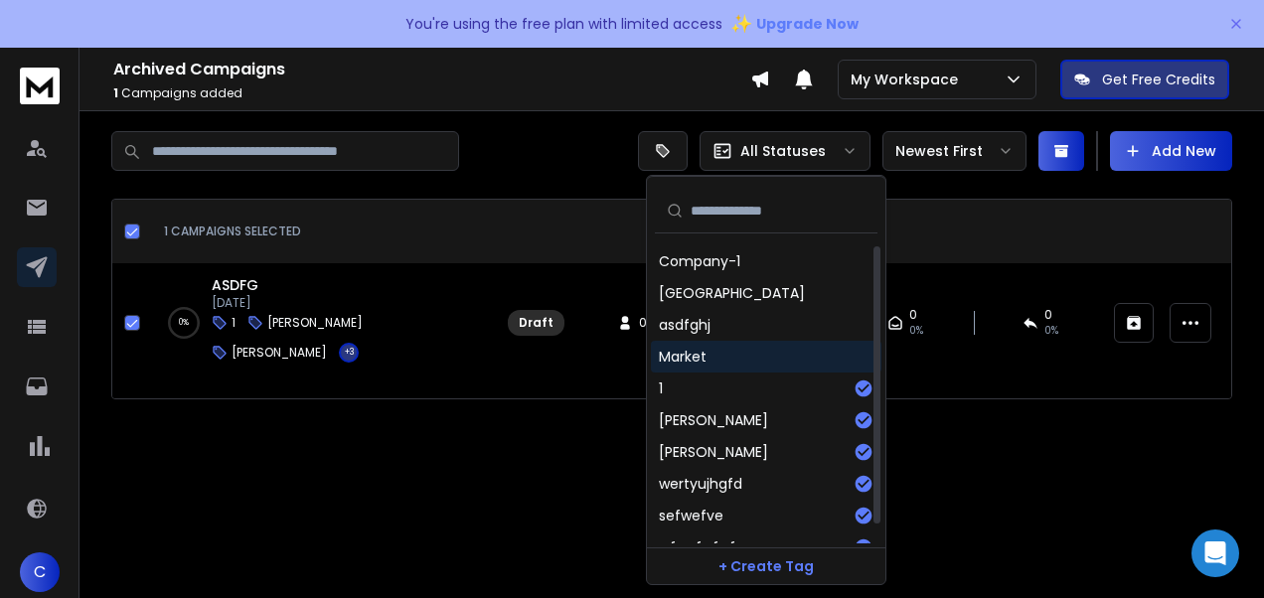
click at [600, 414] on div "You're using the free plan with limited access ✨ Upgrade Now Get only verified …" at bounding box center [632, 299] width 1264 height 598
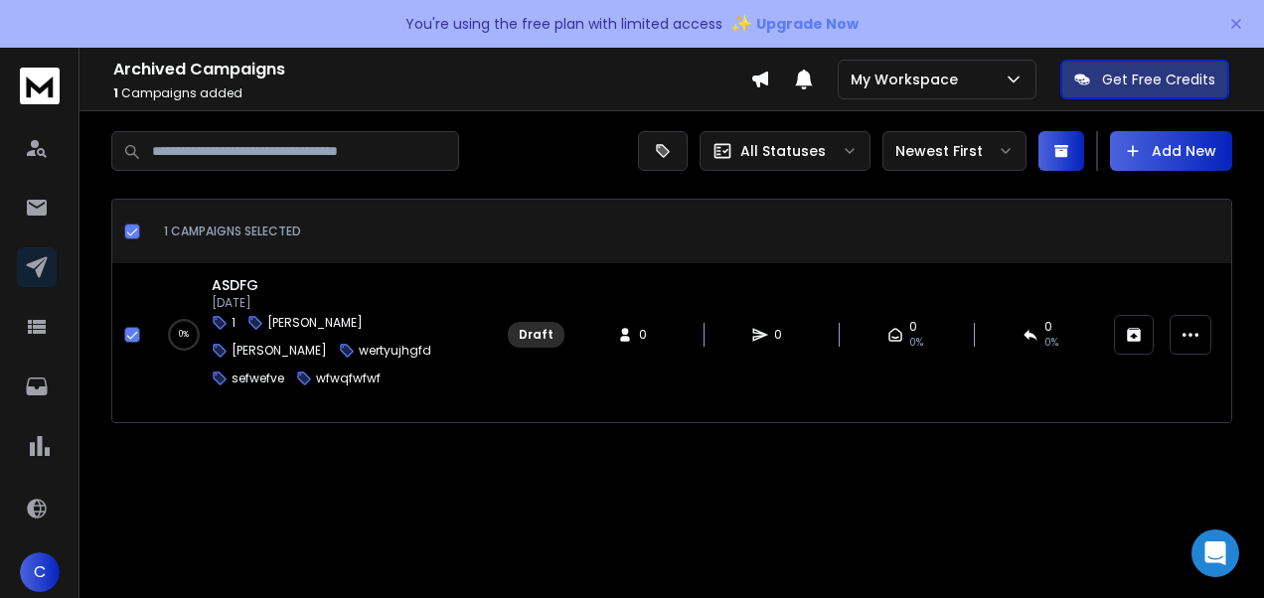
click at [353, 346] on icon at bounding box center [347, 351] width 11 height 11
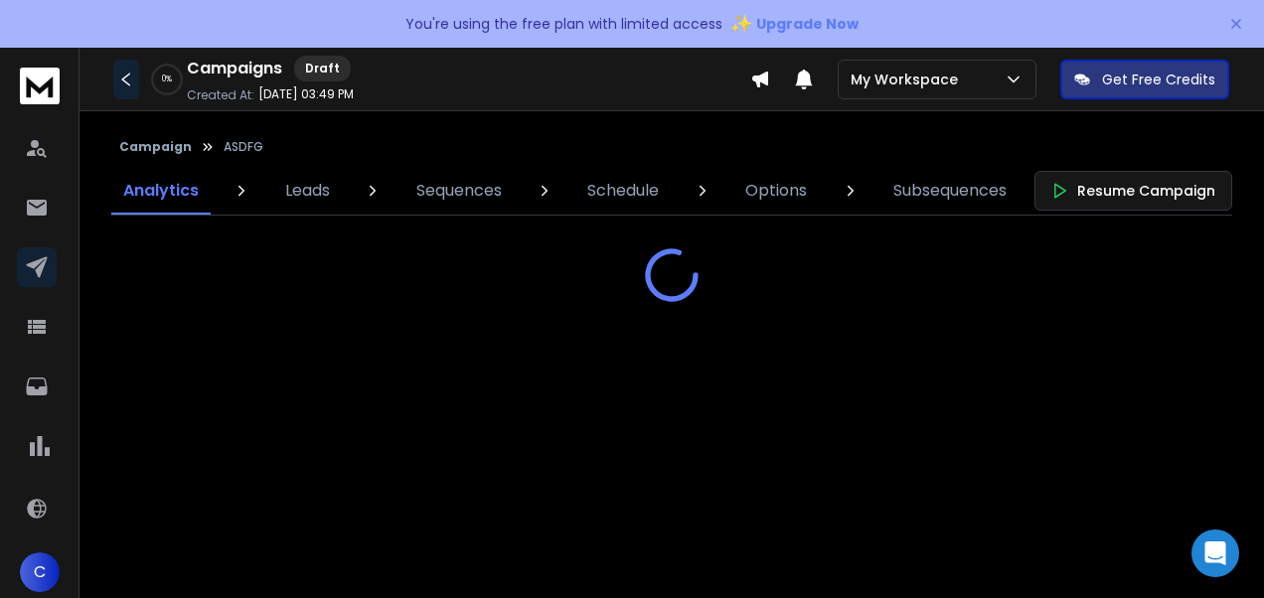
click at [131, 91] on button at bounding box center [126, 80] width 26 height 40
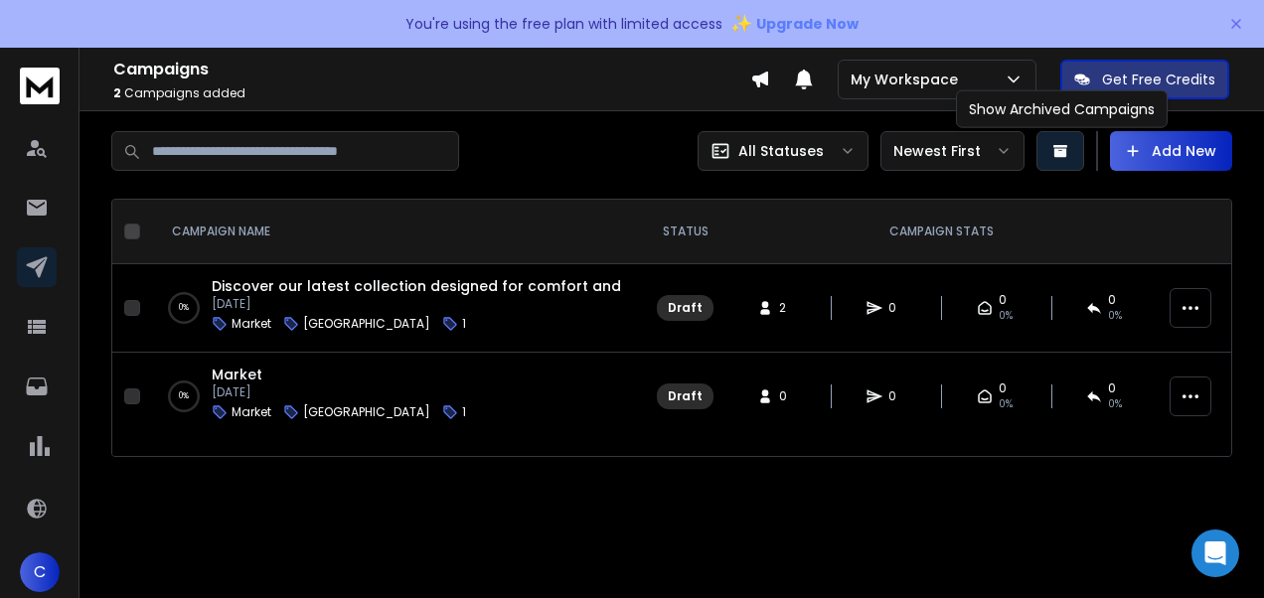
click at [1066, 161] on button at bounding box center [1060, 151] width 48 height 40
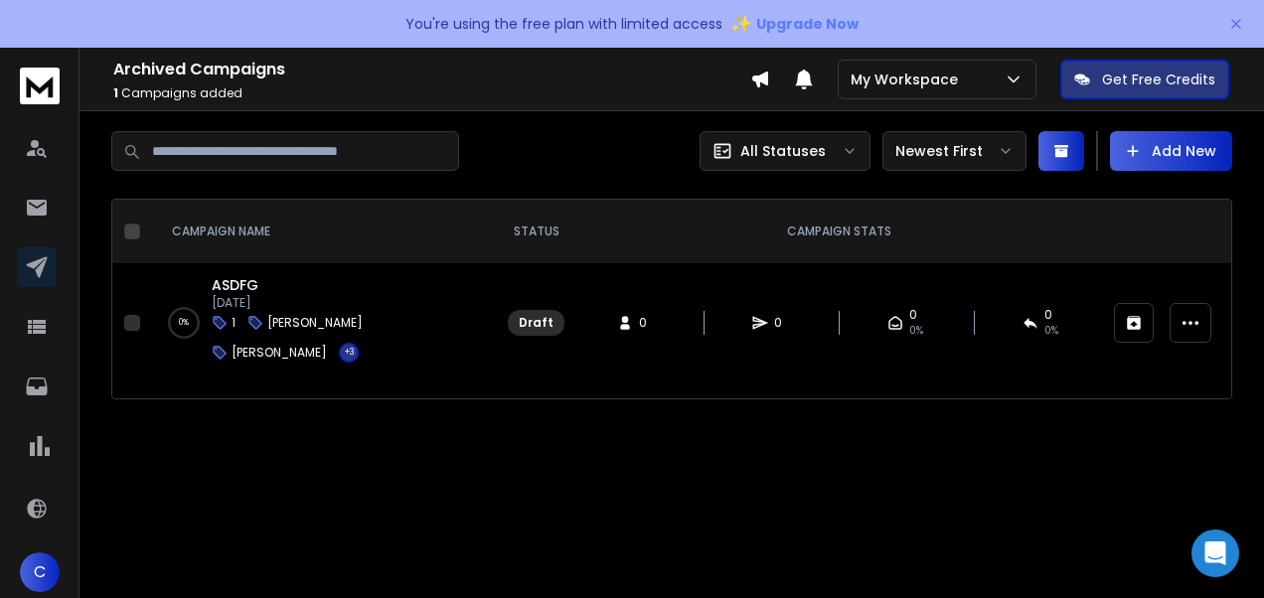
drag, startPoint x: 123, startPoint y: 308, endPoint x: 139, endPoint y: 301, distance: 17.4
click at [124, 315] on button "button" at bounding box center [132, 323] width 16 height 16
click at [659, 147] on button at bounding box center [663, 151] width 50 height 40
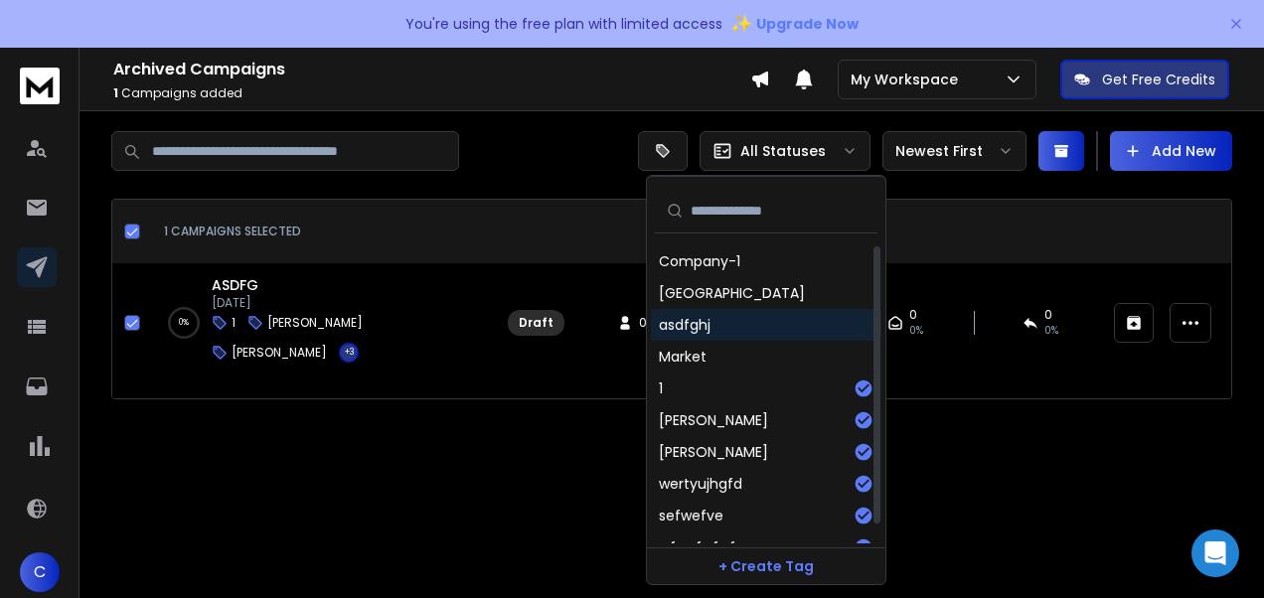
click at [713, 325] on div "asdfghj" at bounding box center [766, 325] width 215 height 20
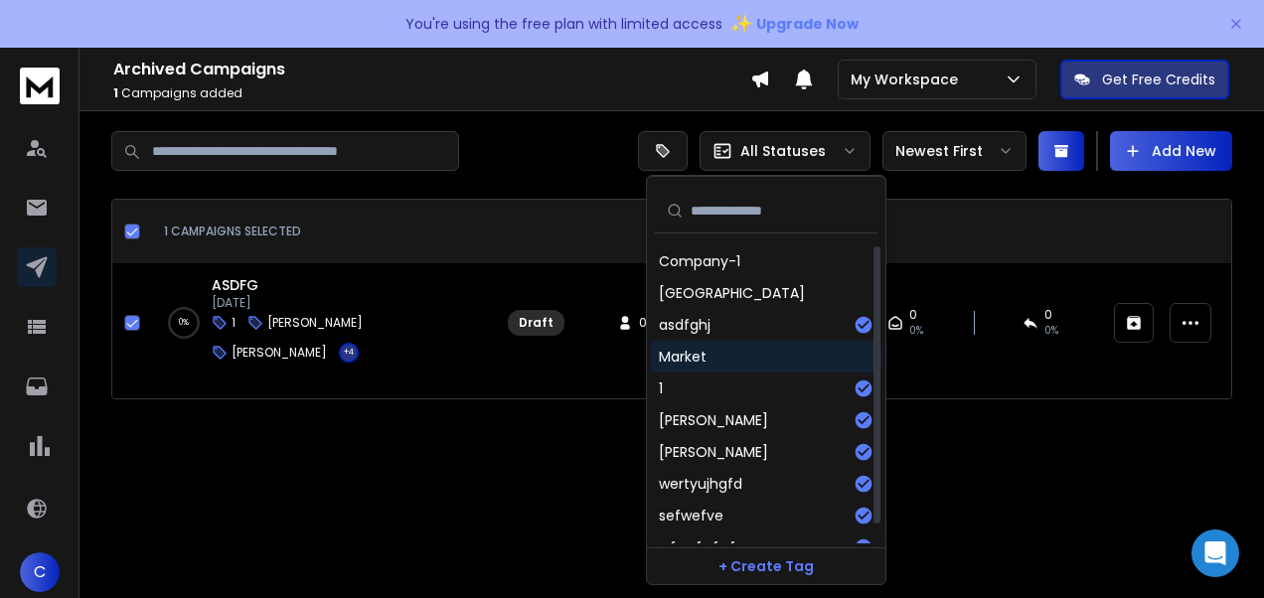
click at [687, 352] on span "Market" at bounding box center [683, 357] width 48 height 20
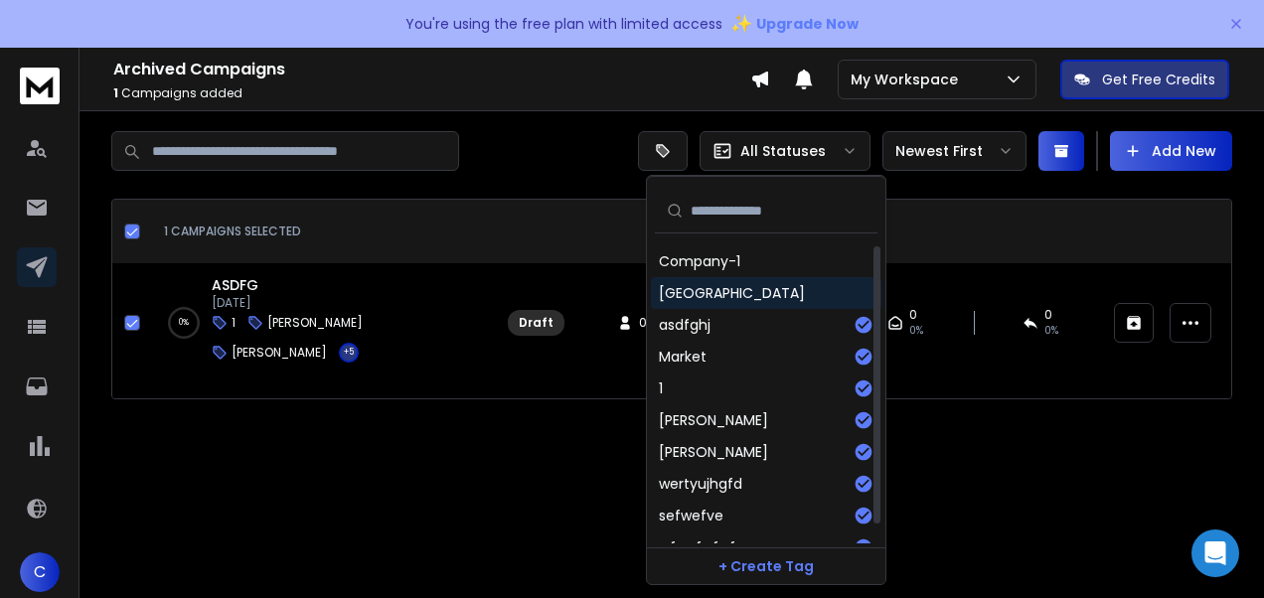
click at [723, 288] on div "[GEOGRAPHIC_DATA]" at bounding box center [766, 293] width 215 height 20
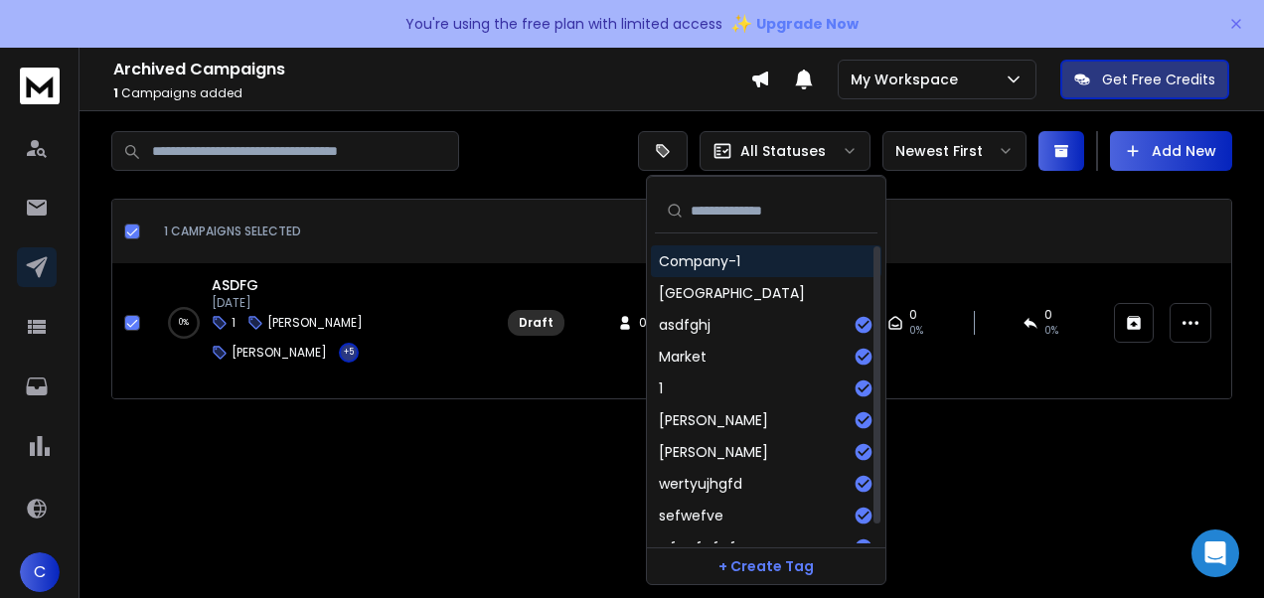
click at [733, 258] on span "Company-1" at bounding box center [699, 261] width 81 height 20
click at [798, 258] on div "Company-1" at bounding box center [766, 261] width 215 height 20
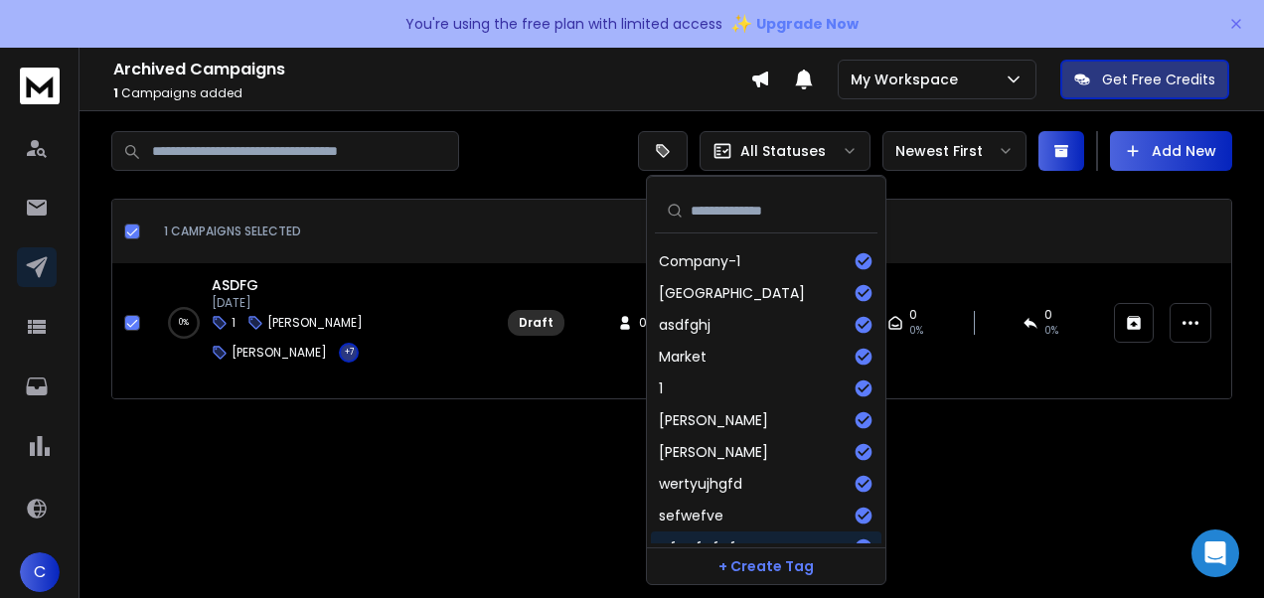
click at [764, 563] on p "+ Create Tag" at bounding box center [765, 566] width 95 height 20
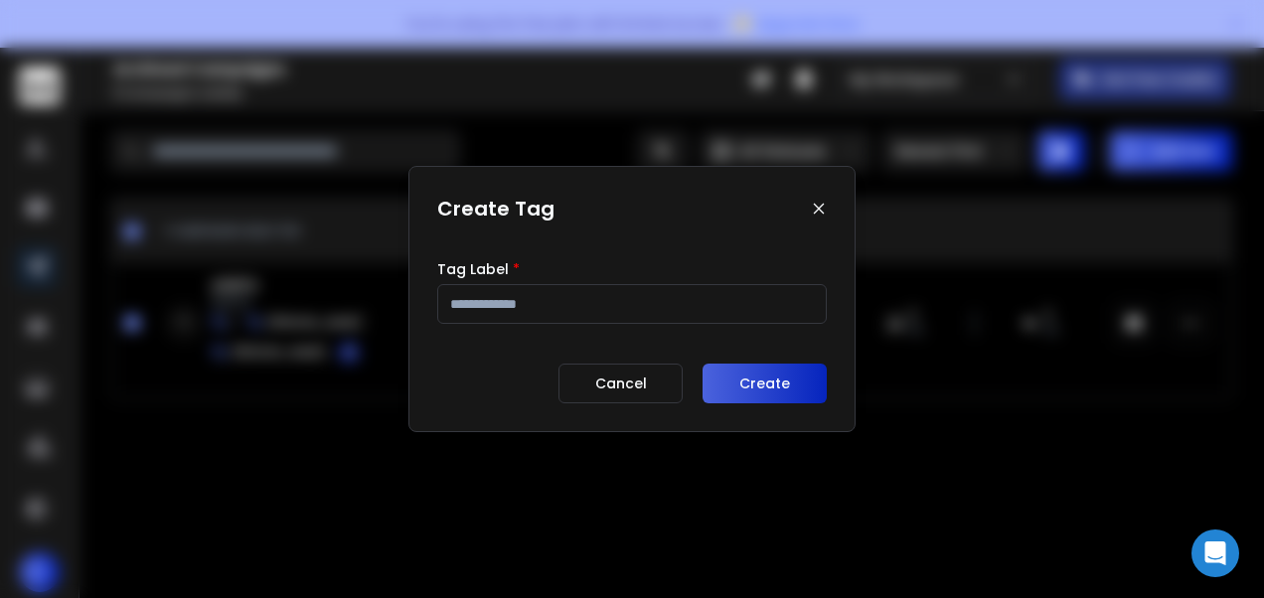
click at [517, 308] on input "text" at bounding box center [631, 304] width 389 height 40
type input "******"
click at [815, 389] on button "Create" at bounding box center [764, 384] width 124 height 40
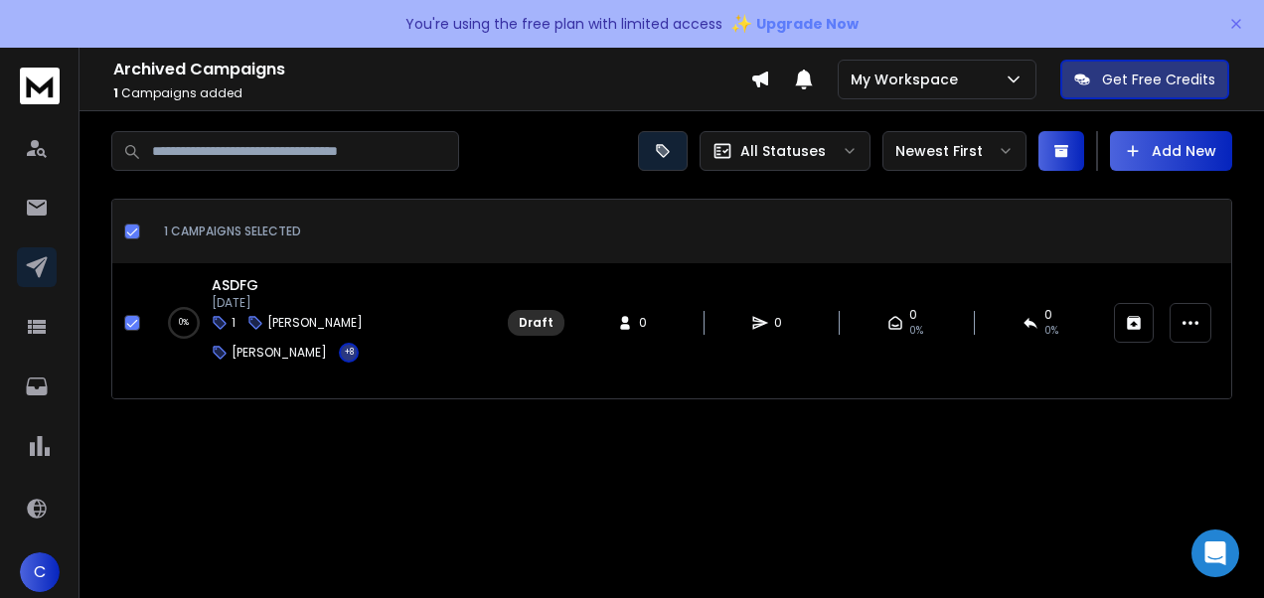
click at [671, 139] on button at bounding box center [663, 151] width 50 height 40
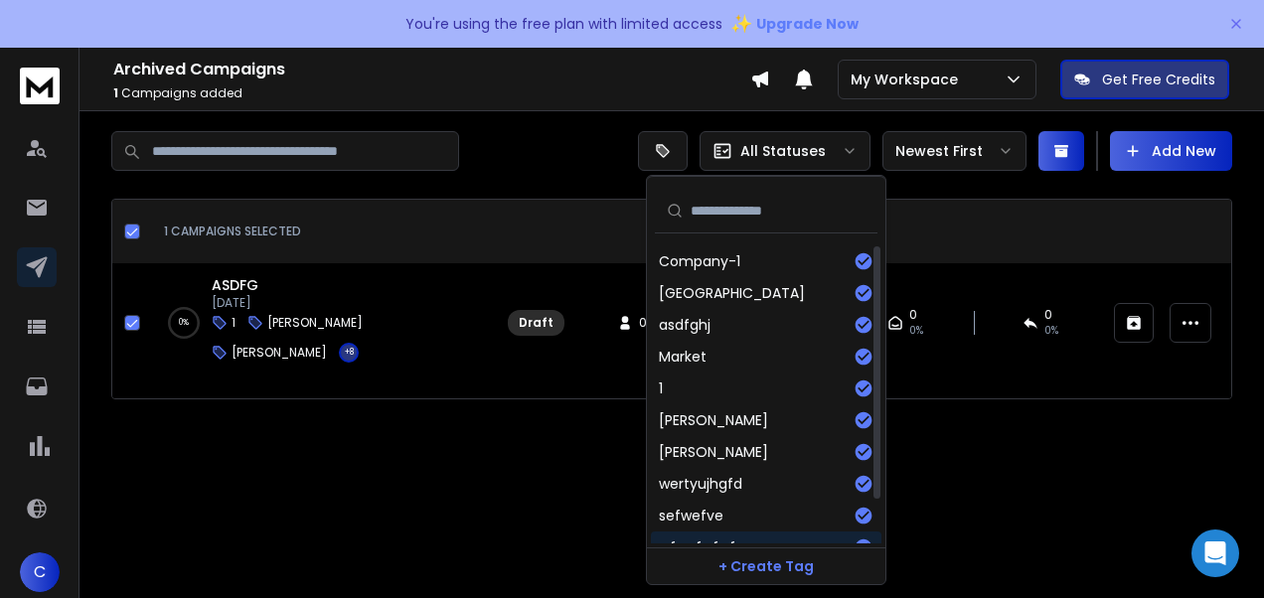
click at [760, 567] on p "+ Create Tag" at bounding box center [765, 566] width 95 height 20
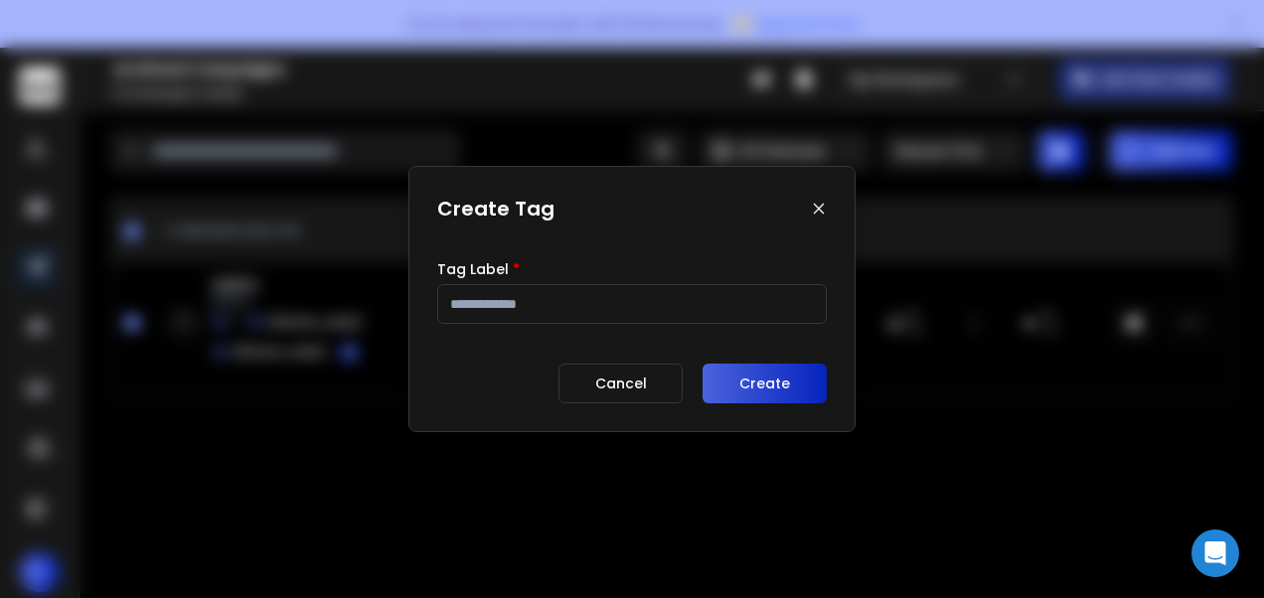
click at [554, 306] on input "text" at bounding box center [631, 304] width 389 height 40
click at [817, 378] on button "Create" at bounding box center [764, 384] width 124 height 40
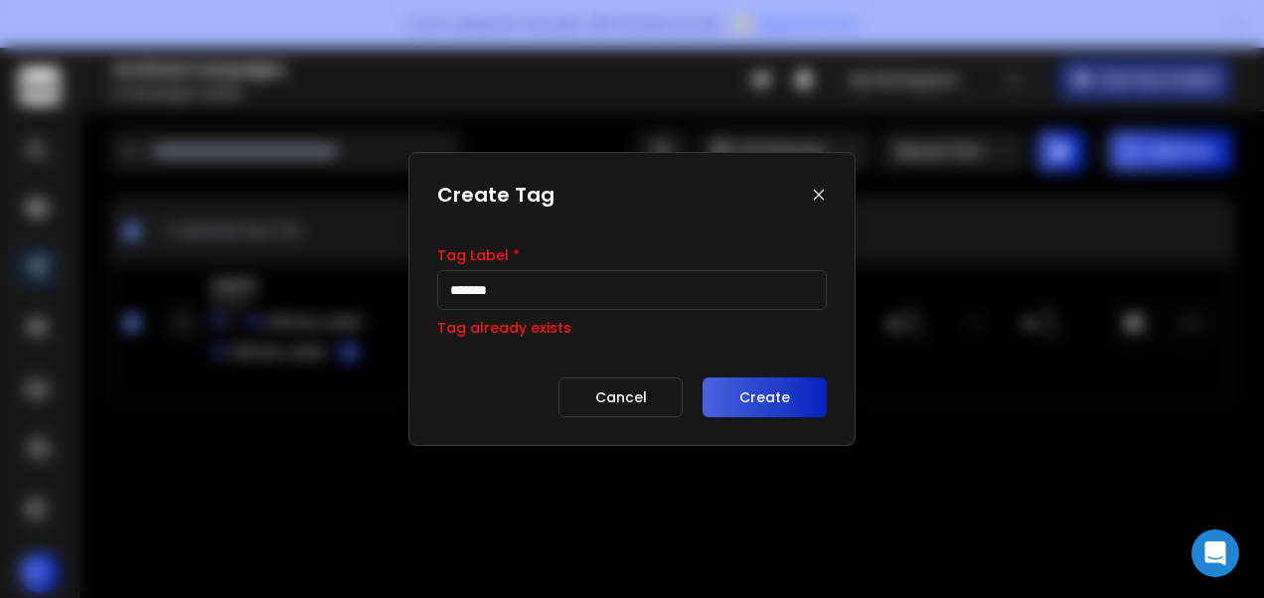
click at [638, 296] on input "*******" at bounding box center [631, 290] width 389 height 40
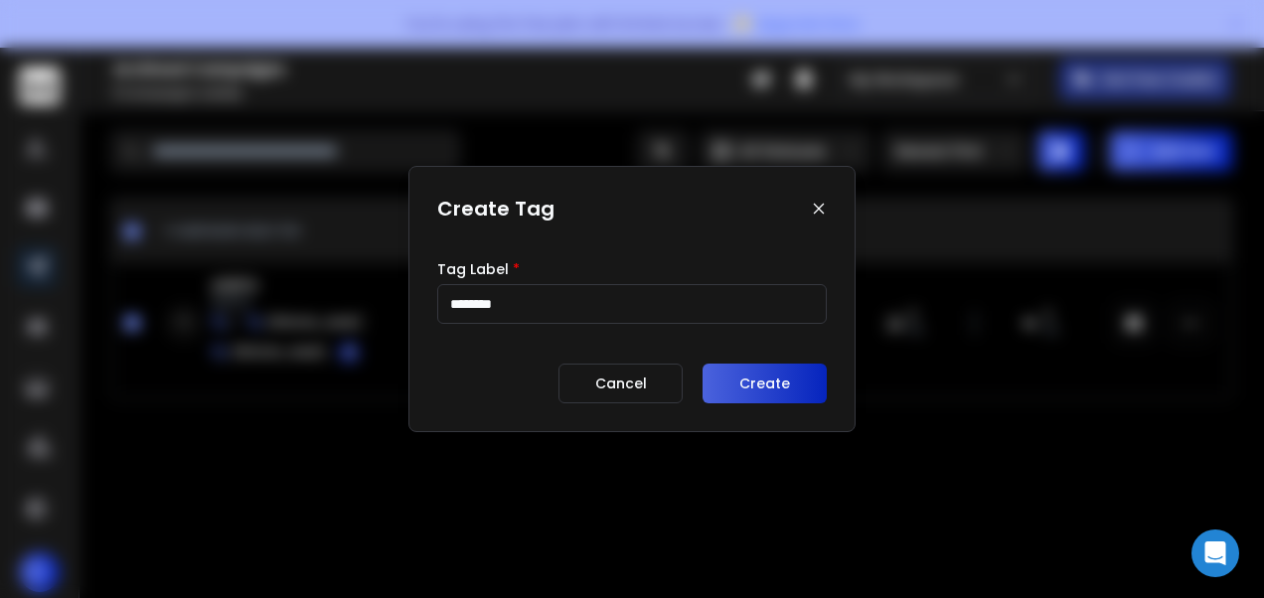
type input "********"
click at [727, 376] on button "Create" at bounding box center [764, 384] width 124 height 40
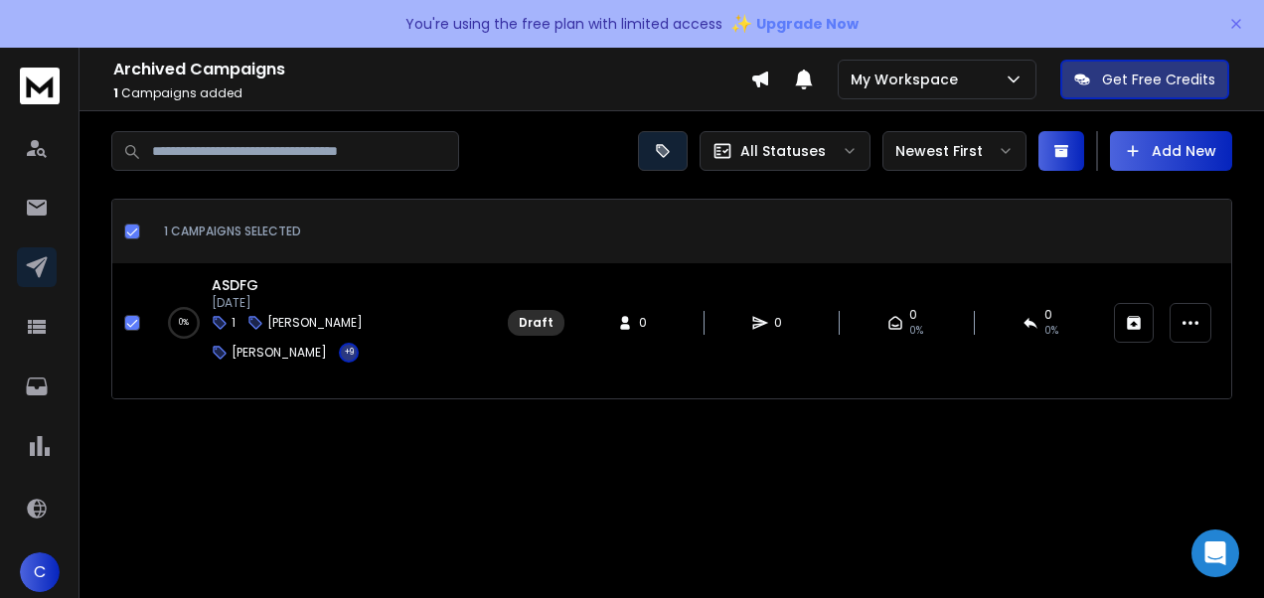
click at [662, 149] on icon at bounding box center [663, 151] width 16 height 16
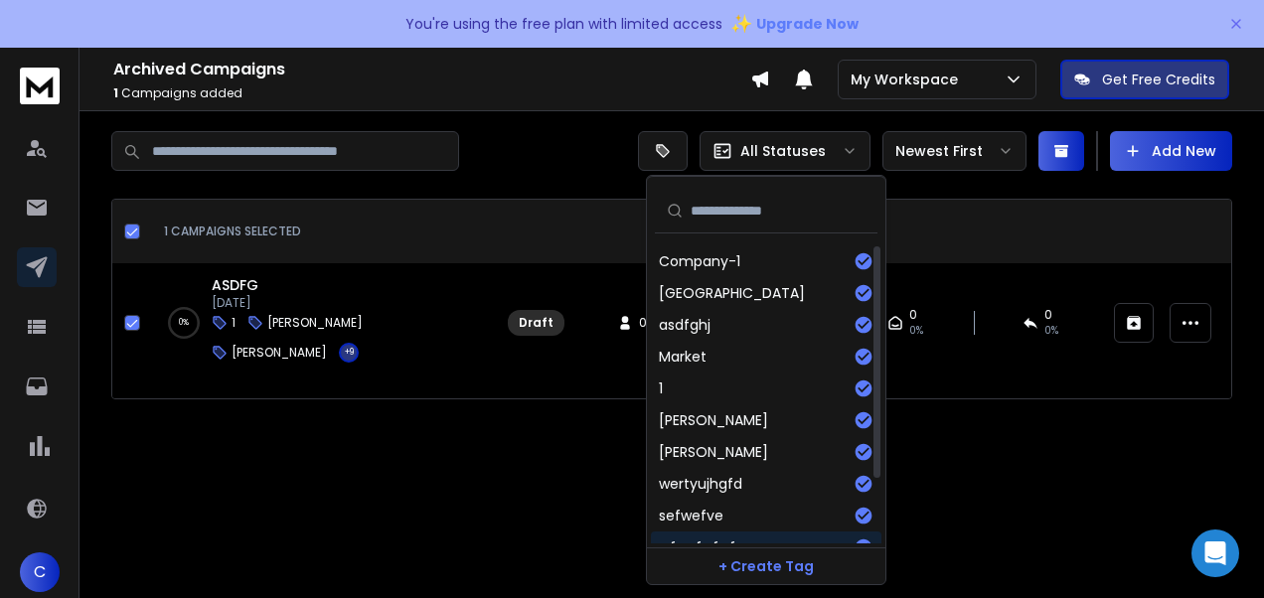
click at [782, 559] on p "+ Create Tag" at bounding box center [765, 566] width 95 height 20
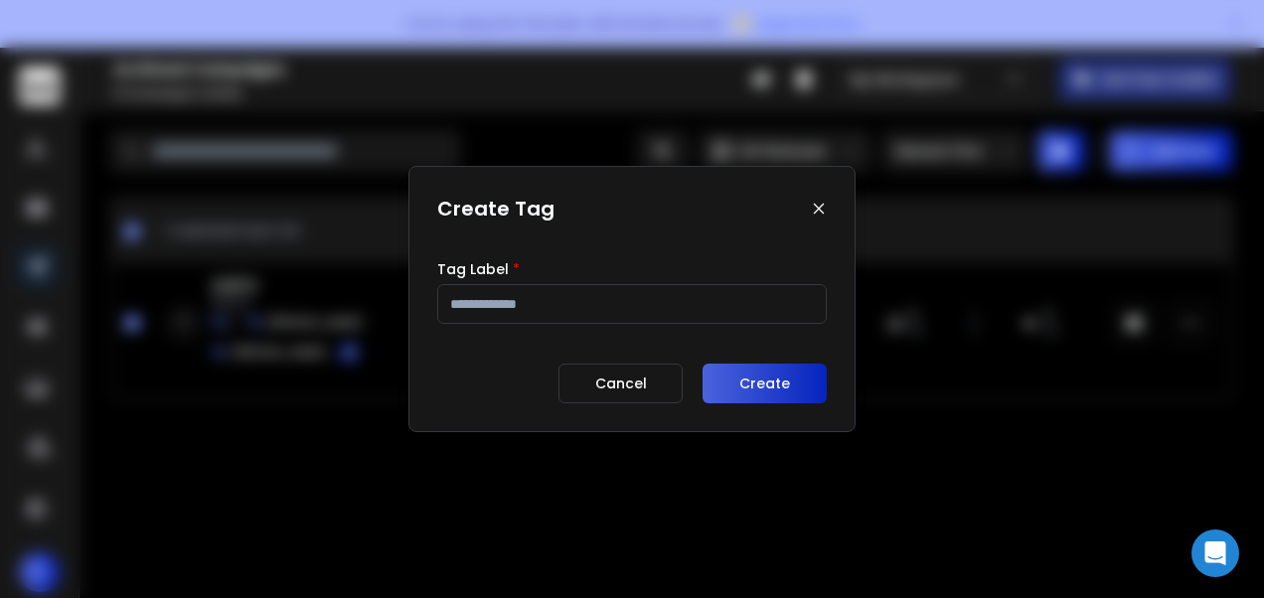
click at [564, 300] on input "text" at bounding box center [631, 304] width 389 height 40
type input "*"
click at [729, 378] on button "Create" at bounding box center [764, 384] width 124 height 40
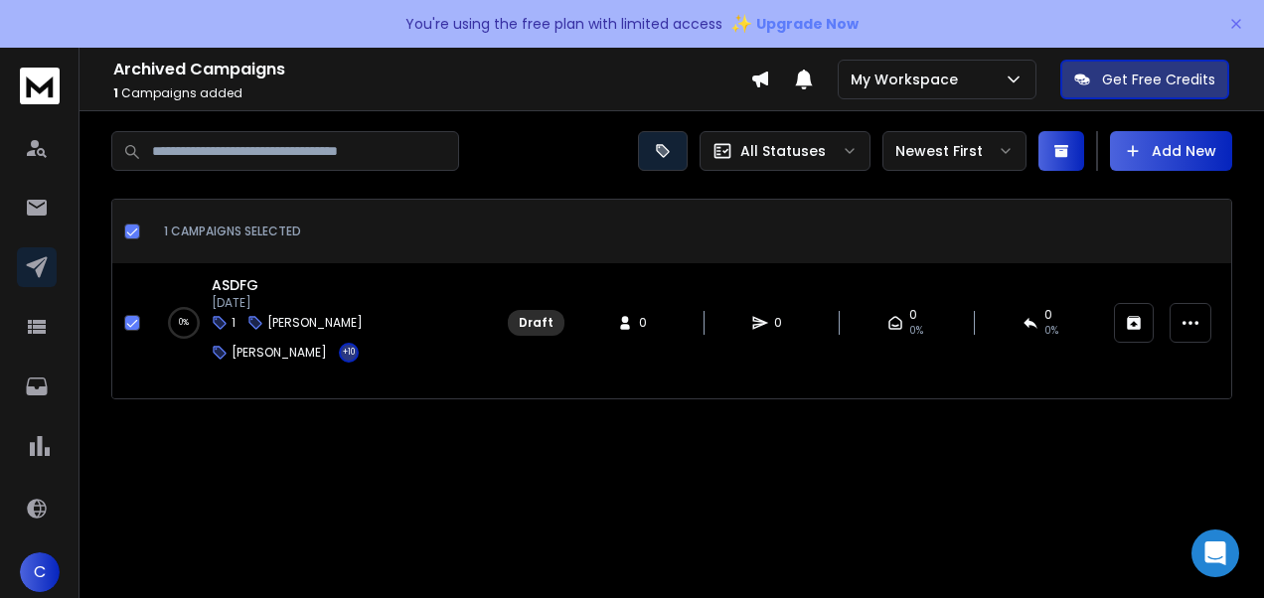
click at [684, 144] on button at bounding box center [663, 151] width 50 height 40
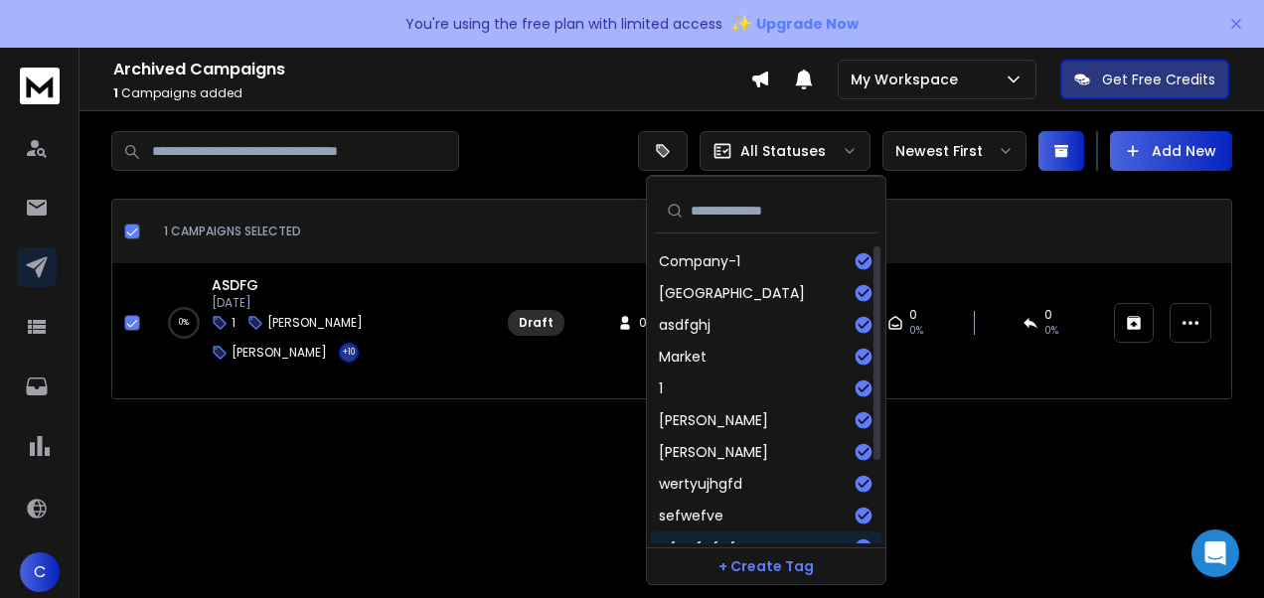
click at [772, 567] on p "+ Create Tag" at bounding box center [765, 566] width 95 height 20
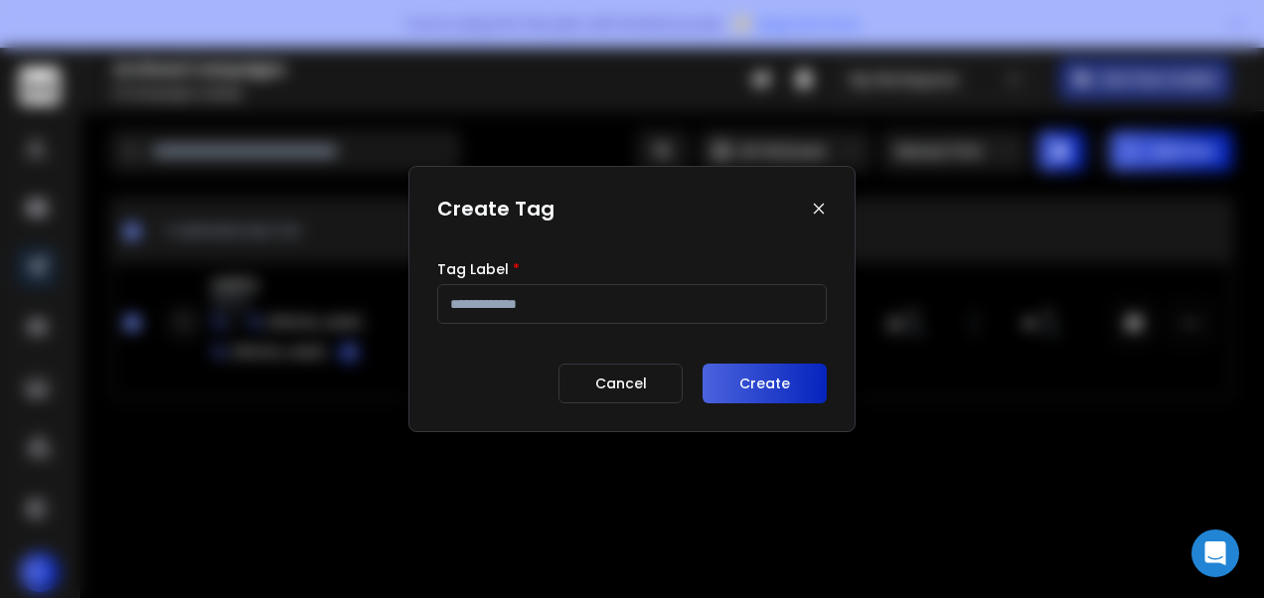
click at [616, 304] on input "text" at bounding box center [631, 304] width 389 height 40
type input "********"
click at [743, 397] on button "Create" at bounding box center [764, 384] width 124 height 40
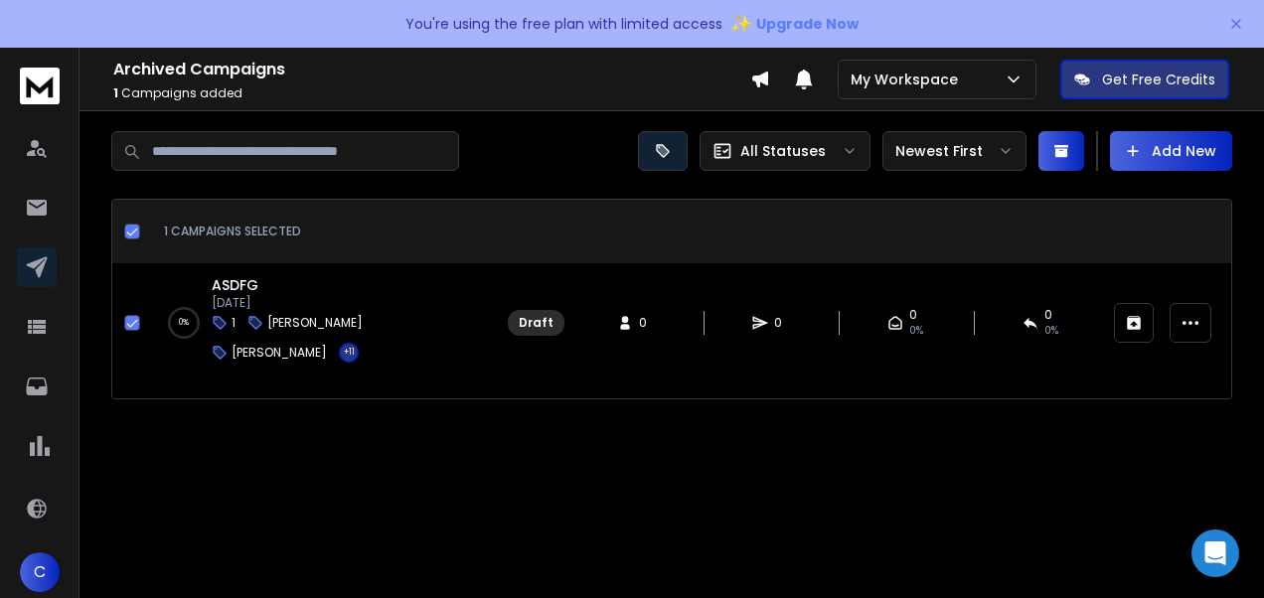
click at [676, 159] on button at bounding box center [663, 151] width 50 height 40
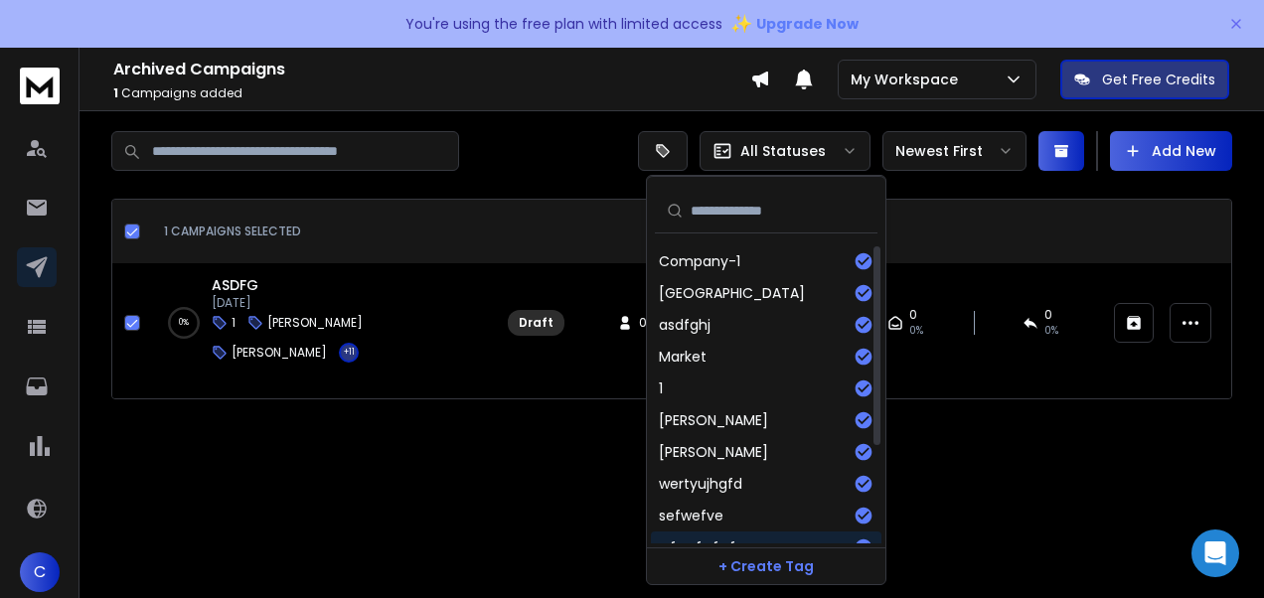
click at [760, 556] on p "+ Create Tag" at bounding box center [765, 566] width 95 height 20
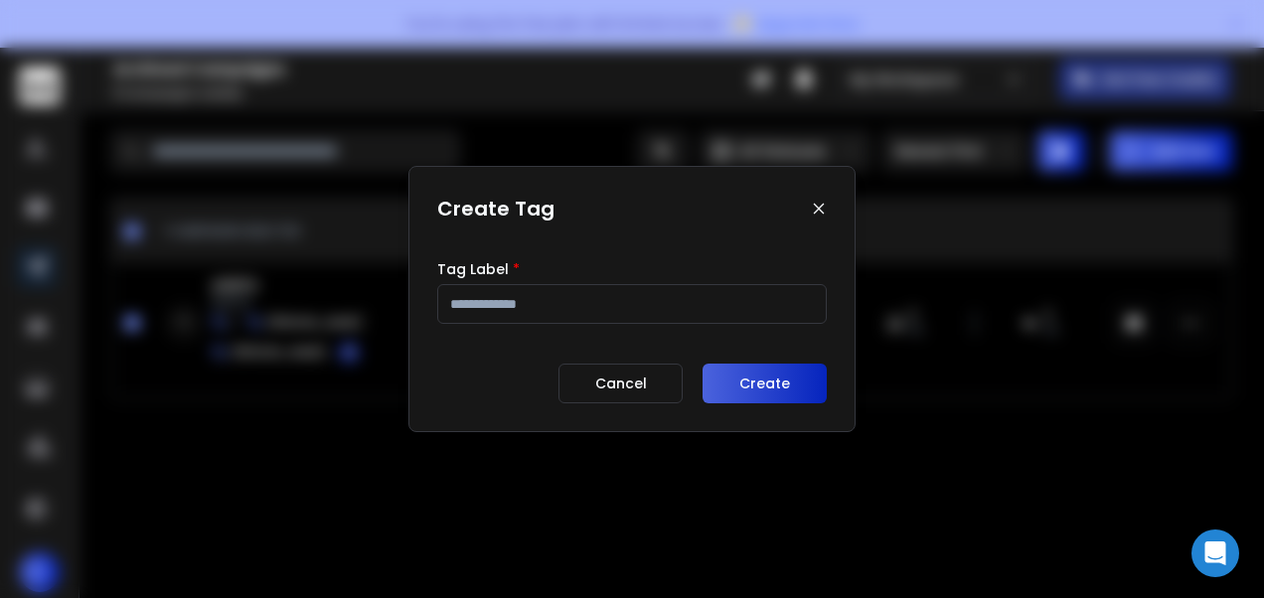
click at [519, 312] on input "text" at bounding box center [631, 304] width 389 height 40
type input "*******"
click at [777, 366] on button "Create" at bounding box center [764, 384] width 124 height 40
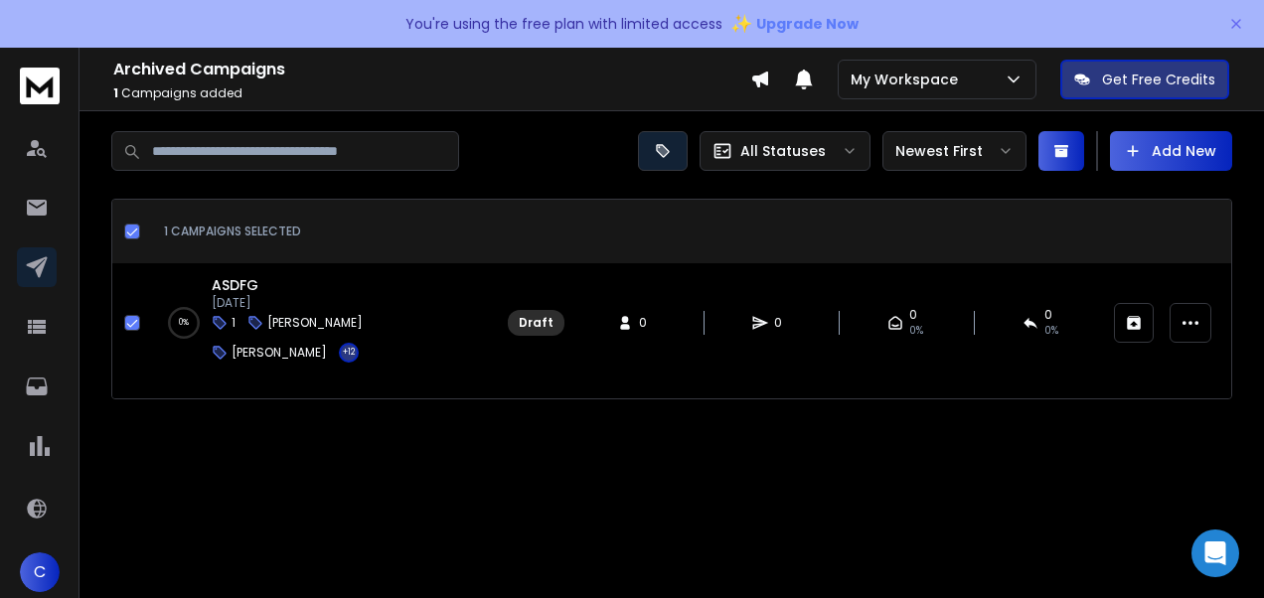
click at [675, 135] on button at bounding box center [663, 151] width 50 height 40
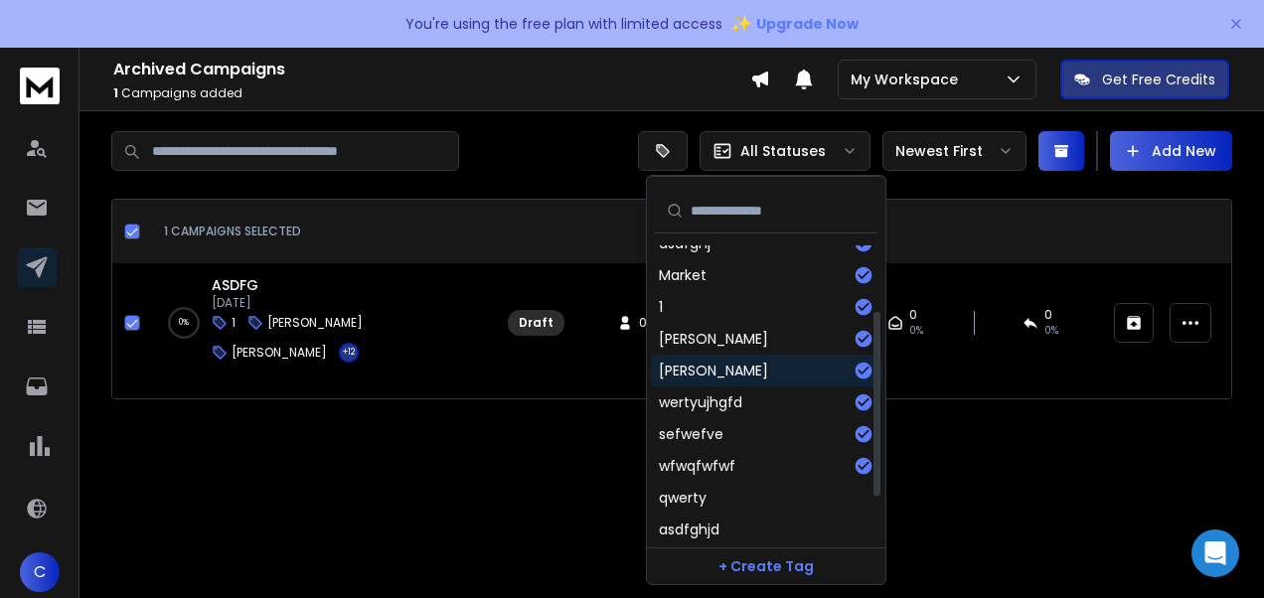
scroll to position [179, 0]
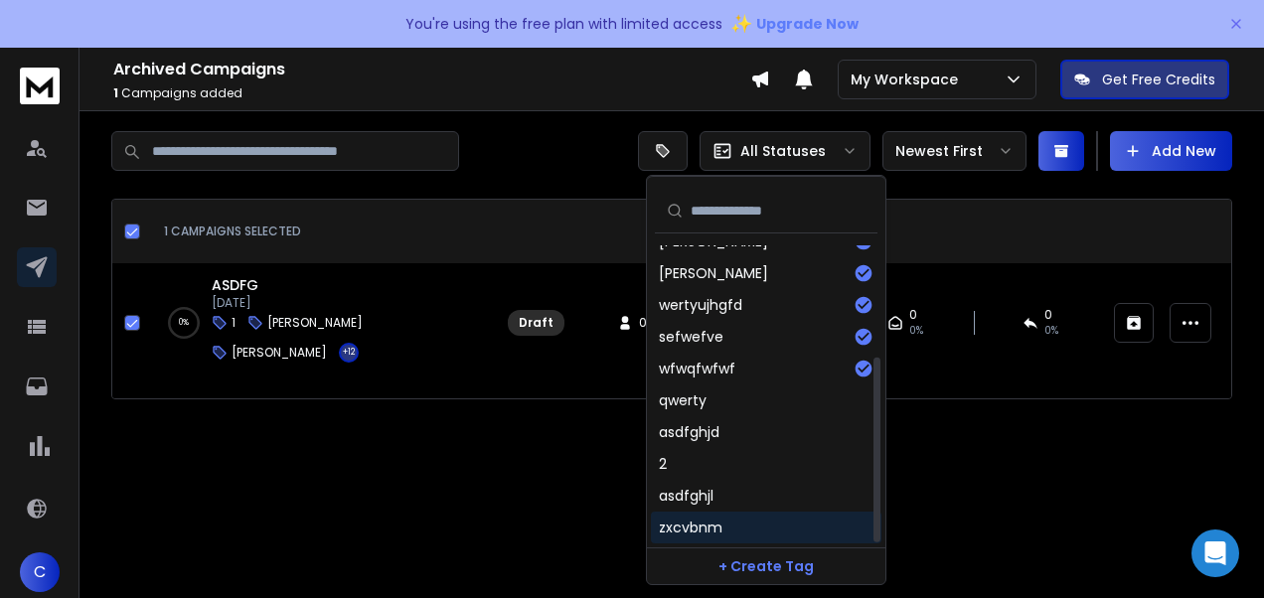
click at [754, 556] on p "+ Create Tag" at bounding box center [765, 566] width 95 height 20
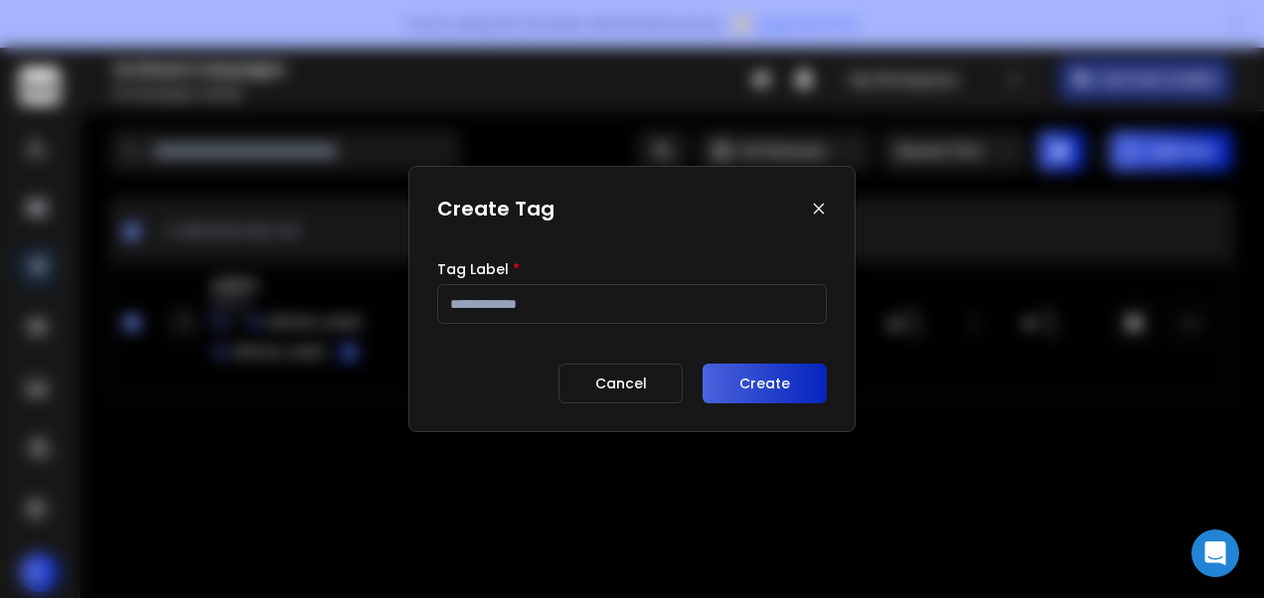
click at [677, 301] on input "text" at bounding box center [631, 304] width 389 height 40
type input "**********"
click at [757, 378] on button "Create" at bounding box center [764, 384] width 124 height 40
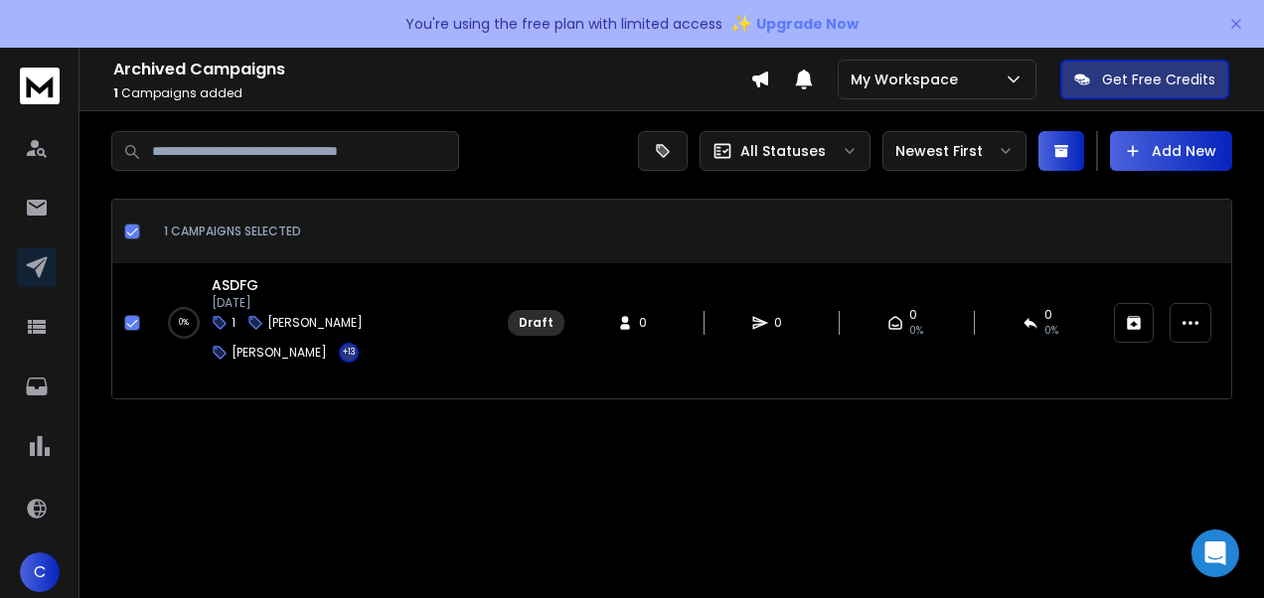
click at [660, 129] on div "Campaigns 1 Campaigns Added All Statuses Newest First Add New 1 campaigns selec…" at bounding box center [671, 265] width 1184 height 308
click at [671, 161] on button at bounding box center [663, 151] width 50 height 40
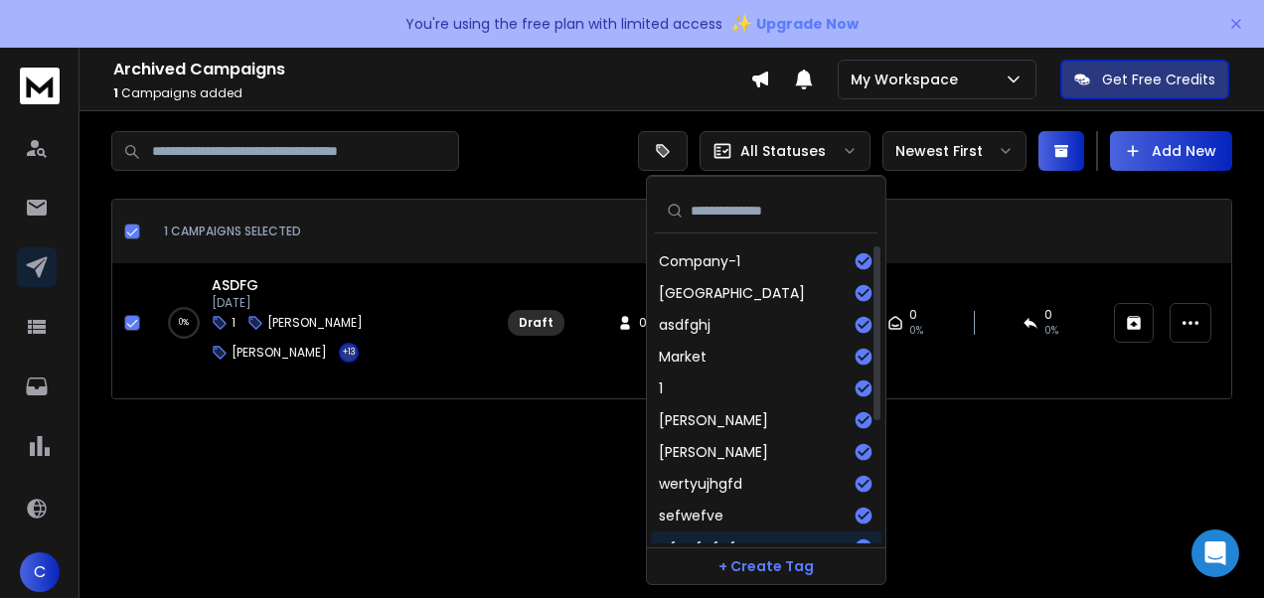
click at [780, 562] on p "+ Create Tag" at bounding box center [765, 566] width 95 height 20
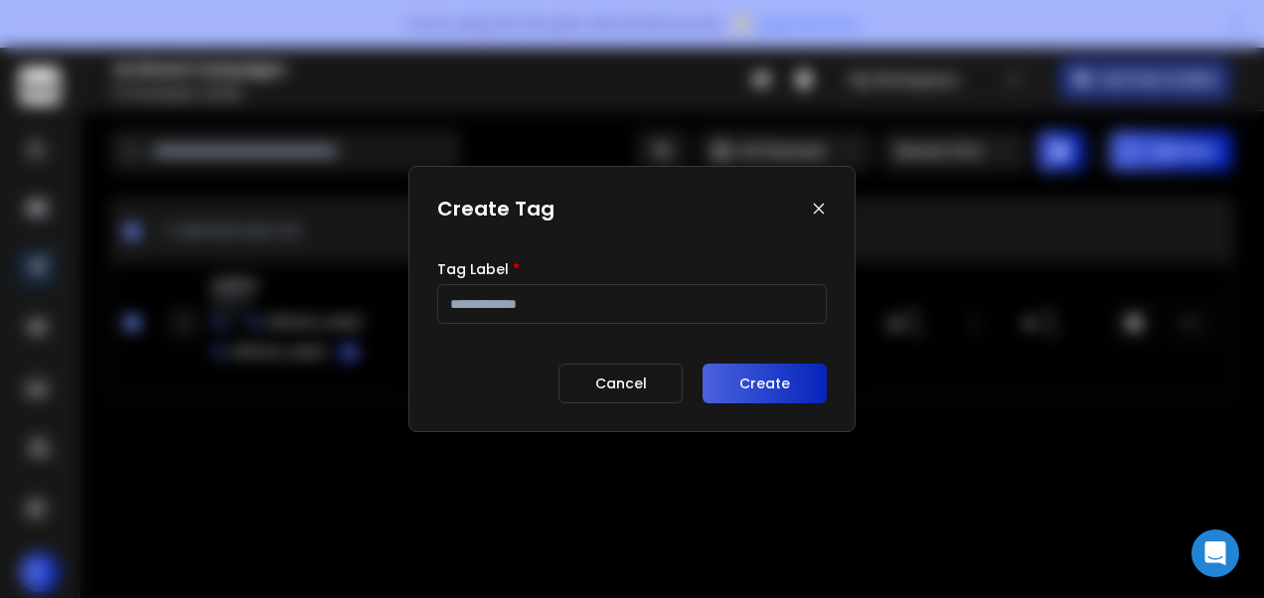
click at [479, 290] on input "text" at bounding box center [631, 304] width 389 height 40
type input "*********"
click at [739, 373] on button "Create" at bounding box center [764, 384] width 124 height 40
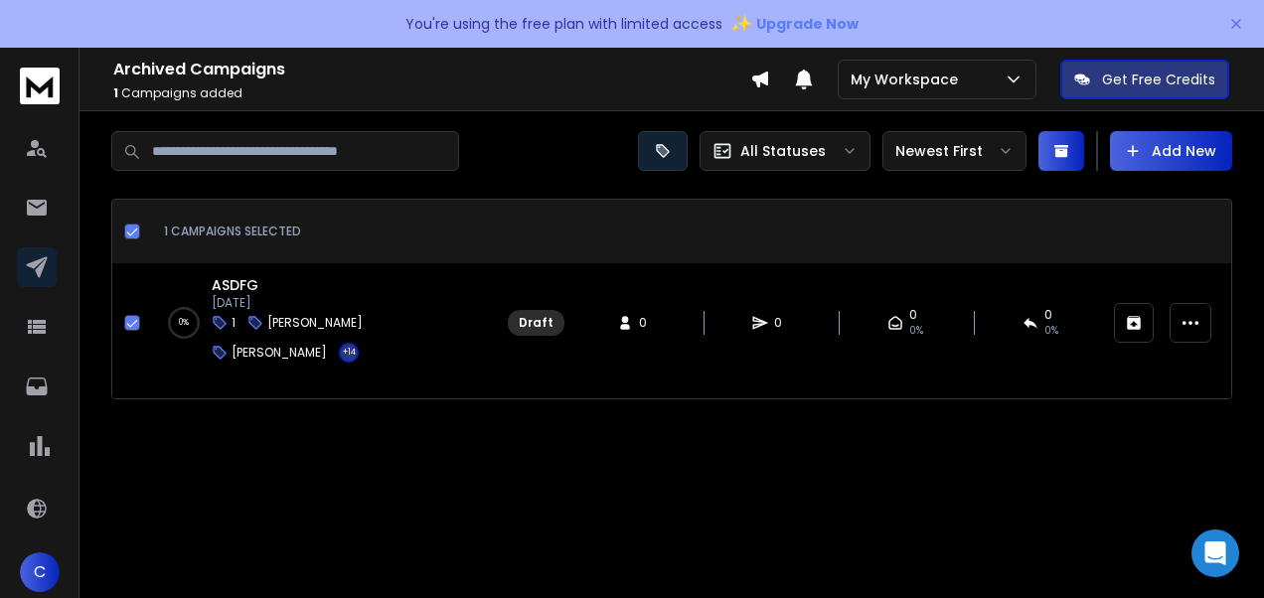
click at [668, 143] on icon at bounding box center [663, 151] width 16 height 16
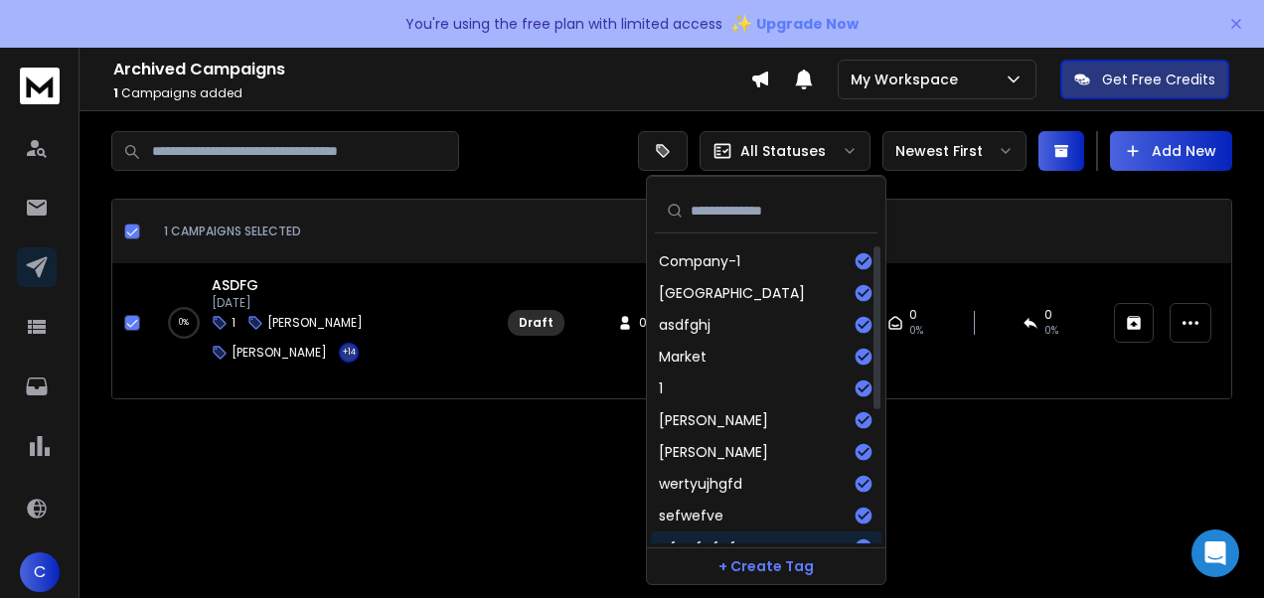
click at [788, 561] on p "+ Create Tag" at bounding box center [765, 566] width 95 height 20
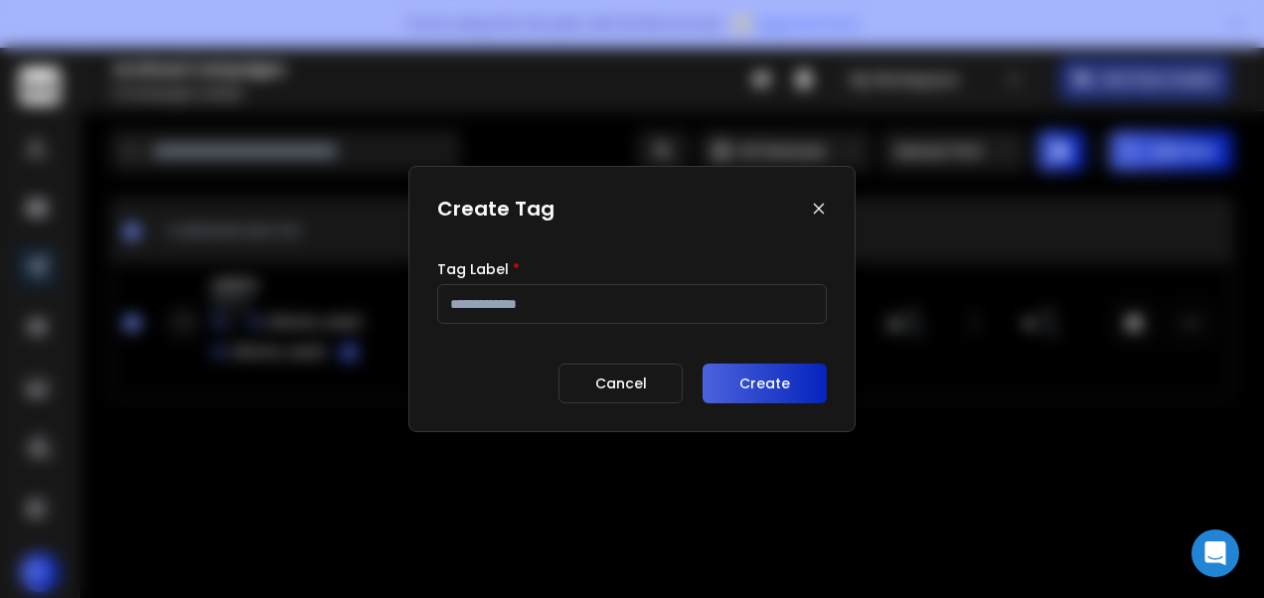
click at [583, 307] on input "text" at bounding box center [631, 304] width 389 height 40
type input "**********"
click at [815, 392] on button "Create" at bounding box center [764, 384] width 124 height 40
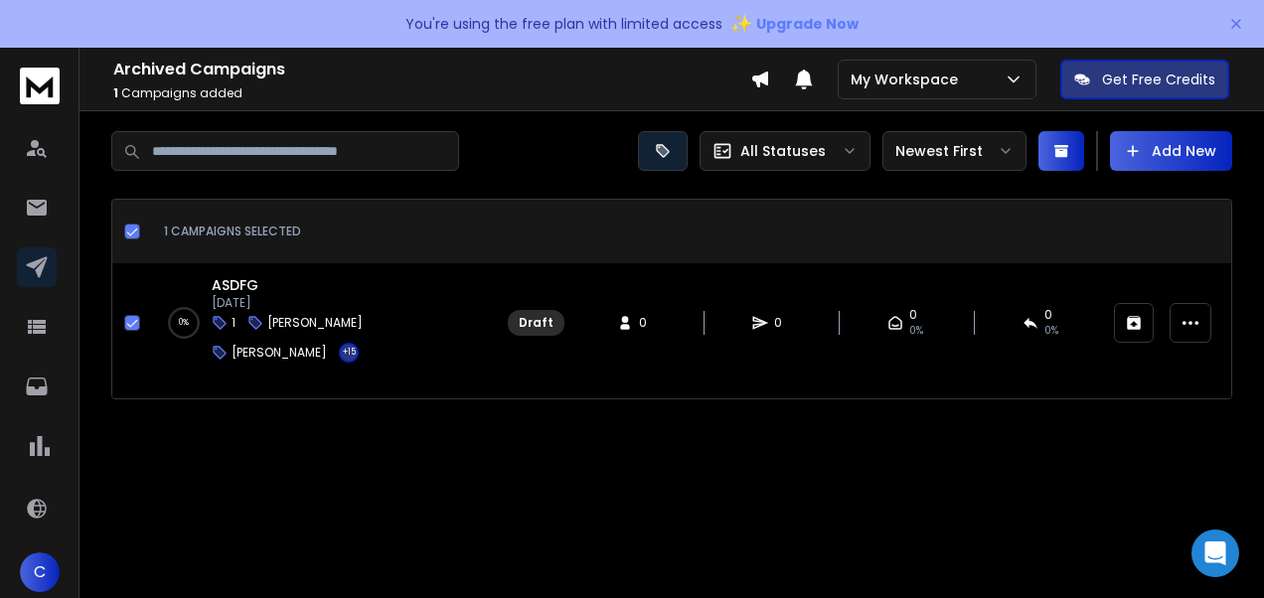
click at [660, 131] on button at bounding box center [663, 151] width 50 height 40
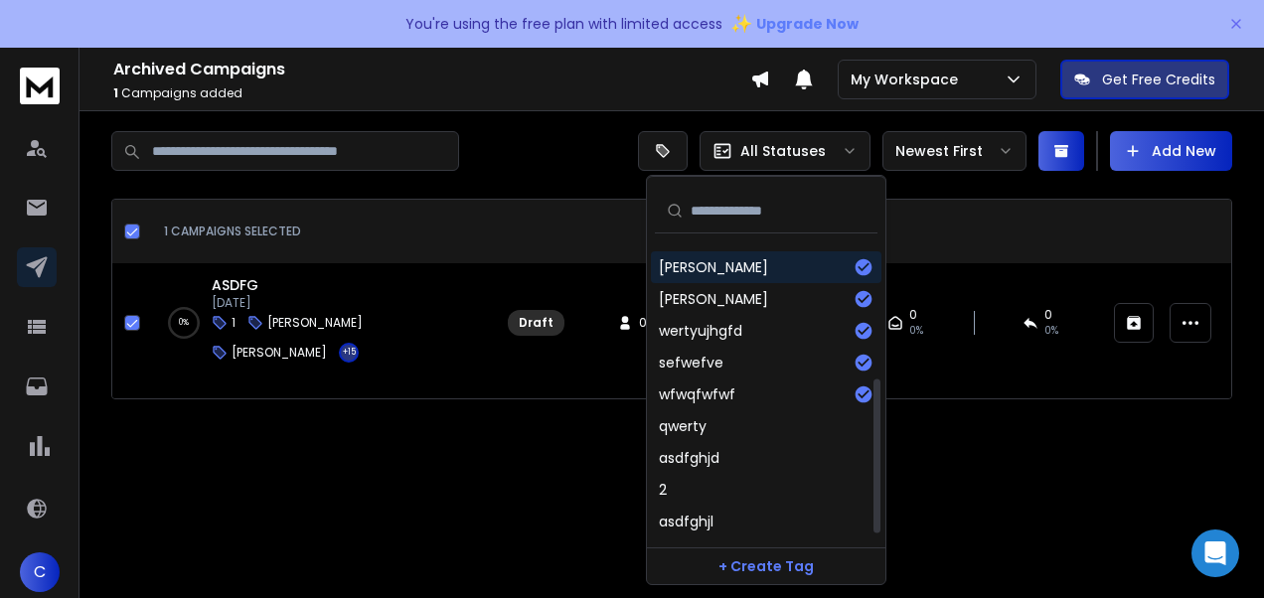
scroll to position [274, 0]
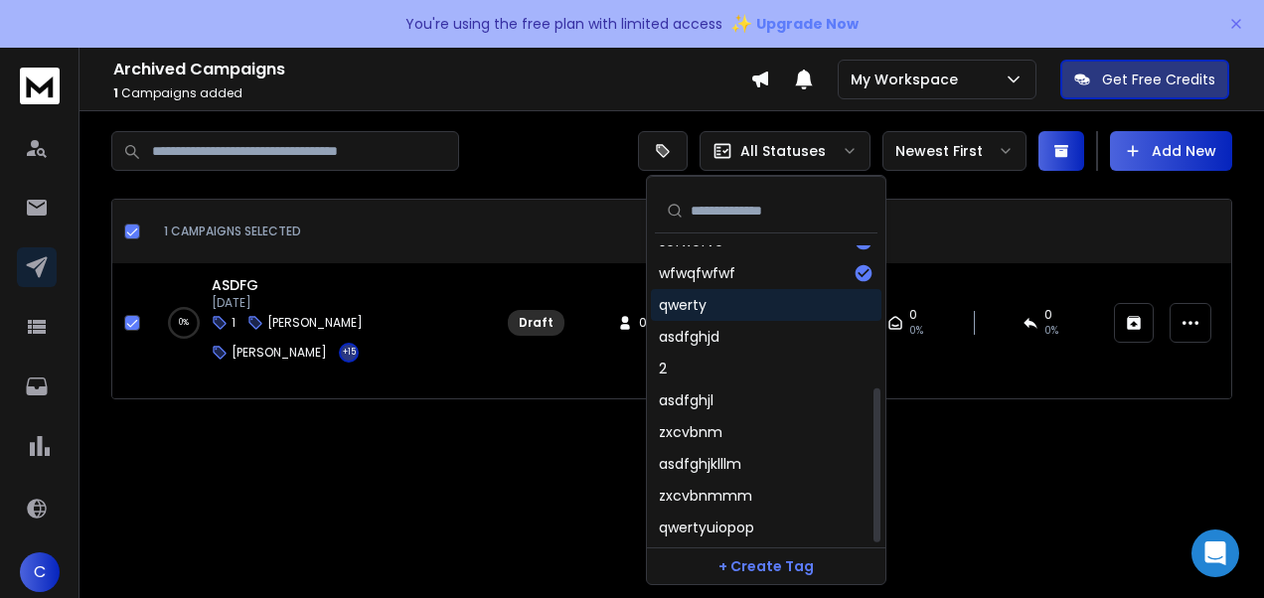
click at [836, 302] on div "qwerty" at bounding box center [766, 305] width 215 height 20
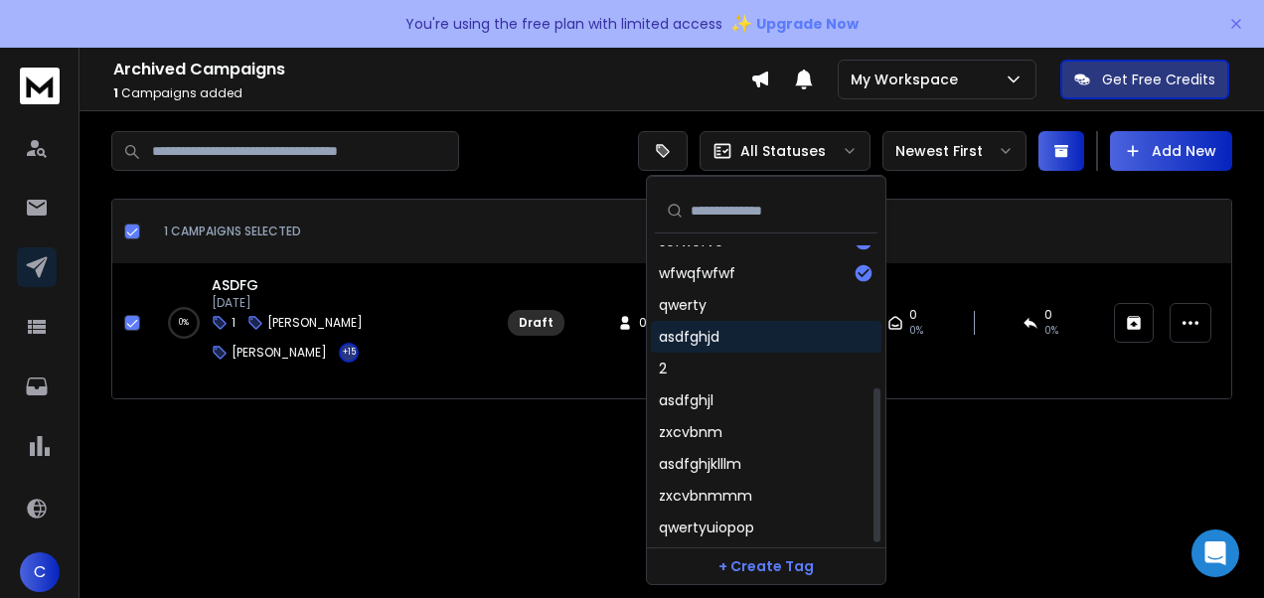
click at [823, 332] on div "asdfghjd" at bounding box center [766, 337] width 215 height 20
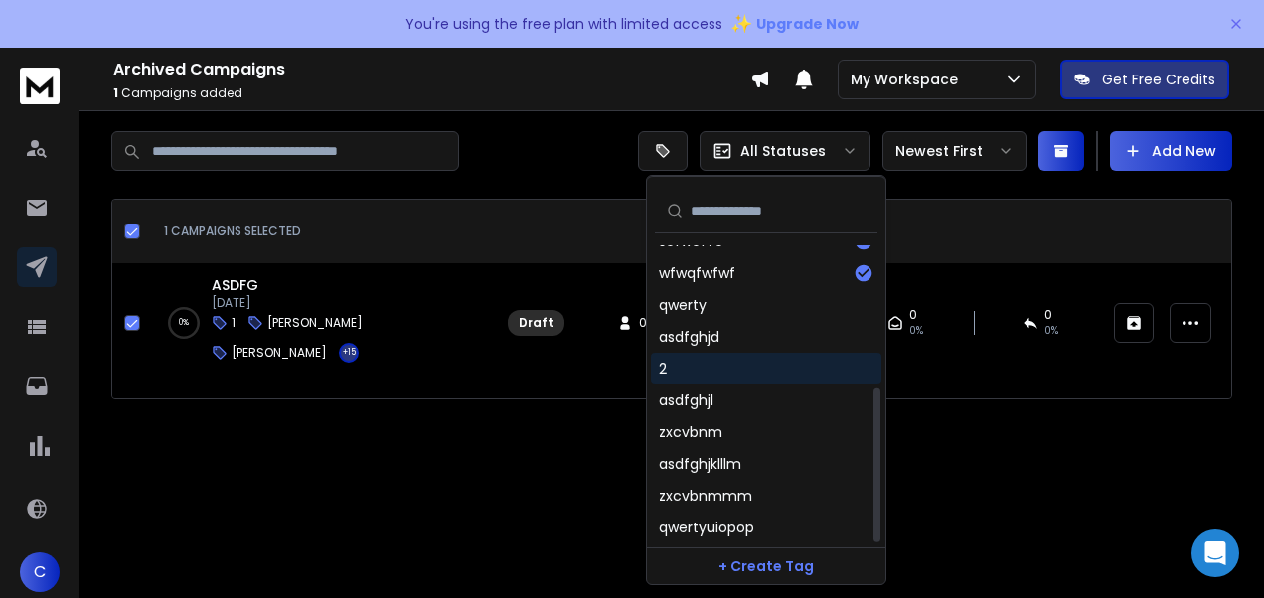
click at [817, 374] on div "2" at bounding box center [766, 369] width 215 height 20
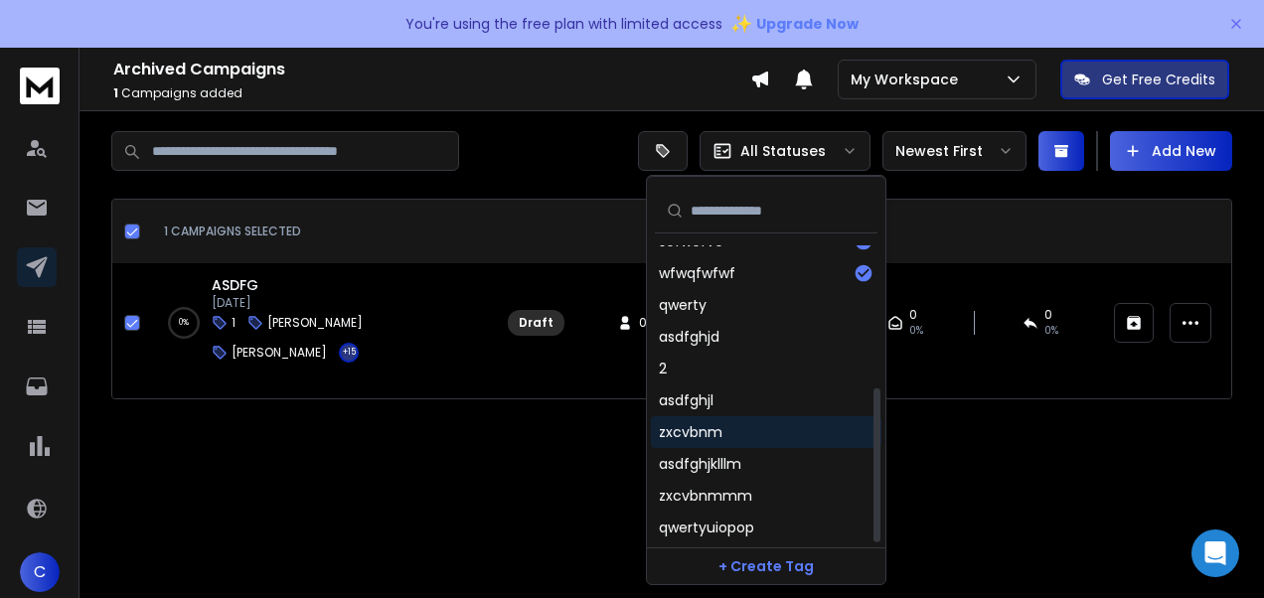
click at [783, 422] on div "zxcvbnm" at bounding box center [766, 432] width 215 height 20
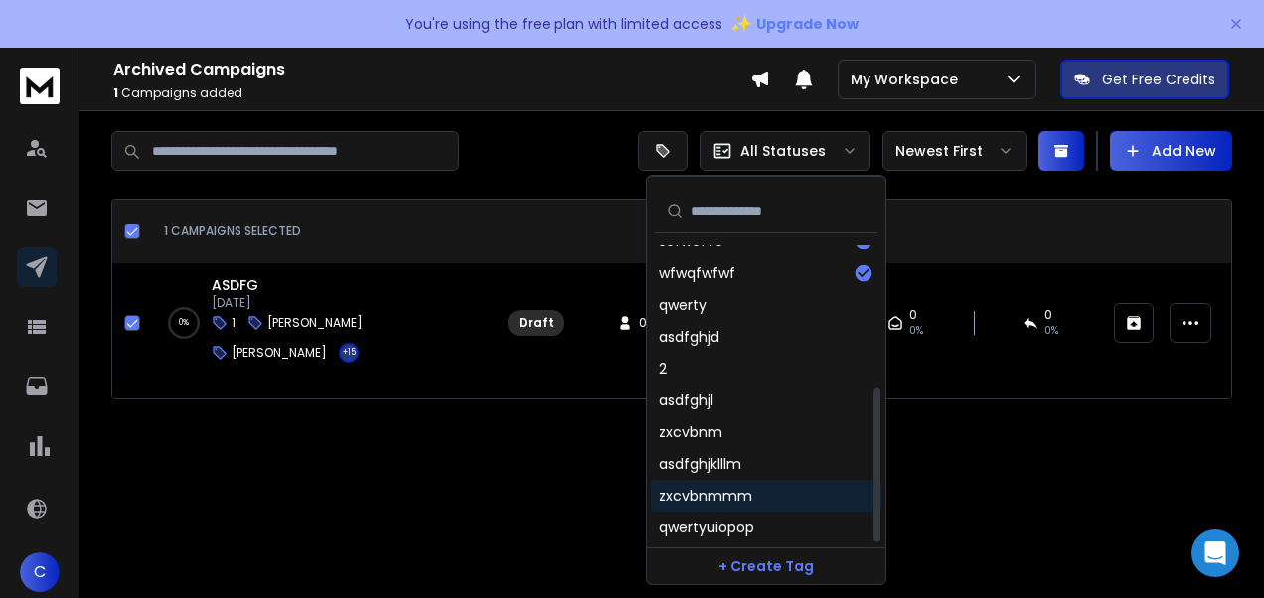
click at [771, 500] on div "zxcvbnmmm" at bounding box center [766, 496] width 215 height 20
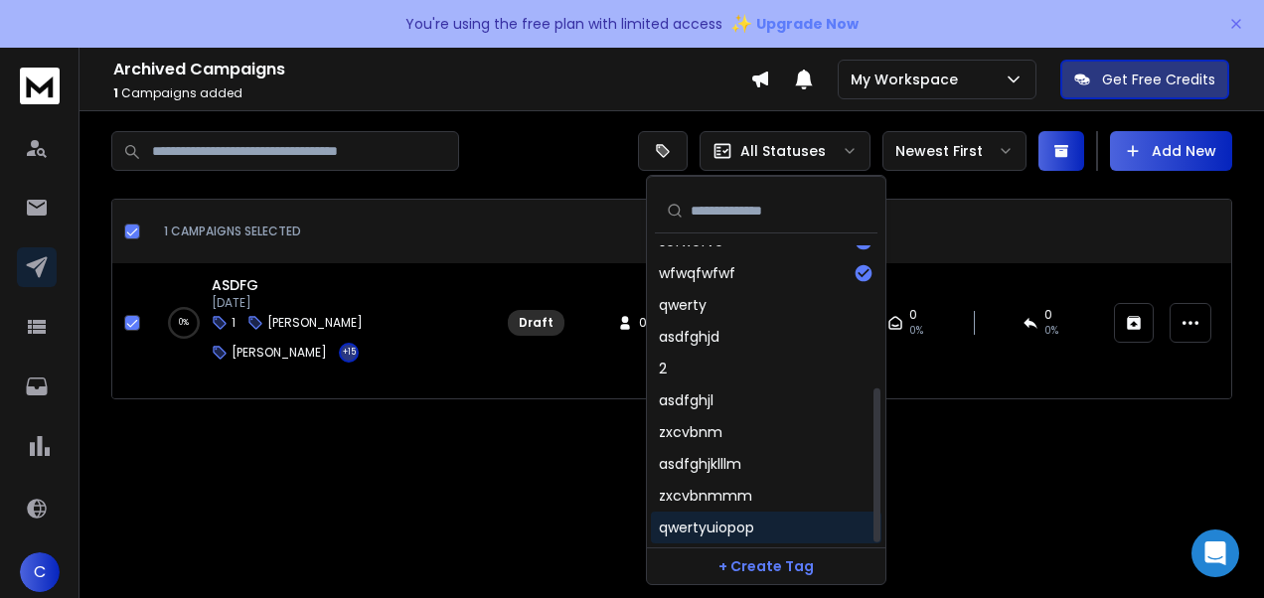
click at [769, 532] on div "qwertyuiopop" at bounding box center [766, 528] width 215 height 20
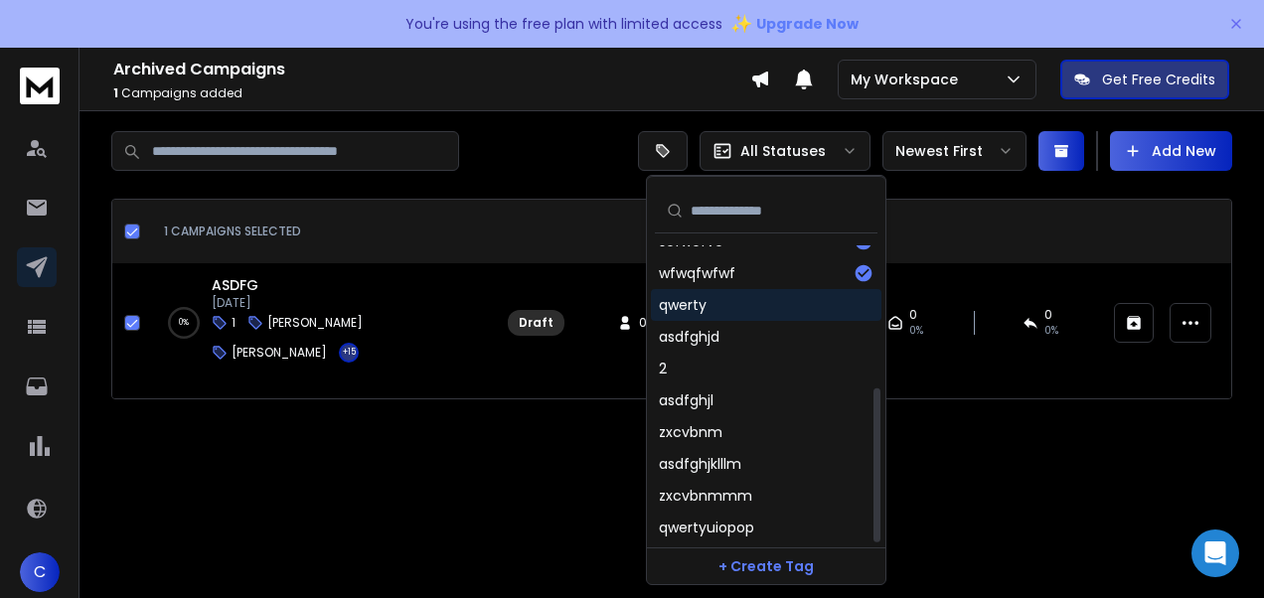
click at [749, 310] on div "qwerty" at bounding box center [766, 305] width 215 height 20
click at [739, 304] on div "qwerty" at bounding box center [766, 305] width 215 height 20
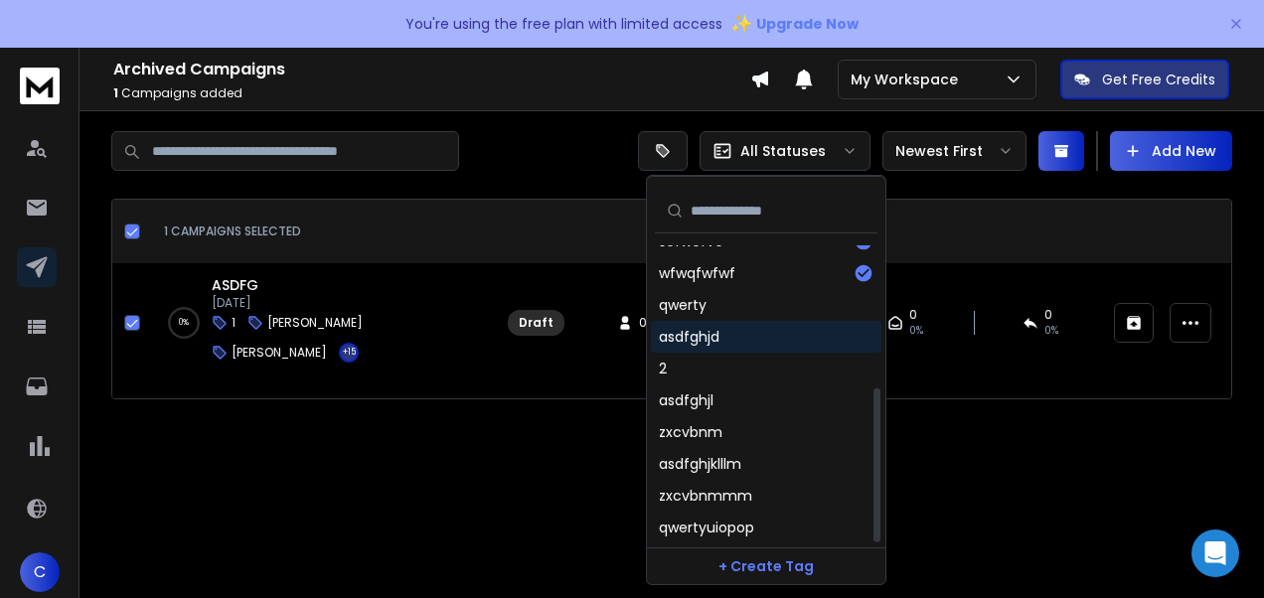
click at [745, 340] on div "asdfghjd" at bounding box center [766, 337] width 215 height 20
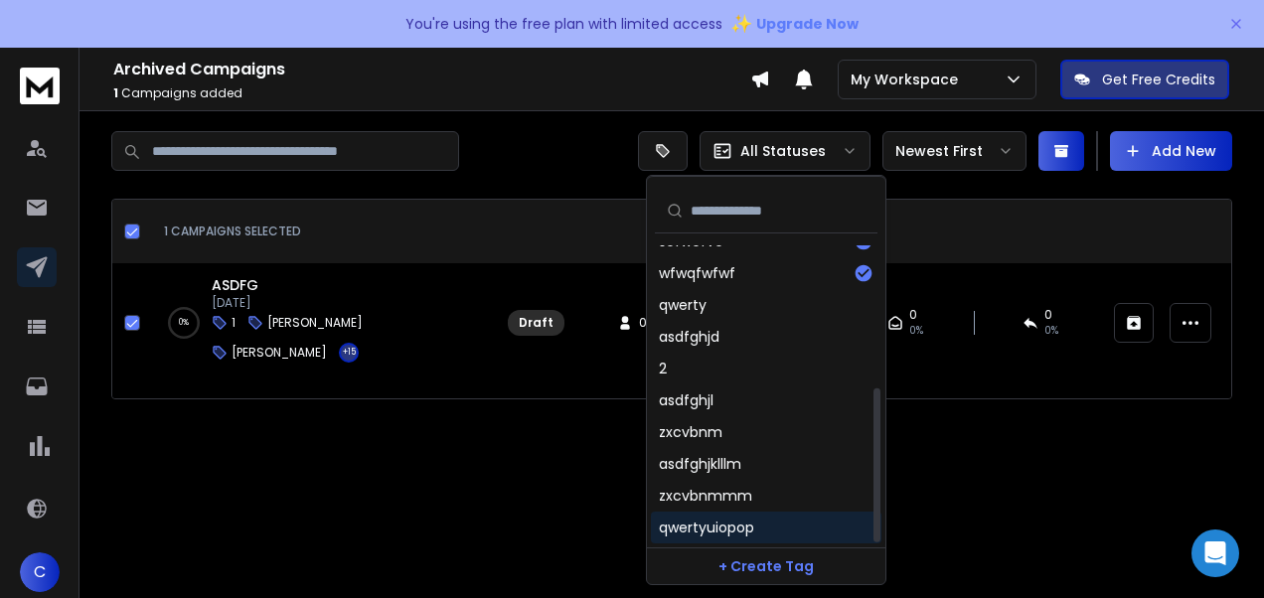
click at [775, 535] on div "qwertyuiopop" at bounding box center [766, 528] width 215 height 20
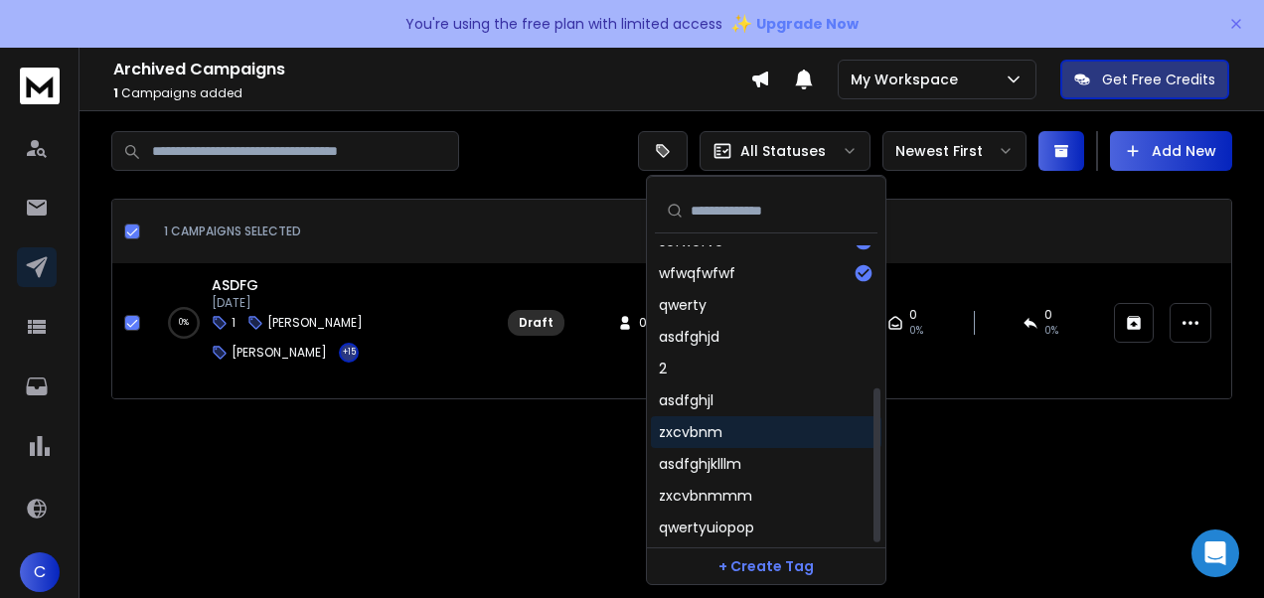
click at [583, 436] on div "You're using the free plan with limited access ✨ Upgrade Now Get only verified …" at bounding box center [632, 299] width 1264 height 598
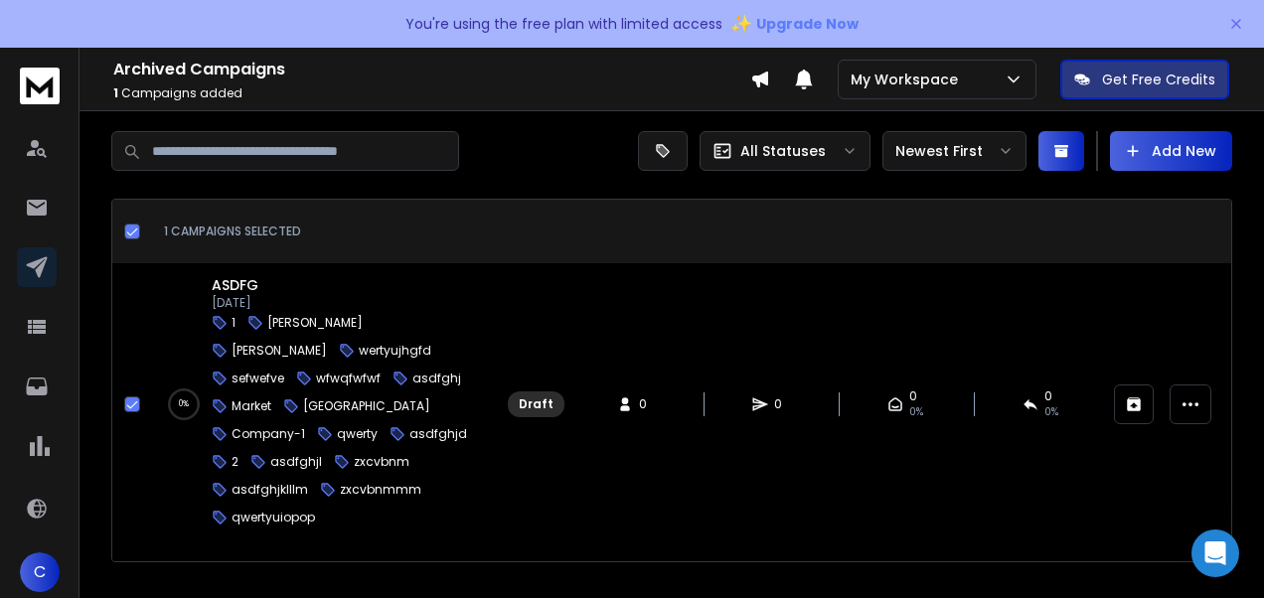
click at [423, 463] on div "1 [PERSON_NAME] [PERSON_NAME] wertyujhgfd sefwefve wfwqfwfwf asdfghj Market Che…" at bounding box center [344, 420] width 264 height 211
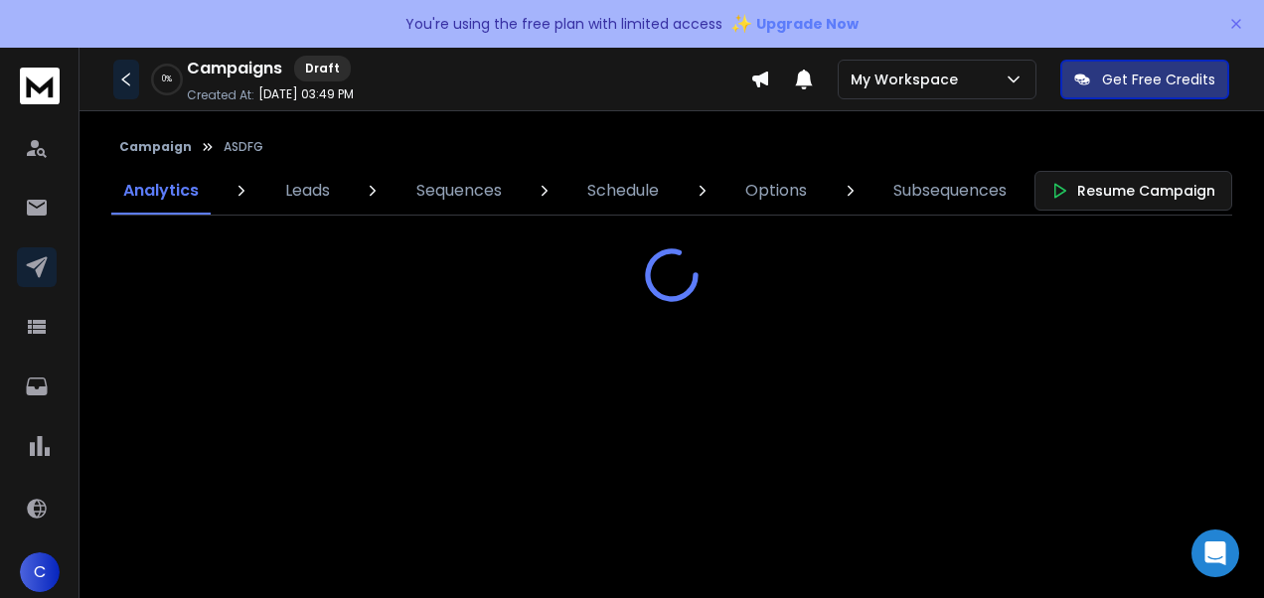
click at [126, 73] on icon at bounding box center [126, 80] width 18 height 18
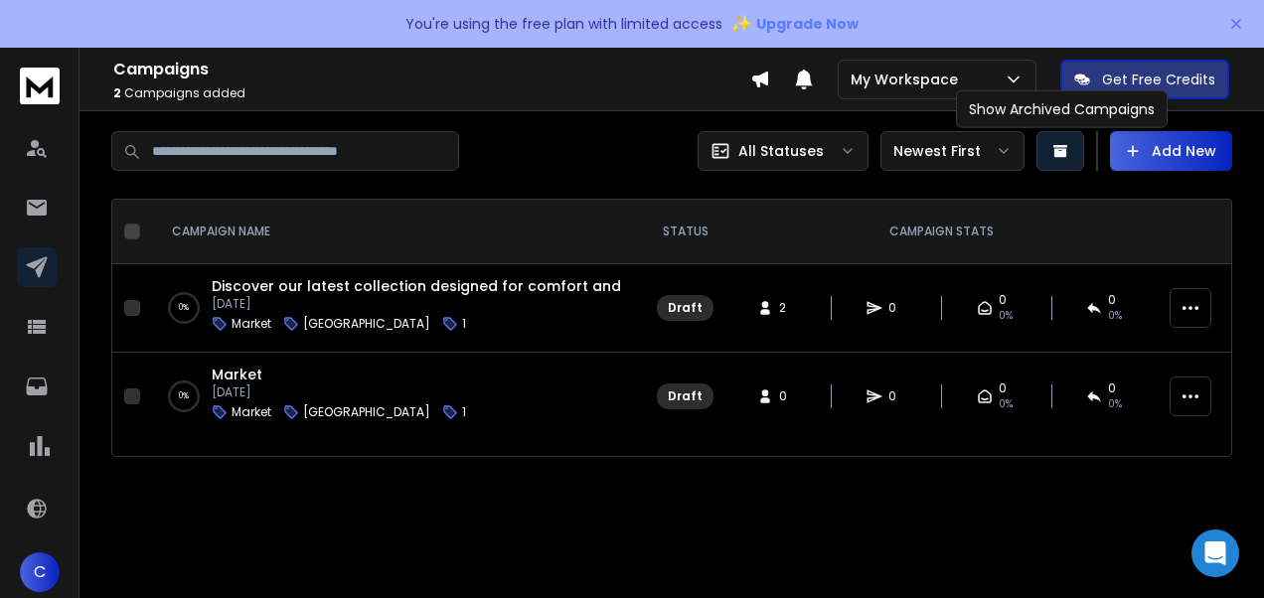
click at [1071, 153] on button at bounding box center [1060, 151] width 48 height 40
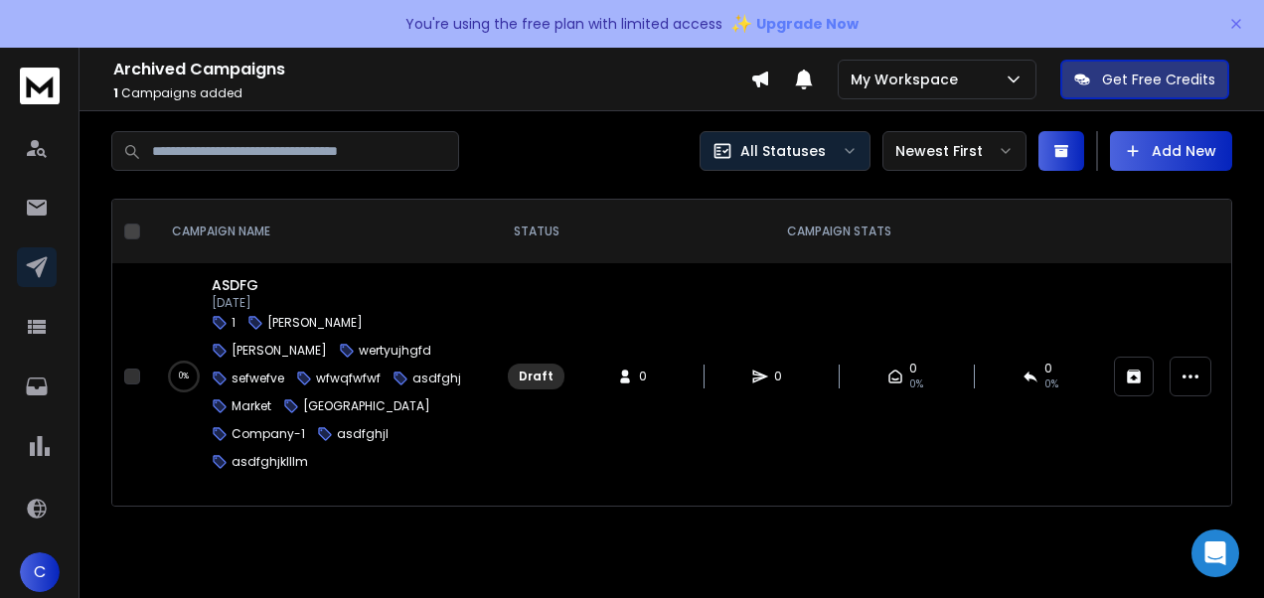
click at [825, 151] on p "All Statuses" at bounding box center [782, 151] width 85 height 20
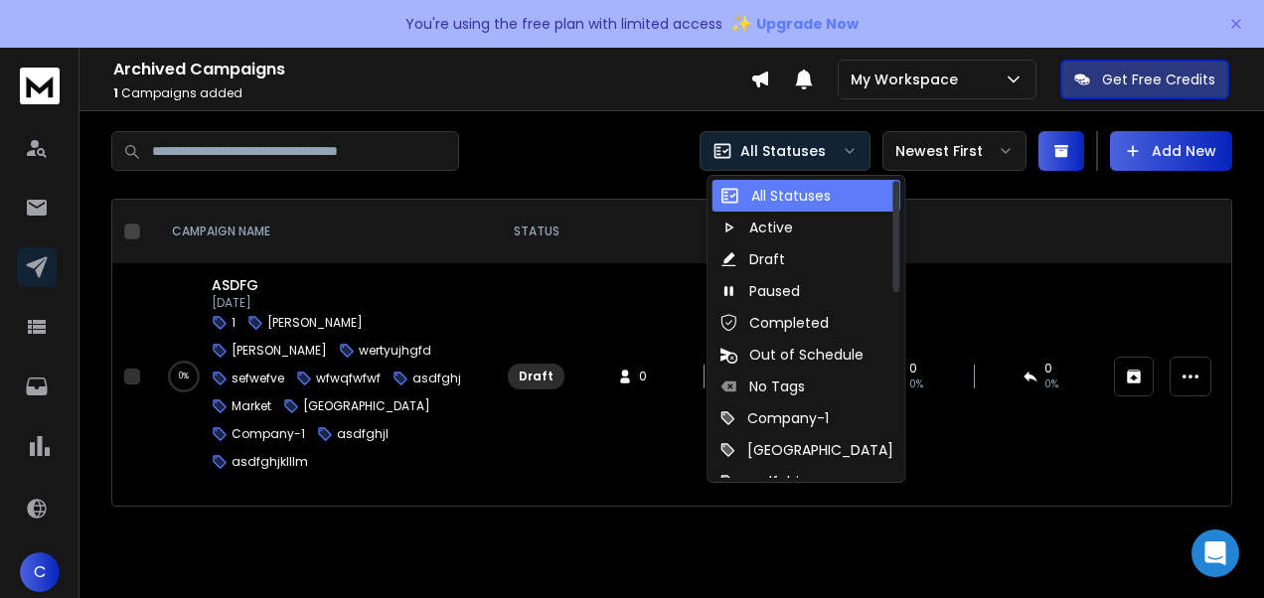
click at [846, 164] on button "All Statuses" at bounding box center [784, 151] width 171 height 40
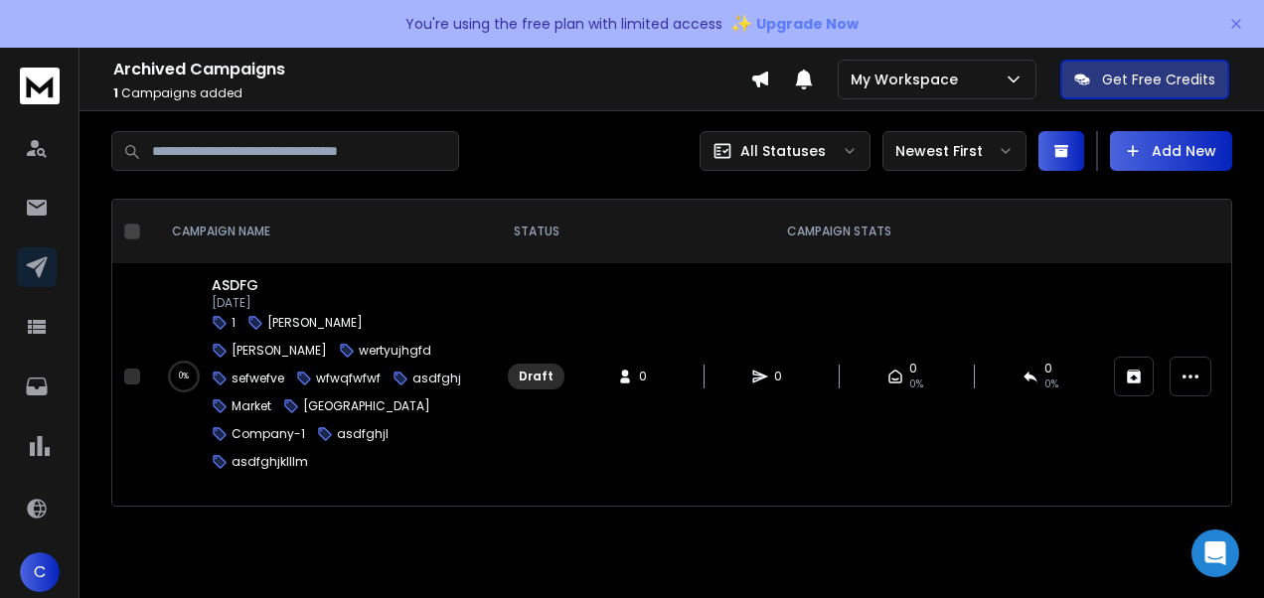
click at [125, 369] on button "button" at bounding box center [132, 377] width 16 height 16
click at [671, 151] on icon at bounding box center [663, 151] width 16 height 16
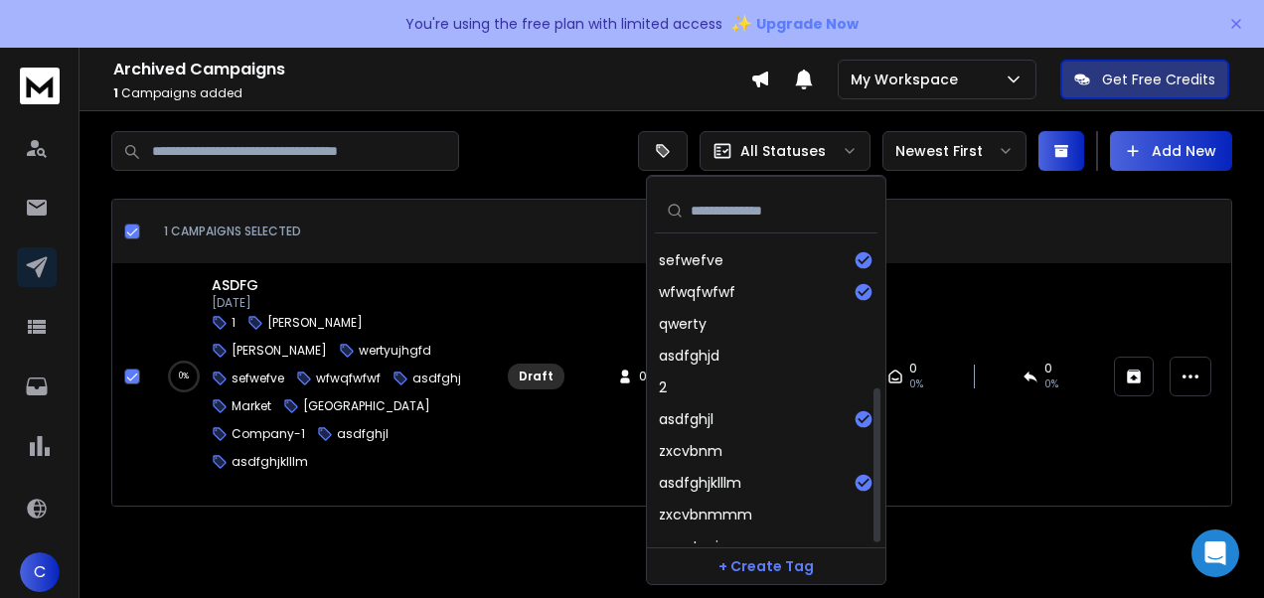
scroll to position [274, 0]
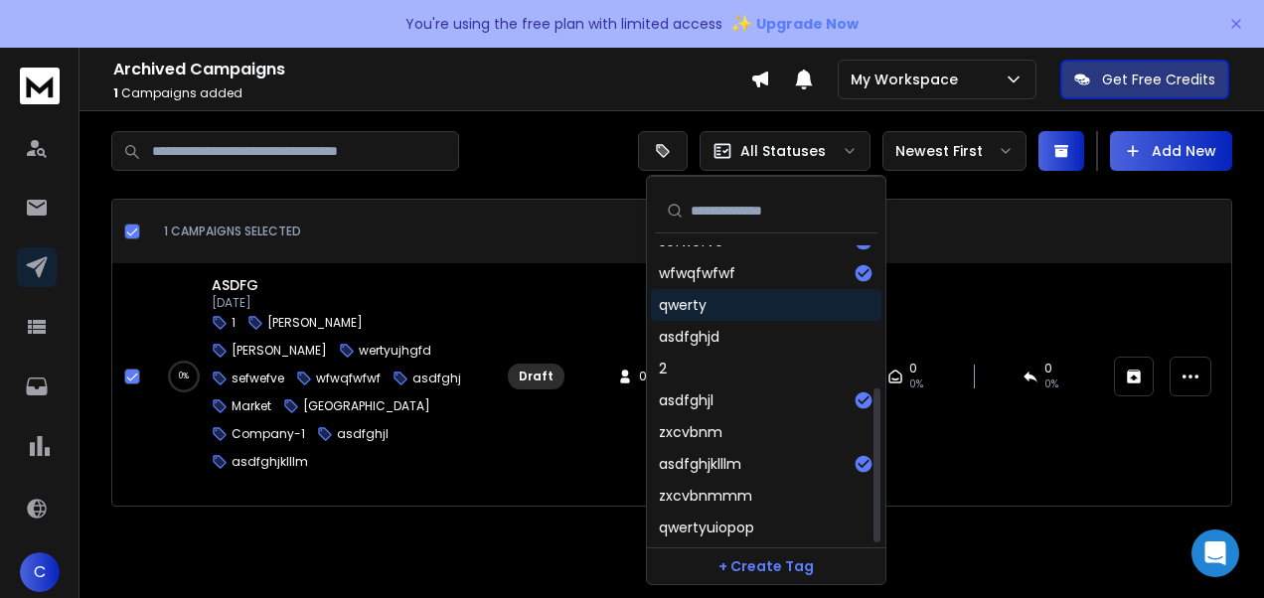
click at [805, 313] on div "qwerty" at bounding box center [766, 305] width 215 height 20
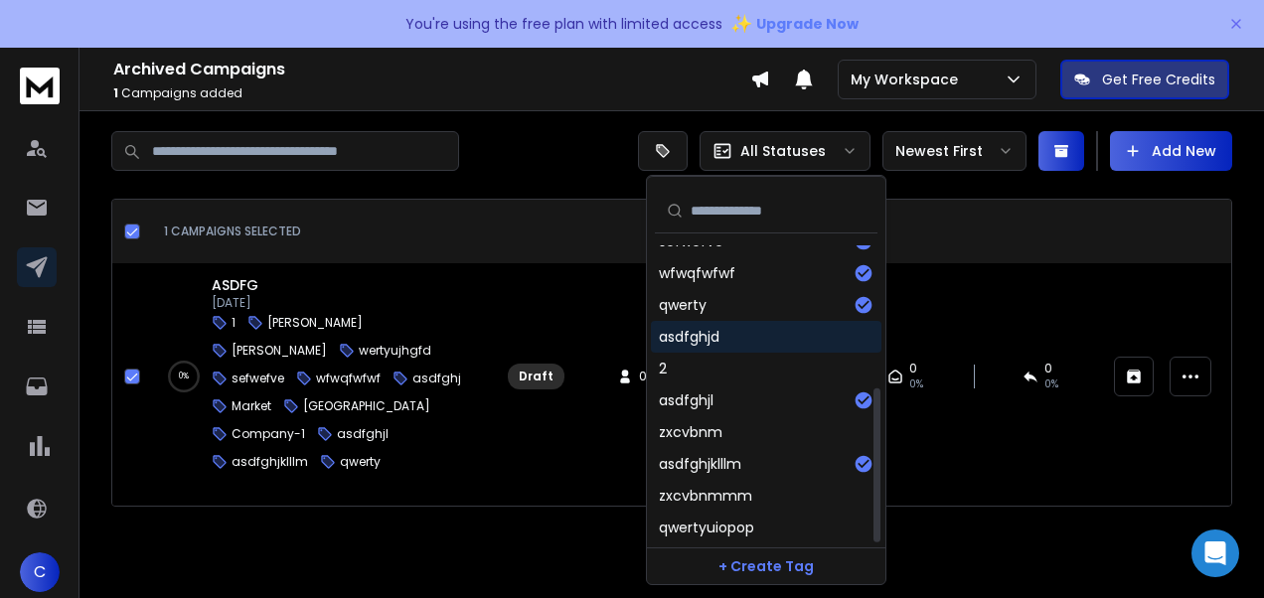
click at [802, 338] on div "asdfghjd" at bounding box center [766, 337] width 215 height 20
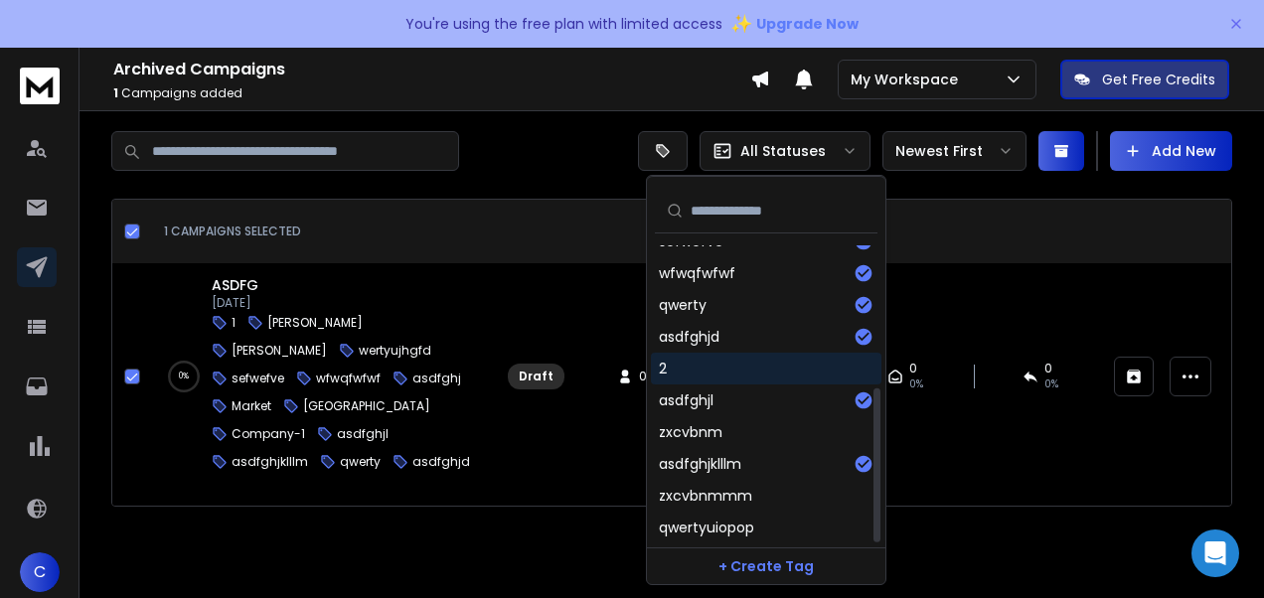
click at [757, 366] on div "2" at bounding box center [766, 369] width 215 height 20
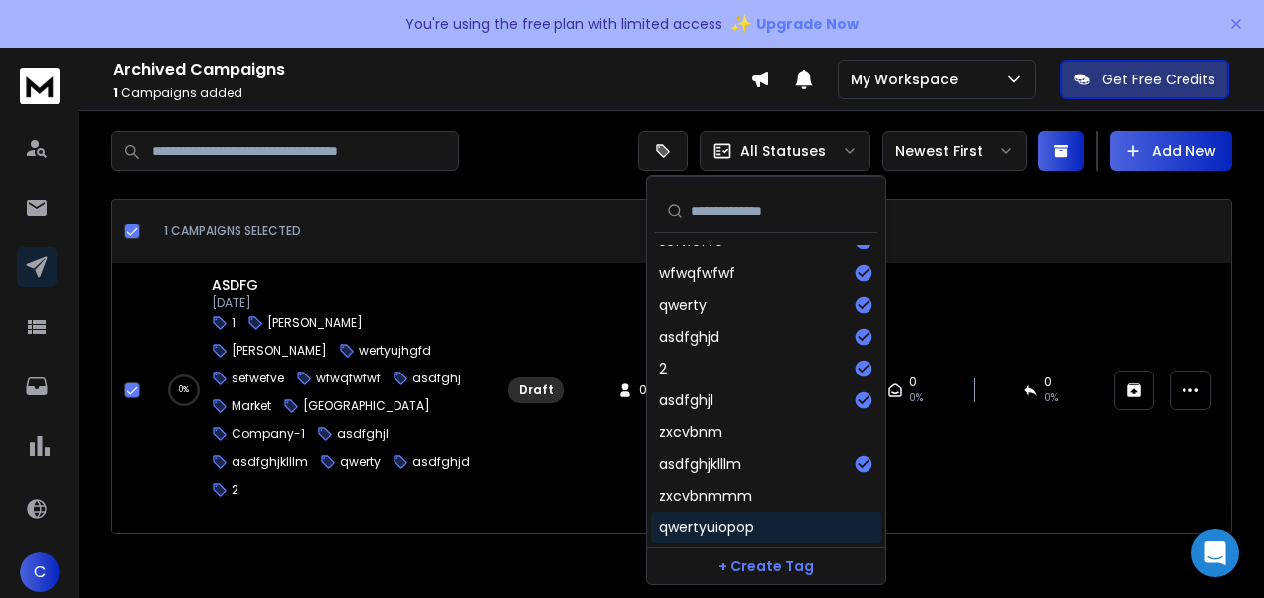
click at [1020, 524] on div "You're using the free plan with limited access ✨ Upgrade Now Get only verified …" at bounding box center [632, 299] width 1264 height 598
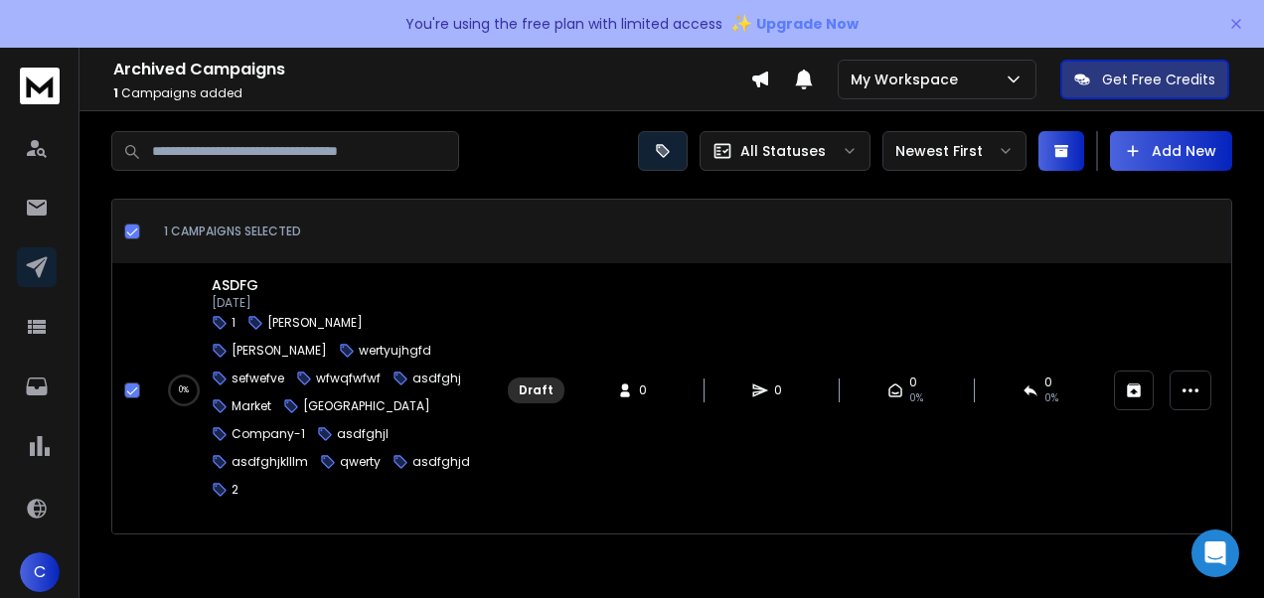
click at [682, 155] on button at bounding box center [663, 151] width 50 height 40
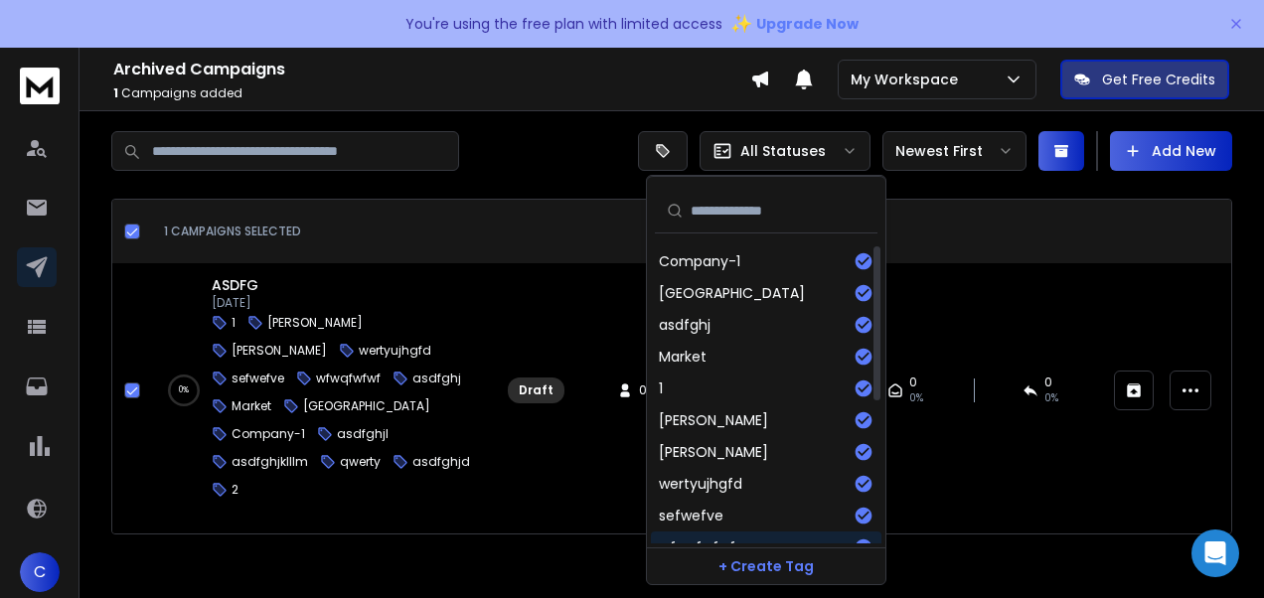
click at [748, 566] on p "+ Create Tag" at bounding box center [765, 566] width 95 height 20
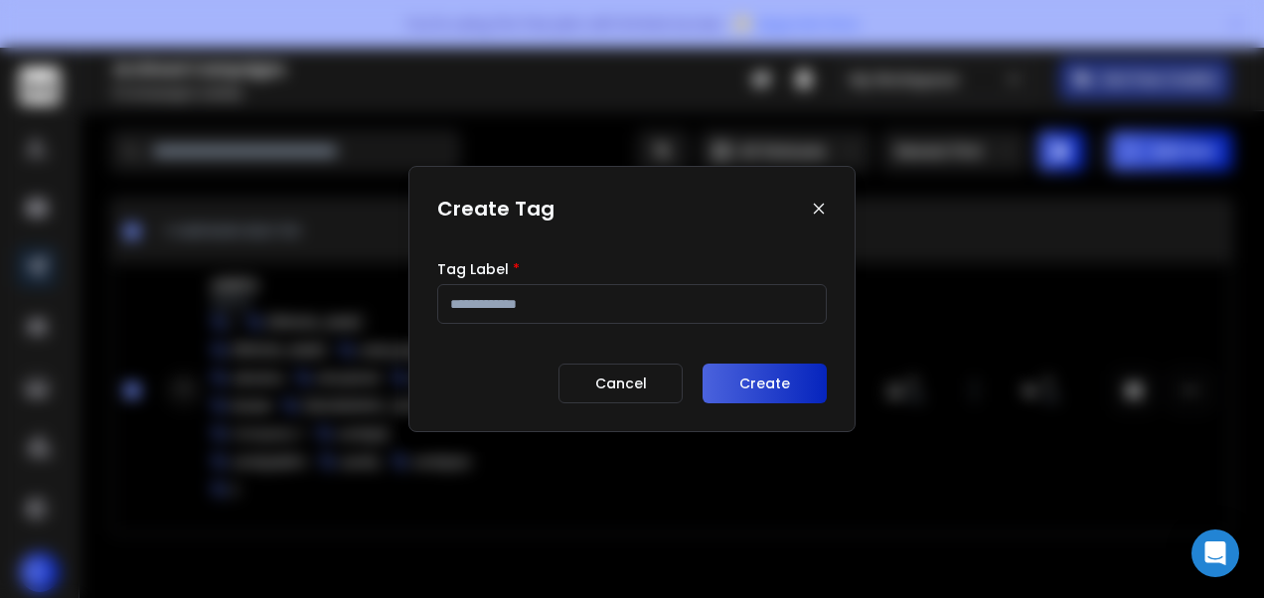
click at [576, 304] on input "text" at bounding box center [631, 304] width 389 height 40
type input "*****"
click at [805, 400] on button "Create" at bounding box center [764, 384] width 124 height 40
